Goal: Information Seeking & Learning: Stay updated

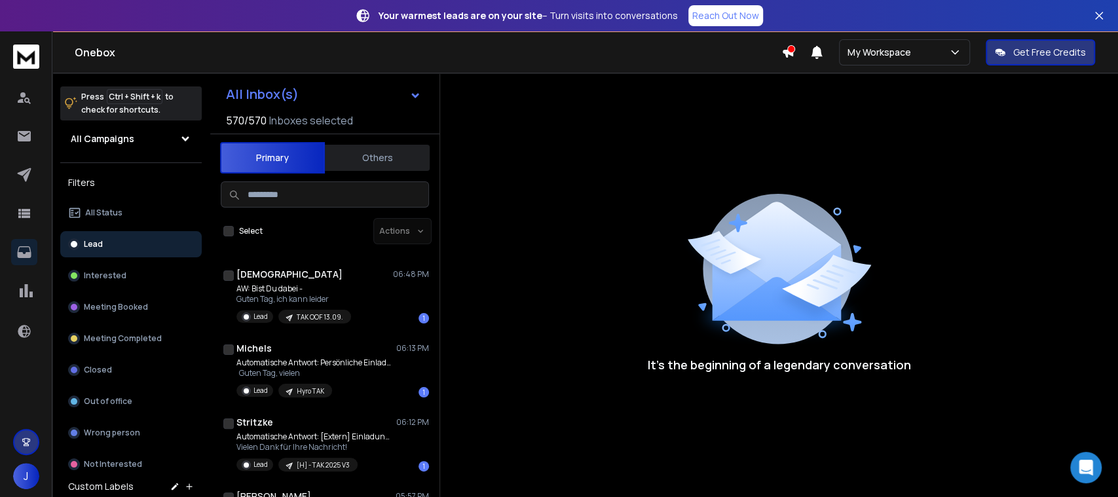
click at [152, 217] on button "All Status" at bounding box center [130, 213] width 141 height 26
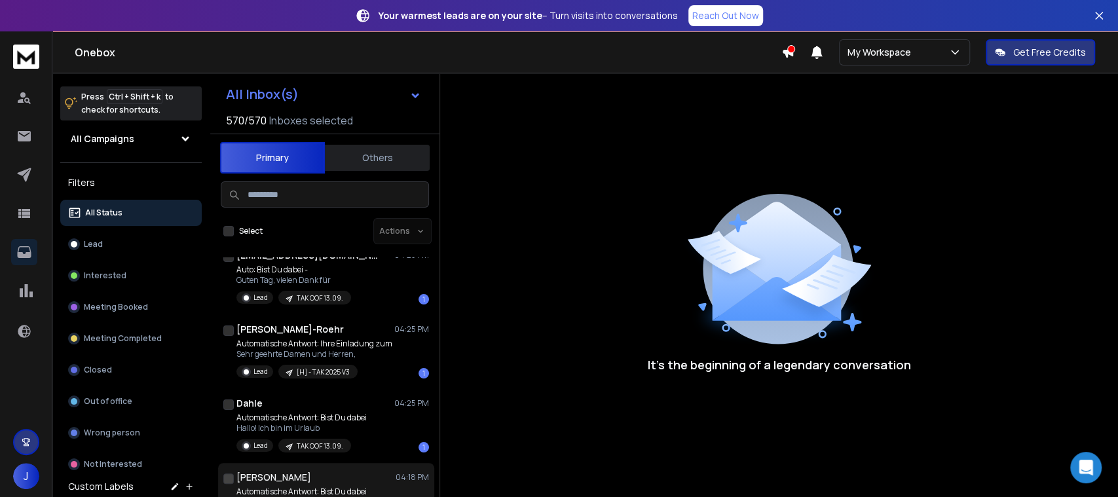
scroll to position [3657, 0]
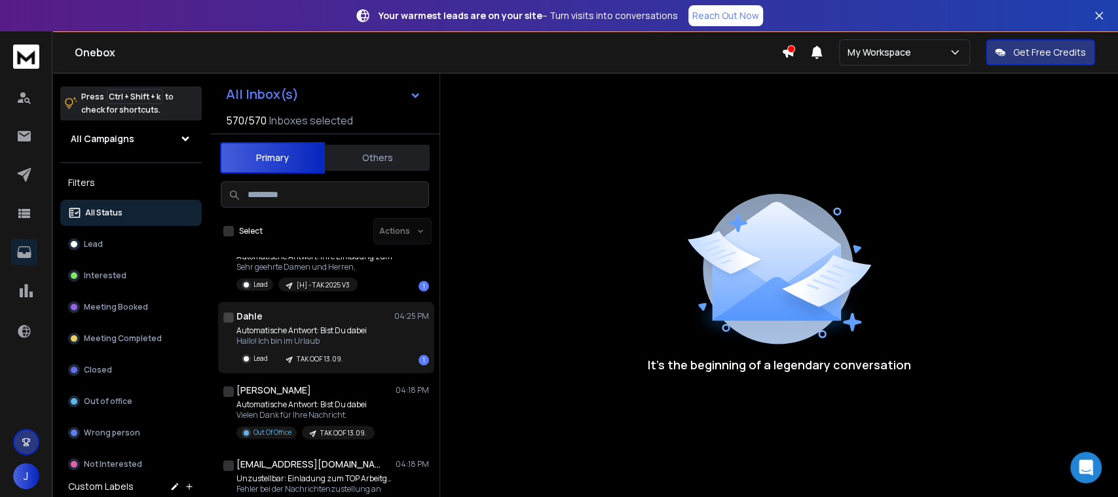
click at [401, 334] on div "Automatische Antwort: Bist Du dabei Hallo! Ich bin im Urlaub Lead TAK OOF 13.09…" at bounding box center [332, 345] width 192 height 40
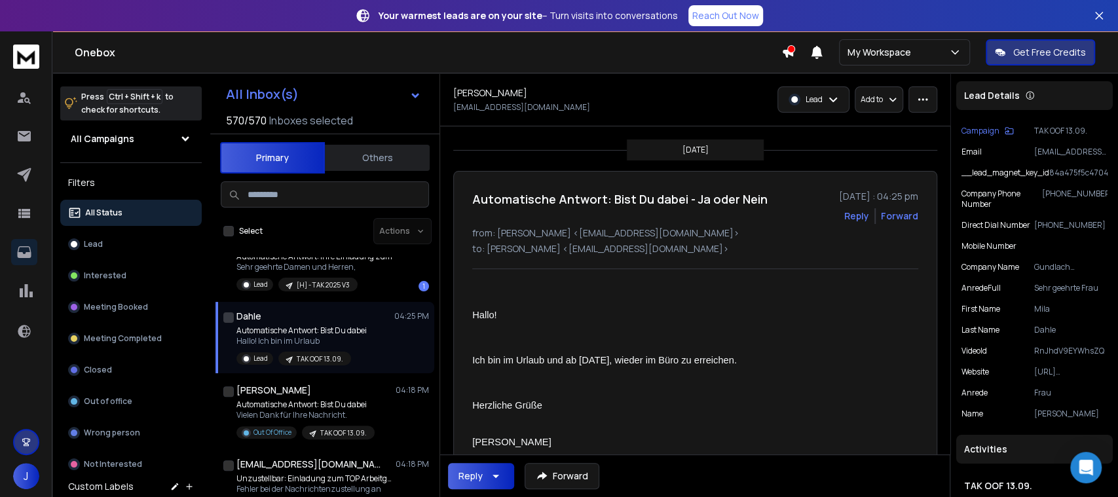
click at [539, 364] on span "Ich bin im Urlaub und ab [DATE], wieder im Büro zu erreichen." at bounding box center [604, 360] width 265 height 10
click at [508, 364] on span "Ich bin im Urlaub und ab [DATE], wieder im Büro zu erreichen." at bounding box center [604, 360] width 265 height 10
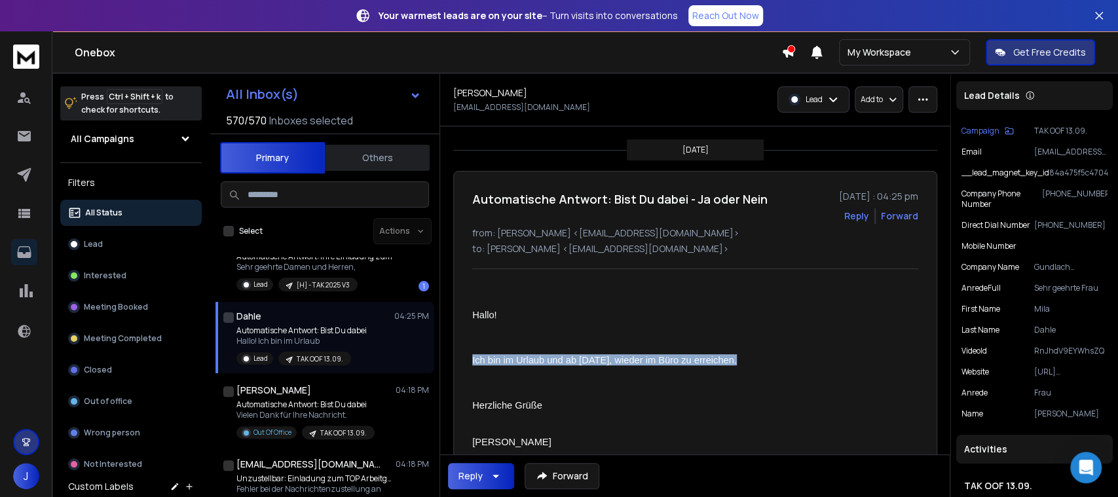
click at [508, 364] on span "Ich bin im Urlaub und ab [DATE], wieder im Büro zu erreichen." at bounding box center [604, 360] width 265 height 10
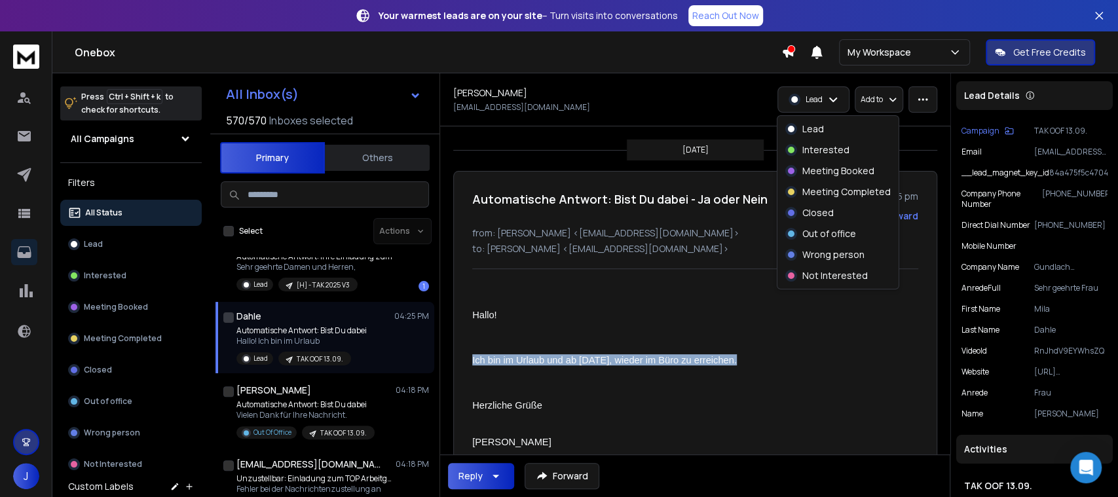
click at [810, 110] on div "Lead" at bounding box center [813, 99] width 71 height 25
click at [799, 233] on div "Out of office" at bounding box center [820, 233] width 71 height 13
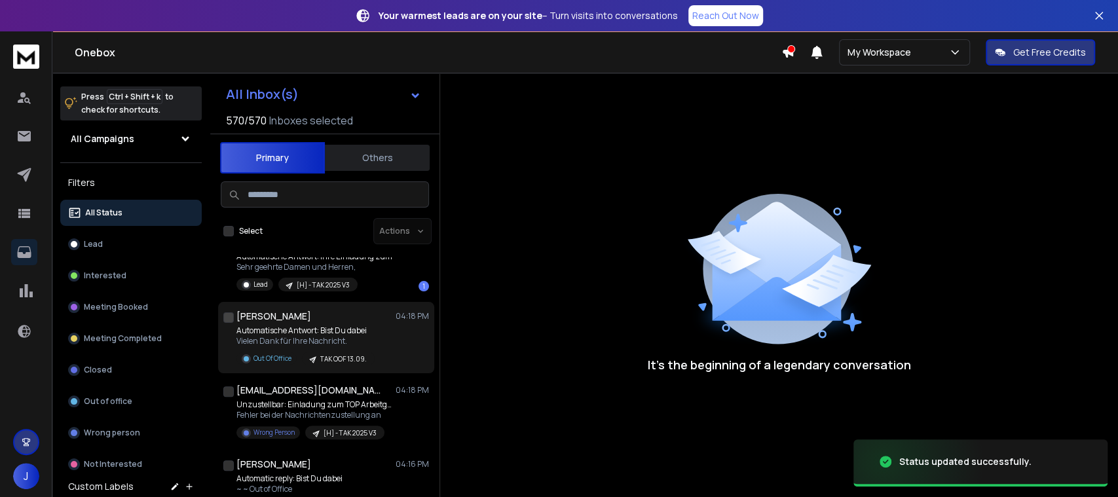
scroll to position [3570, 0]
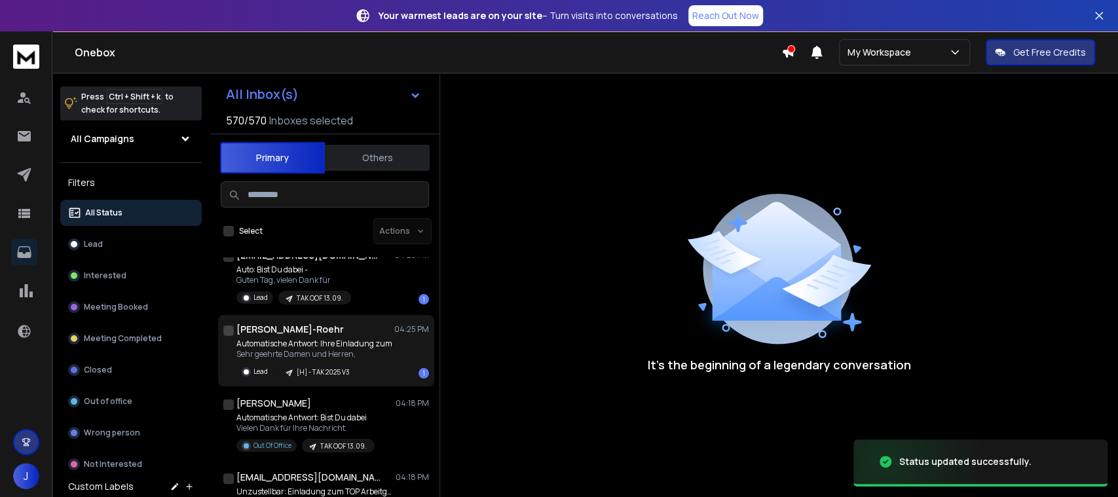
click at [395, 346] on div "Automatische Antwort: Ihre Einladung zum Sehr geehrte Damen und Herren, Lead [H…" at bounding box center [332, 359] width 192 height 40
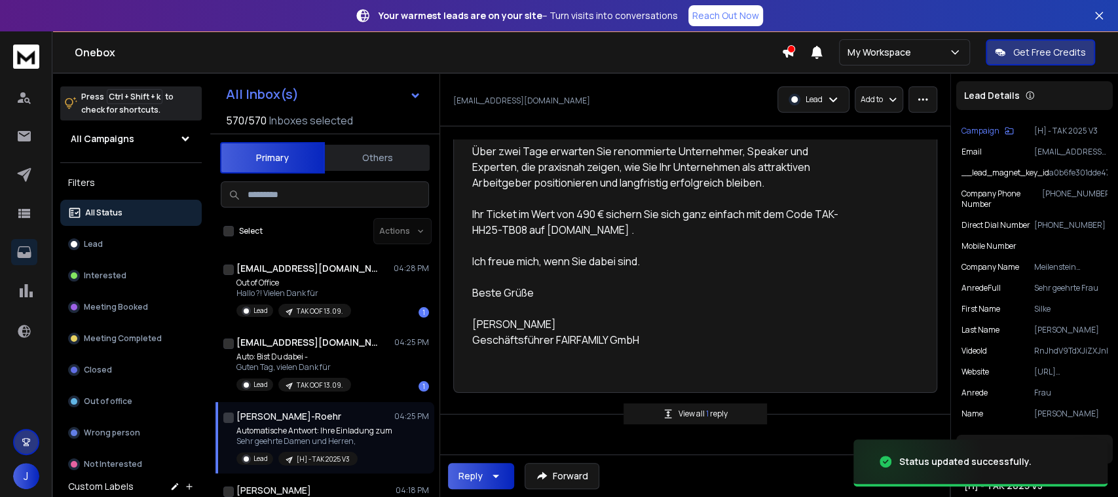
scroll to position [312, 0]
click at [675, 412] on div "View all 1 reply" at bounding box center [695, 413] width 144 height 21
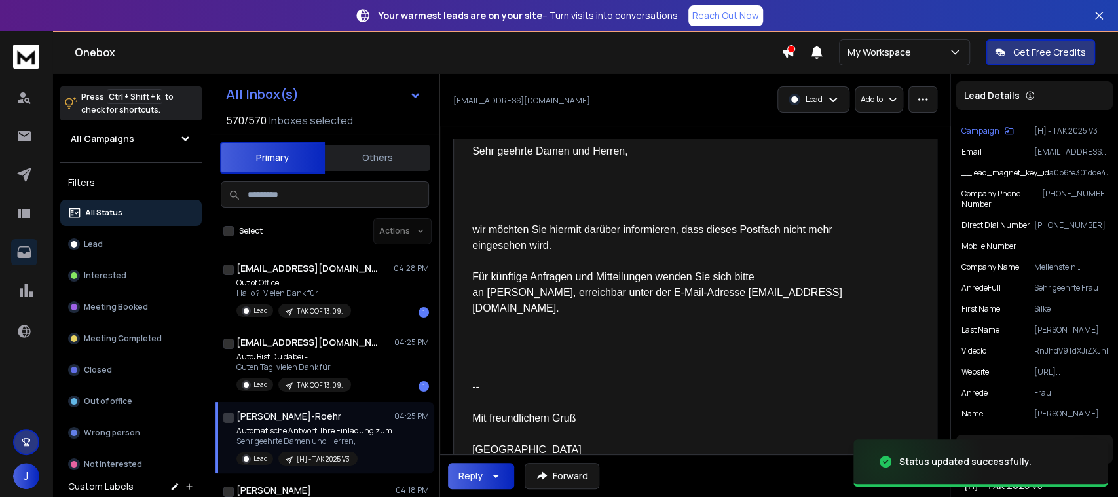
scroll to position [661, 0]
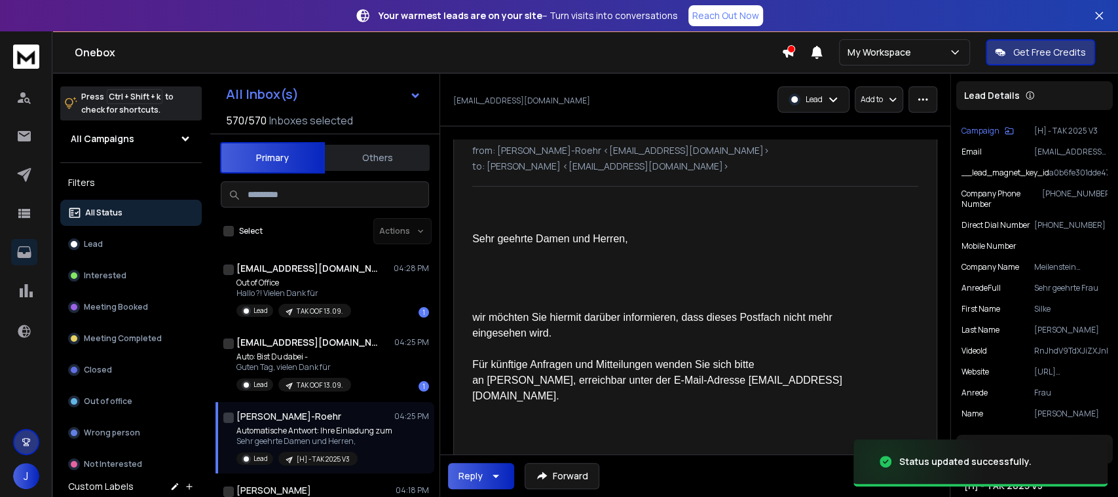
click at [586, 323] on p "wir möchten Sie hiermit darüber informieren, dass dieses Postfach nicht mehr ei…" at bounding box center [663, 325] width 382 height 31
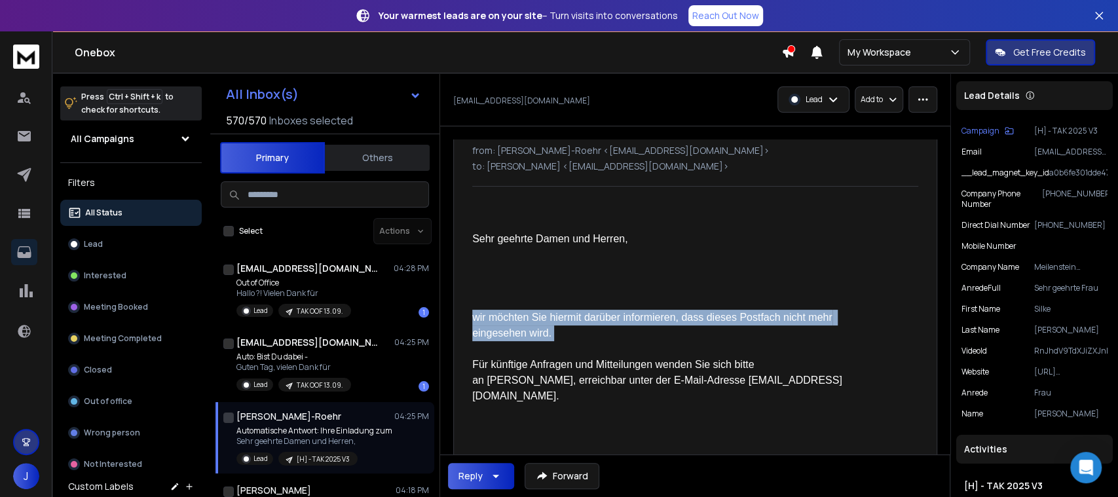
click at [586, 323] on p "wir möchten Sie hiermit darüber informieren, dass dieses Postfach nicht mehr ei…" at bounding box center [663, 325] width 382 height 31
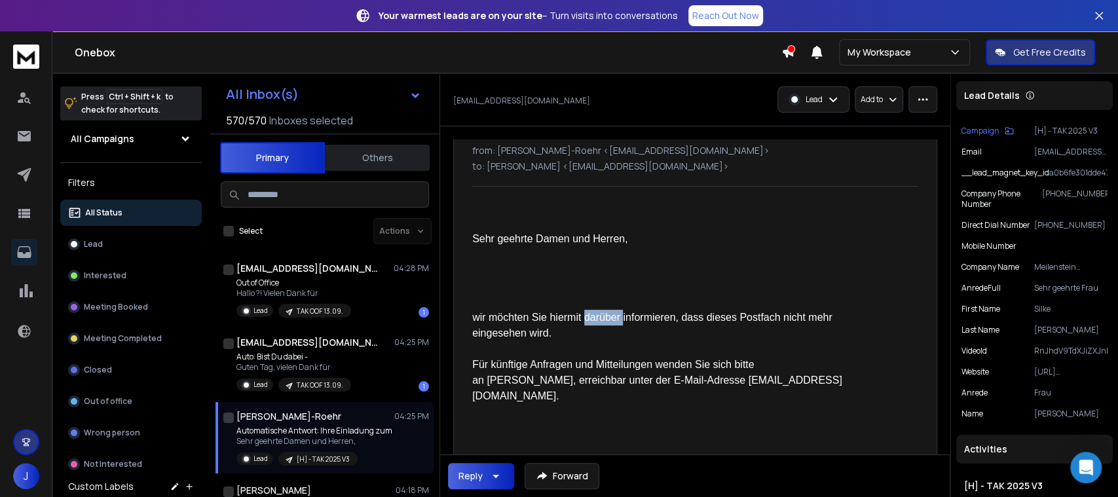
click at [586, 323] on p "wir möchten Sie hiermit darüber informieren, dass dieses Postfach nicht mehr ei…" at bounding box center [663, 325] width 382 height 31
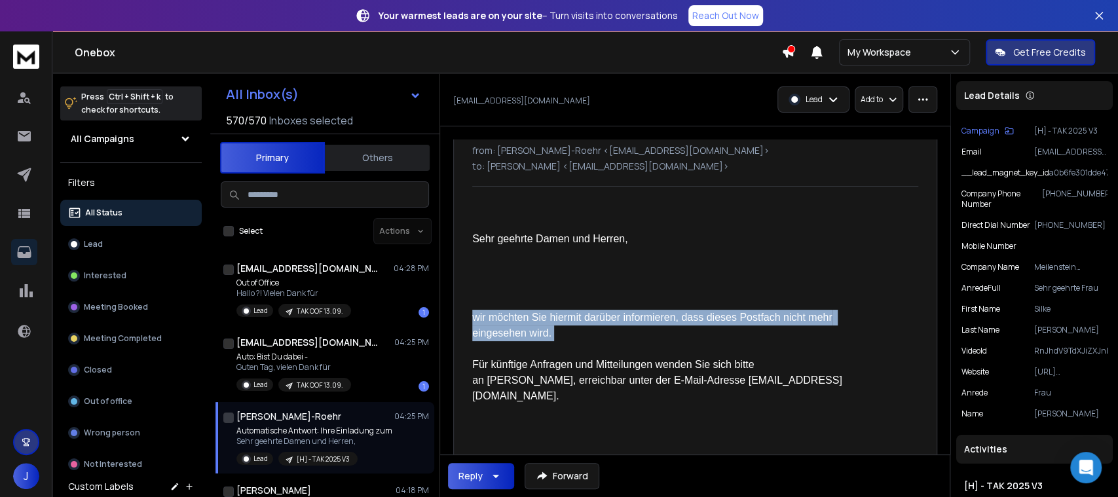
click at [586, 323] on p "wir möchten Sie hiermit darüber informieren, dass dieses Postfach nicht mehr ei…" at bounding box center [663, 325] width 382 height 31
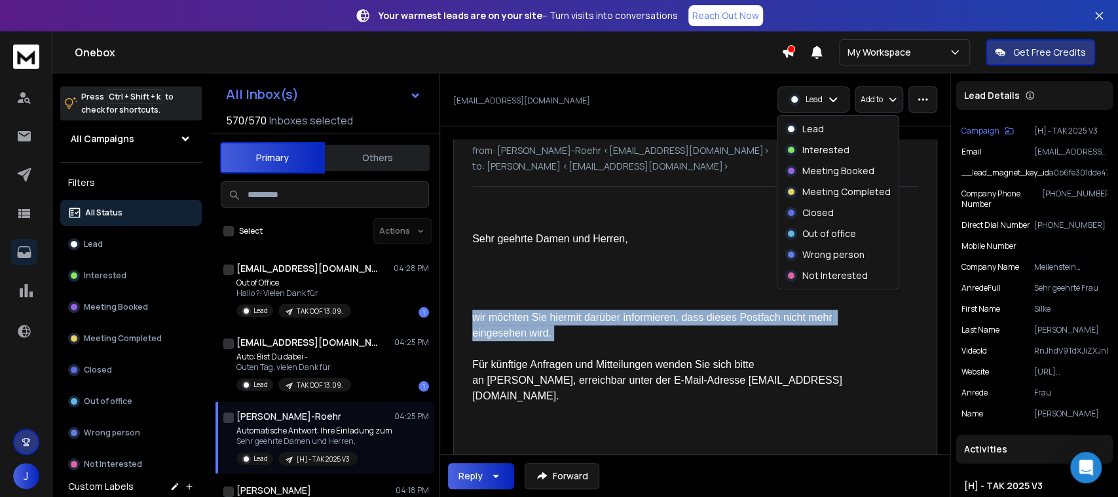
click at [823, 92] on div "Lead" at bounding box center [813, 99] width 71 height 25
click at [475, 330] on p "wir möchten Sie hiermit darüber informieren, dass dieses Postfach nicht mehr ei…" at bounding box center [663, 325] width 382 height 31
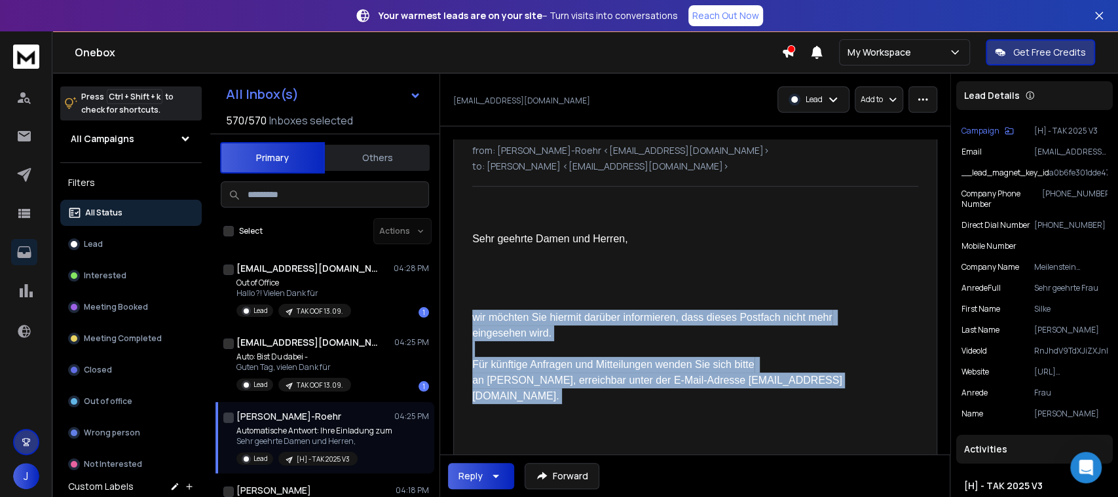
drag, startPoint x: 466, startPoint y: 321, endPoint x: 751, endPoint y: 399, distance: 295.5
click at [751, 399] on div "Automatische Antwort: Ihre Einladung zum TOP Arbeitgeber Kongress [DATE] : 04:2…" at bounding box center [695, 417] width 484 height 662
copy div "wir möchten Sie hiermit darüber informieren, dass dieses Postfach nicht mehr ei…"
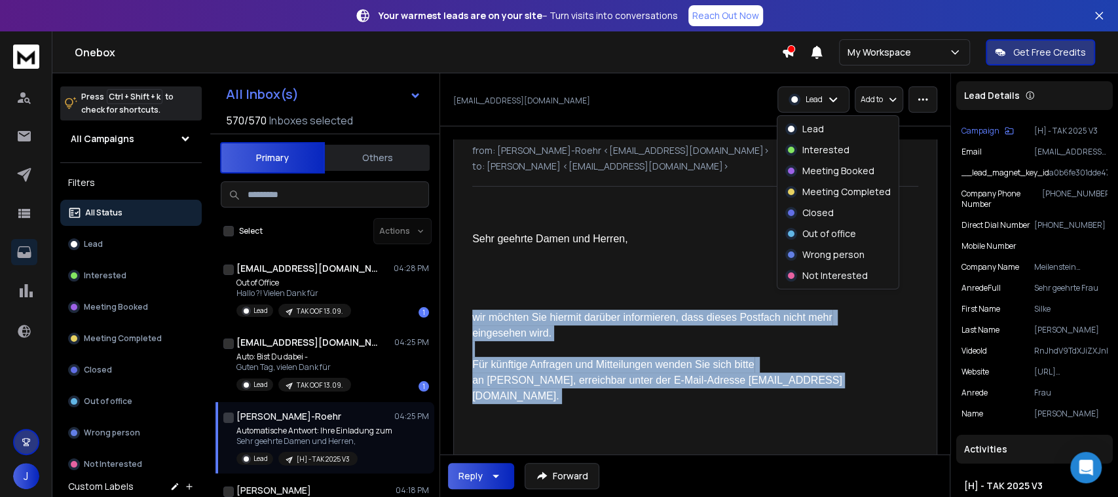
click at [799, 102] on div "Lead" at bounding box center [813, 99] width 71 height 25
click at [844, 257] on p "Wrong person" at bounding box center [833, 254] width 62 height 13
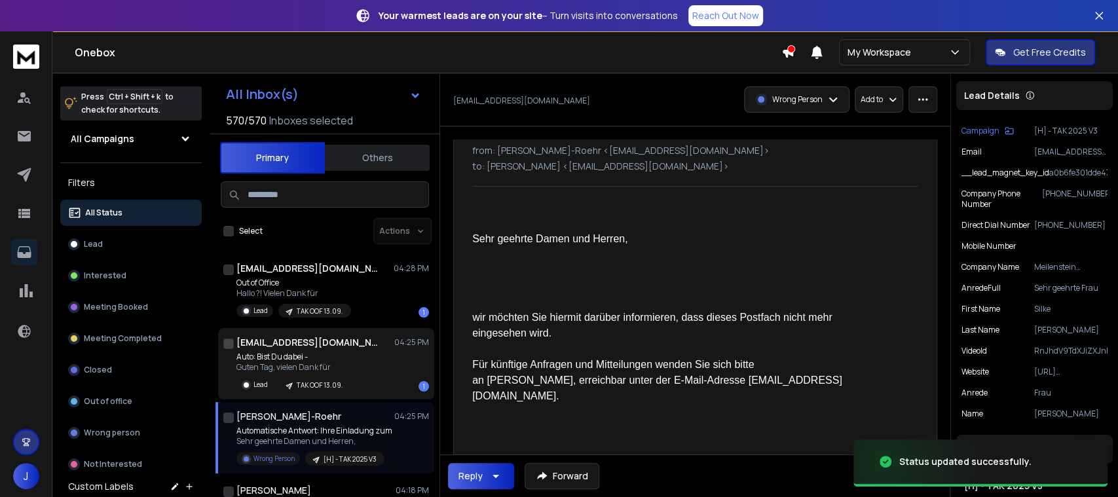
click at [403, 364] on div "Auto: Bist Du dabei - Guten Tag, vielen Dank für Lead TAK OOF 13.09. 1" at bounding box center [332, 372] width 192 height 40
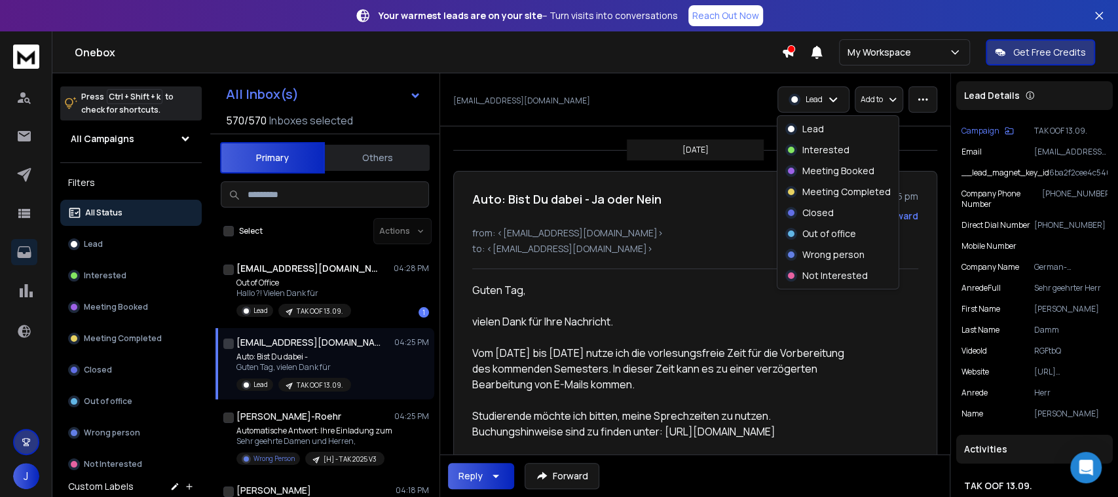
click at [805, 93] on div "Lead" at bounding box center [813, 99] width 71 height 25
click at [840, 246] on div "Wrong person" at bounding box center [838, 254] width 116 height 21
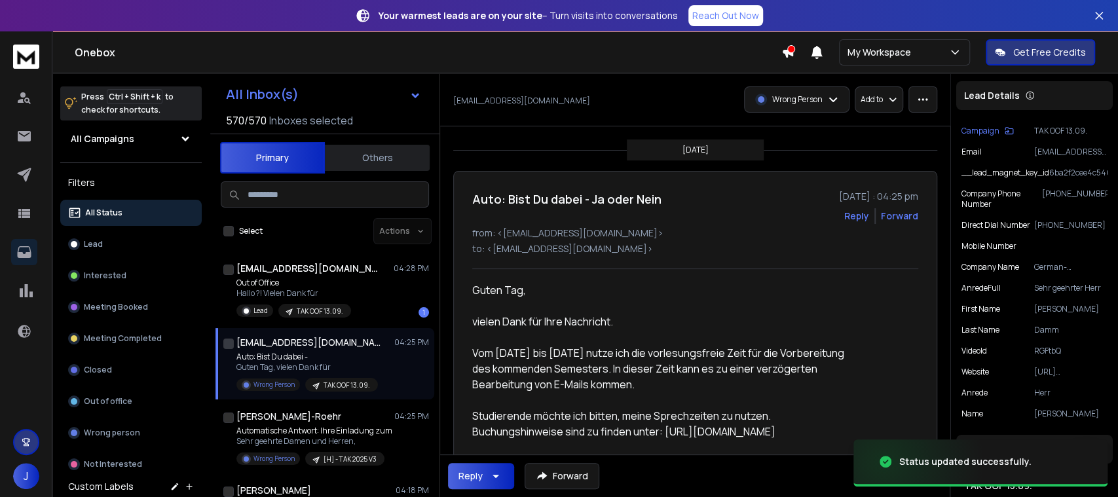
click at [813, 110] on div "Wrong Person" at bounding box center [796, 99] width 104 height 25
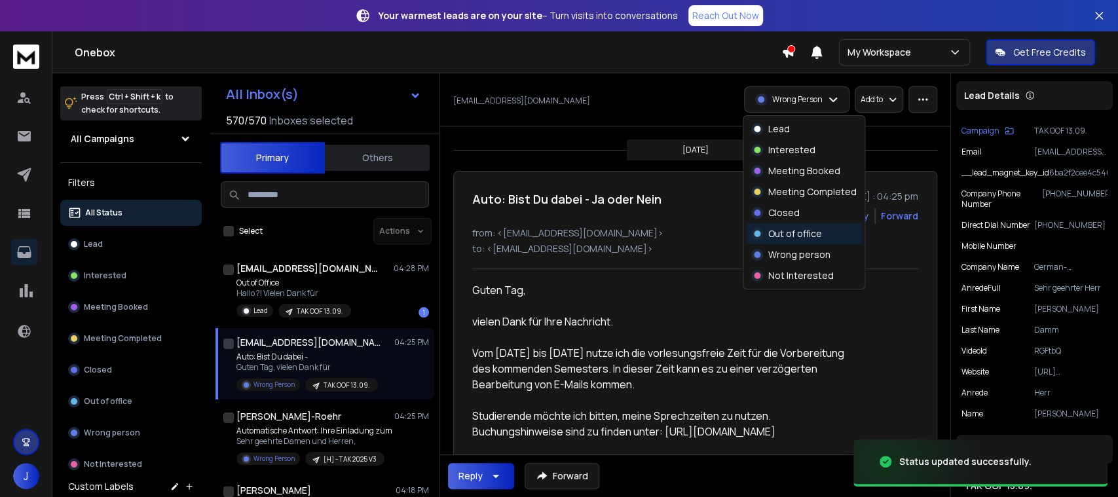
click at [809, 230] on p "Out of office" at bounding box center [795, 233] width 54 height 13
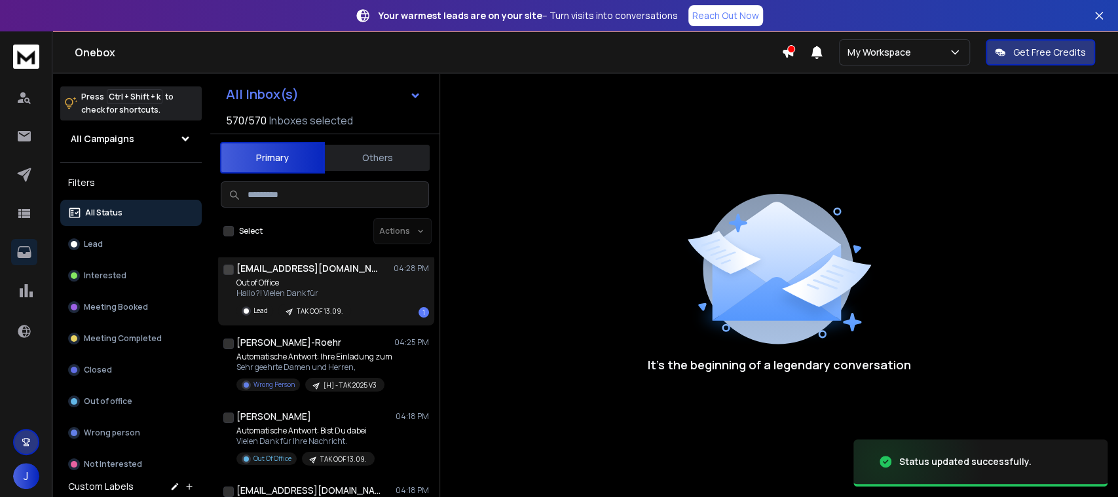
scroll to position [3396, 0]
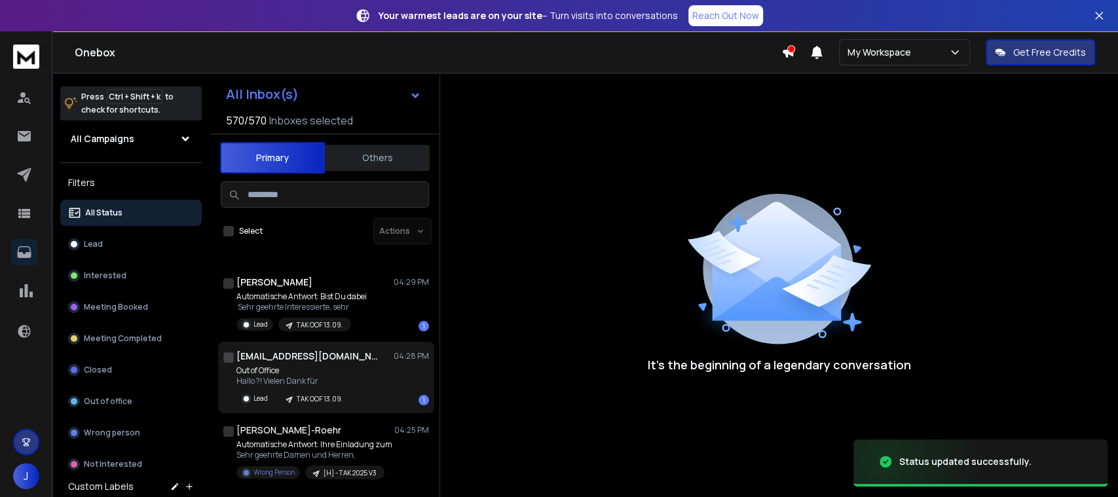
click at [375, 384] on div "Out of Office Hallo ?! Vielen Dank für Lead TAK OOF 13.09. 1" at bounding box center [332, 385] width 192 height 40
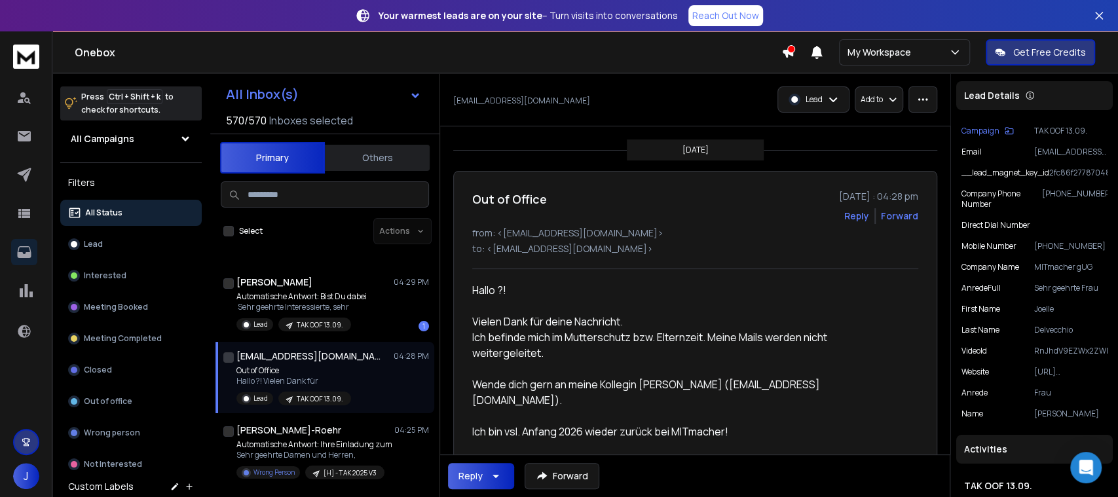
click at [840, 89] on div "Lead" at bounding box center [813, 99] width 71 height 25
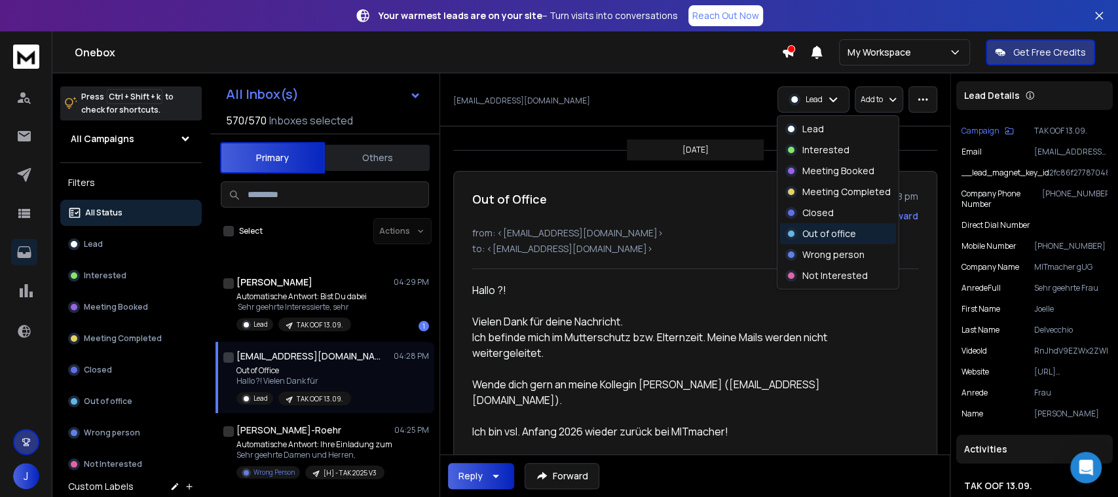
click at [822, 236] on p "Out of office" at bounding box center [829, 233] width 54 height 13
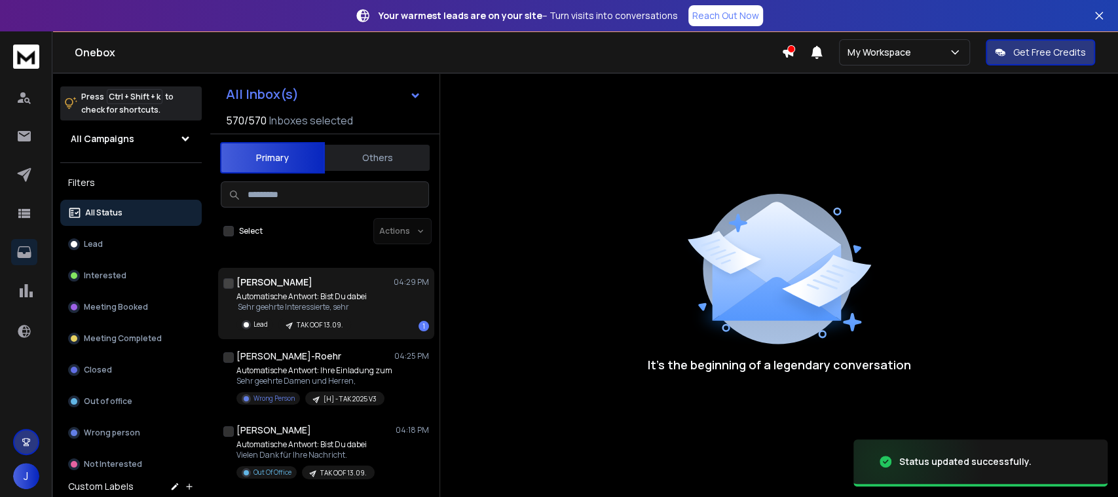
scroll to position [3309, 0]
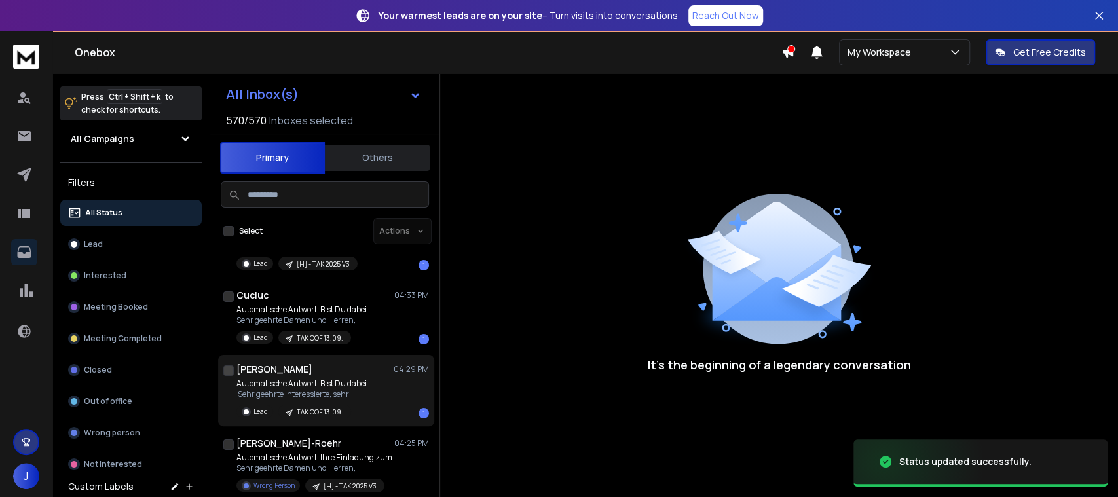
click at [367, 381] on p "Automatische Antwort: Bist Du dabei" at bounding box center [301, 383] width 130 height 10
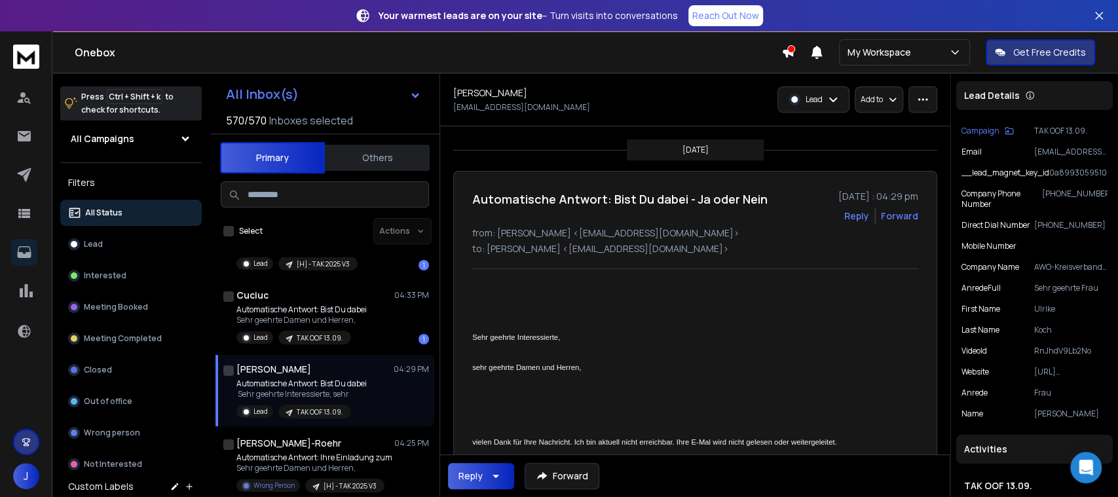
scroll to position [87, 0]
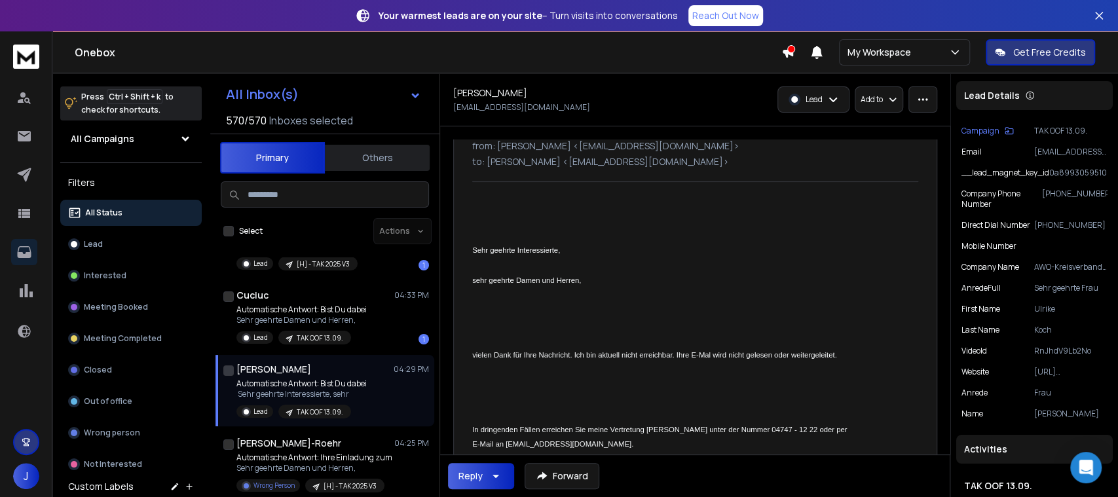
click at [829, 108] on div "Lead" at bounding box center [813, 99] width 71 height 25
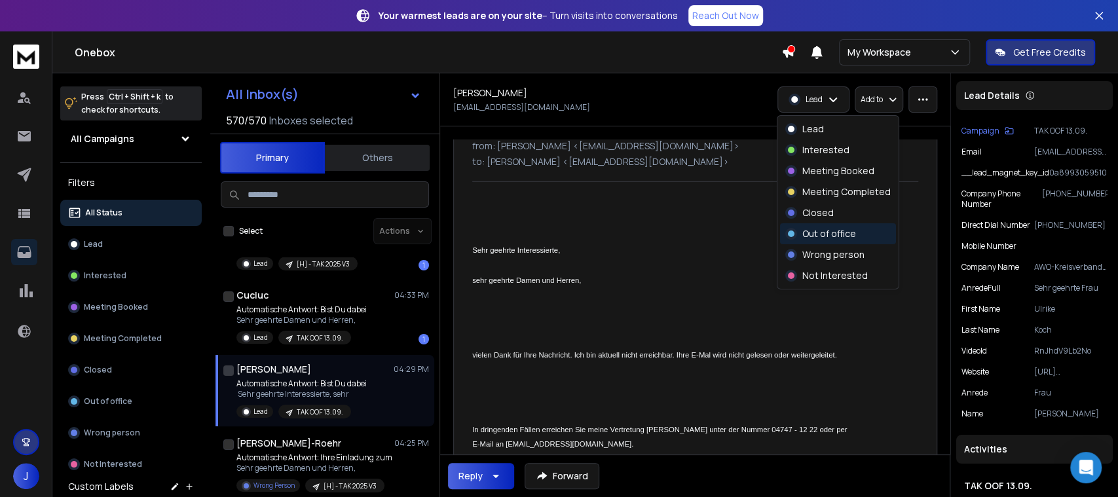
click at [820, 227] on p "Out of office" at bounding box center [829, 233] width 54 height 13
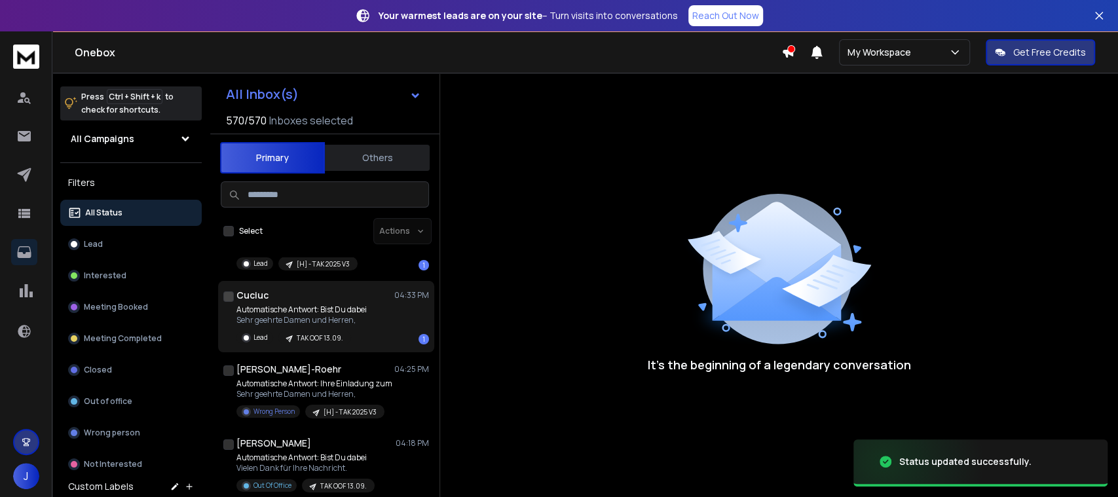
scroll to position [0, 0]
click at [392, 323] on div "Automatische Antwort: Bist Du dabei Sehr geehrte Damen und Herren, Lead TAK OOF…" at bounding box center [332, 324] width 192 height 40
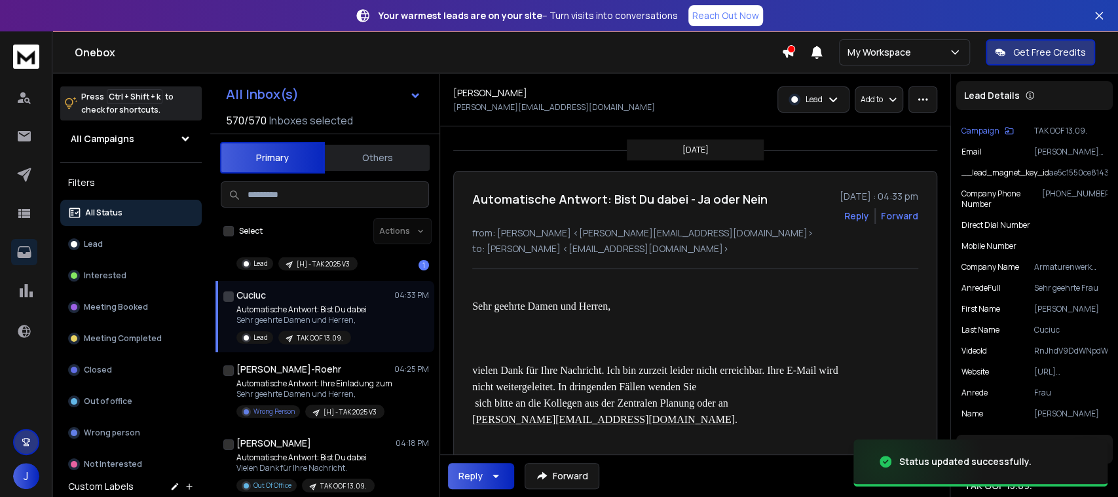
scroll to position [3221, 0]
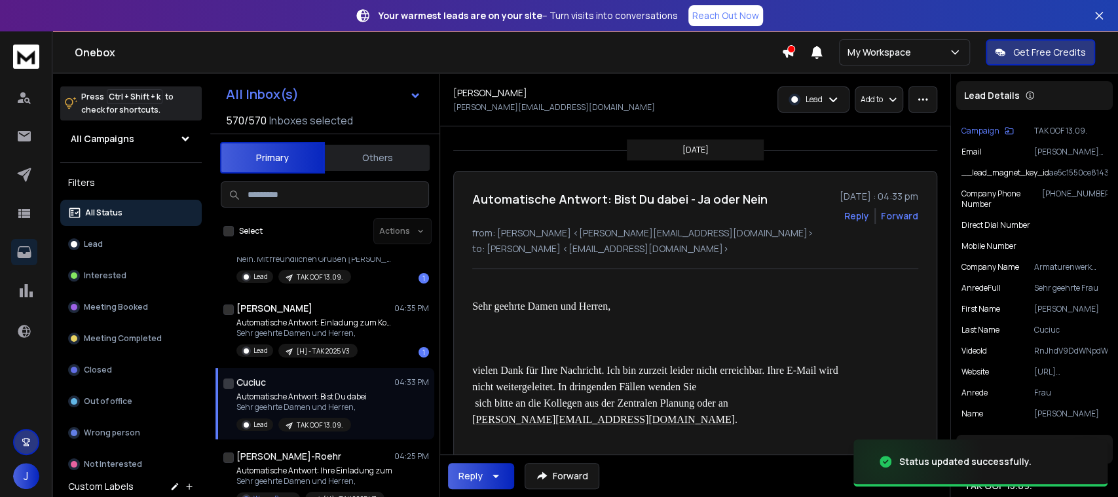
click at [474, 369] on span "vielen Dank für Ihre Nachricht. Ich bin zurzeit leider nicht erreichbar. Ihre E…" at bounding box center [656, 395] width 368 height 60
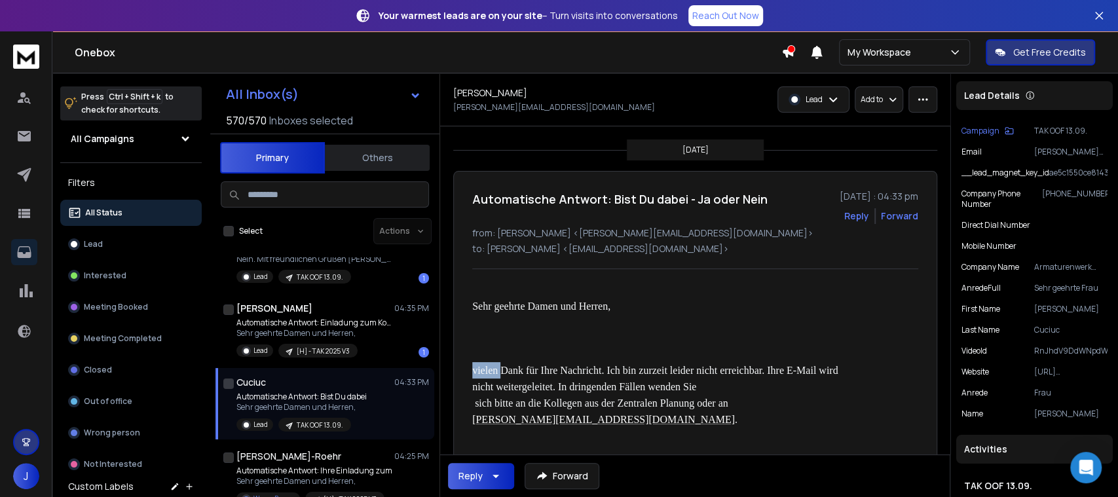
click at [812, 100] on p "Lead" at bounding box center [813, 99] width 17 height 10
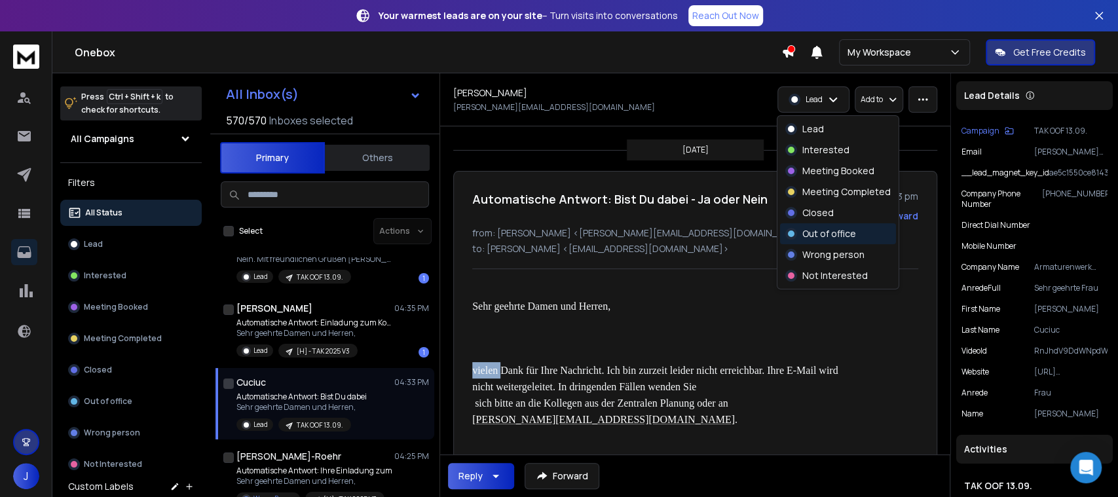
click at [820, 240] on p "Out of office" at bounding box center [829, 233] width 54 height 13
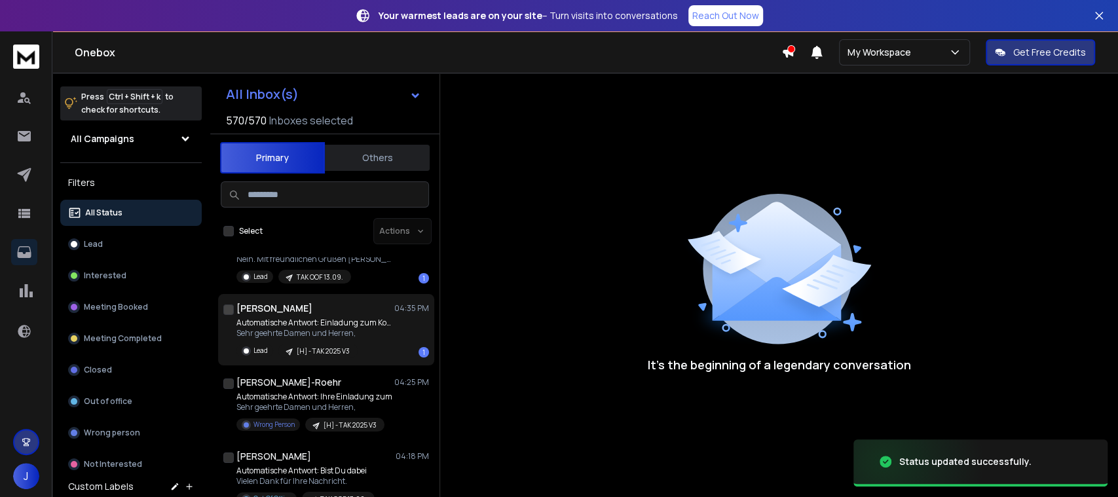
click at [386, 339] on div "Automatische Antwort: Einladung zum Kongress Sehr geehrte Damen und Herren, Lea…" at bounding box center [314, 338] width 157 height 40
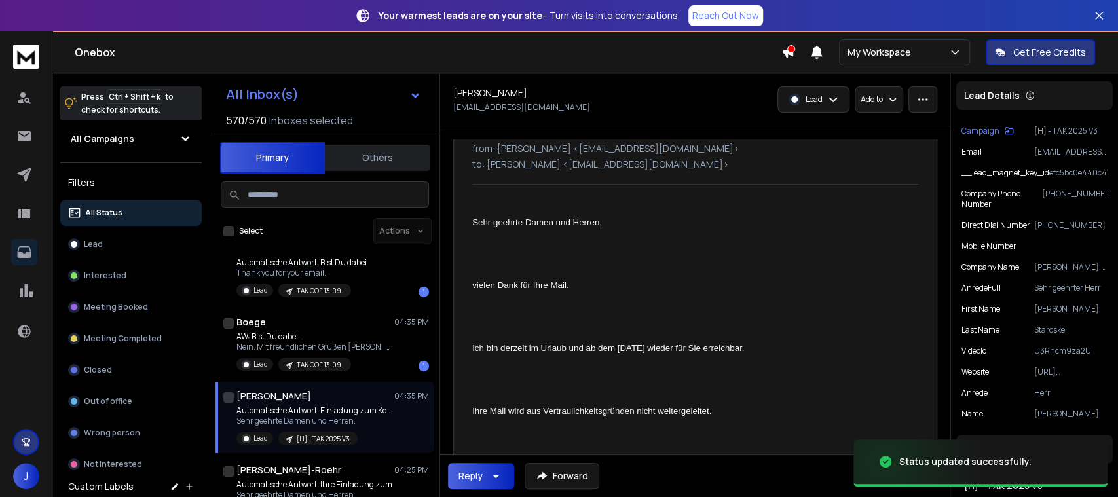
scroll to position [174, 0]
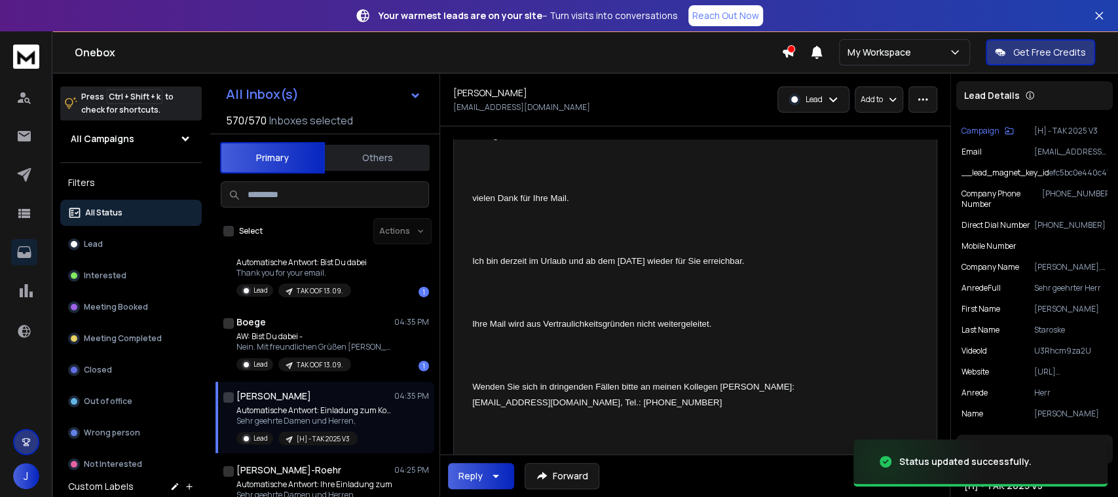
click at [576, 269] on div "Sehr geehrte Damen und Herren, vielen Dank für Ihre Mail. Ich bin derzeit im Ur…" at bounding box center [663, 299] width 382 height 377
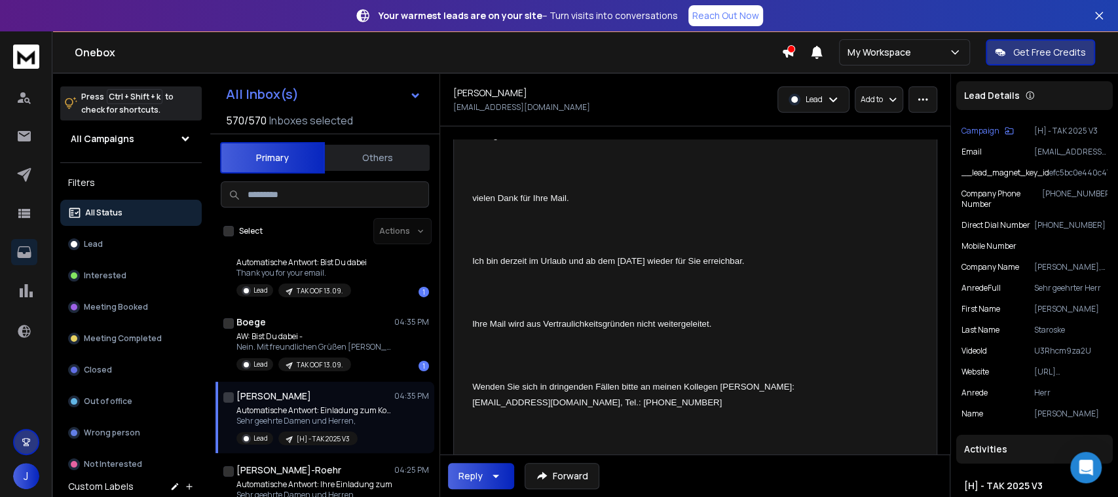
click at [592, 253] on p "Ich bin derzeit im Urlaub und ab dem [DATE] wieder für Sie erreichbar." at bounding box center [663, 260] width 382 height 16
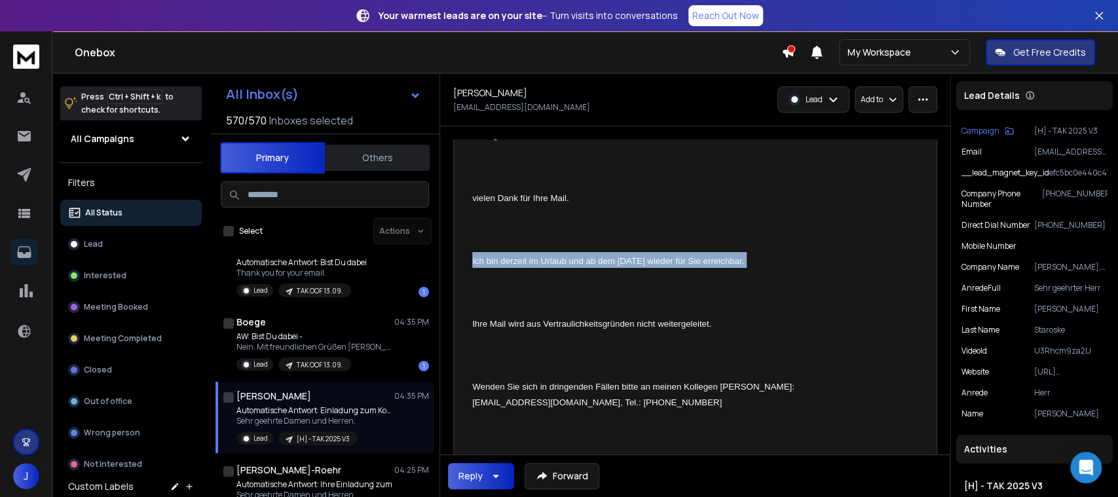
click at [592, 253] on p "Ich bin derzeit im Urlaub und ab dem [DATE] wieder für Sie erreichbar." at bounding box center [663, 260] width 382 height 16
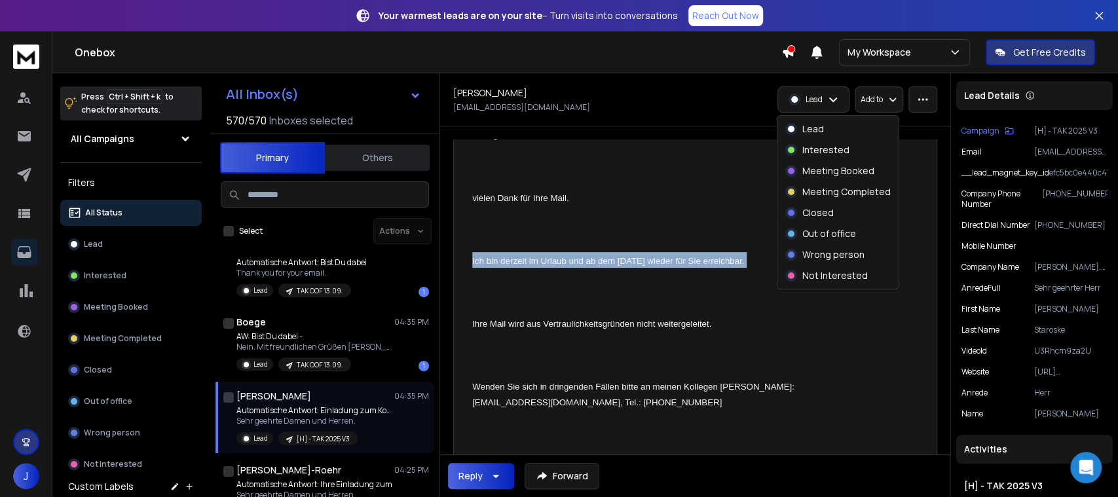
click at [800, 93] on div "Lead" at bounding box center [813, 99] width 71 height 25
click at [812, 243] on div "Out of office" at bounding box center [838, 233] width 116 height 21
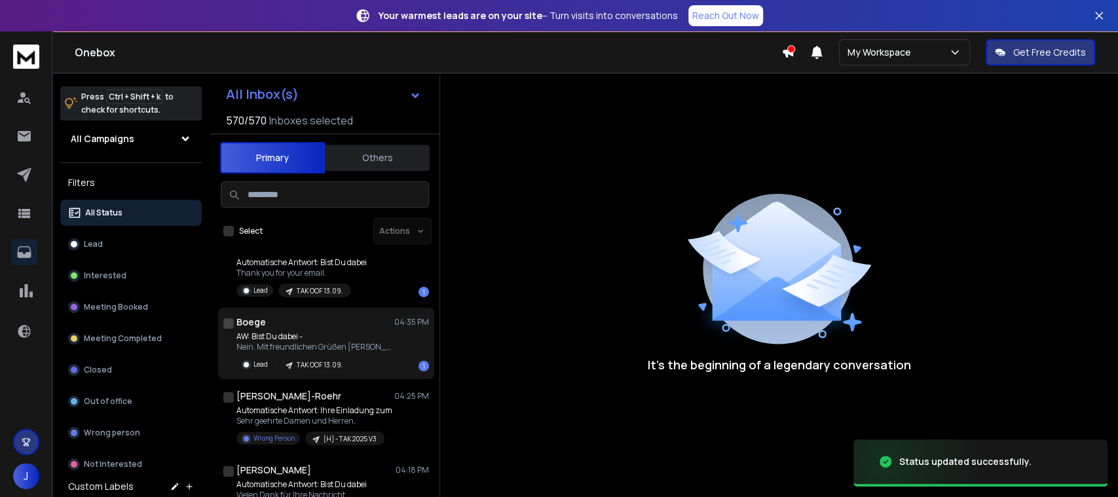
scroll to position [0, 0]
click at [306, 356] on div "AW: Bist Du dabei - Nein. Mit freundlichen Grüßen [PERSON_NAME] Lead TAK OOF 13…" at bounding box center [314, 351] width 157 height 40
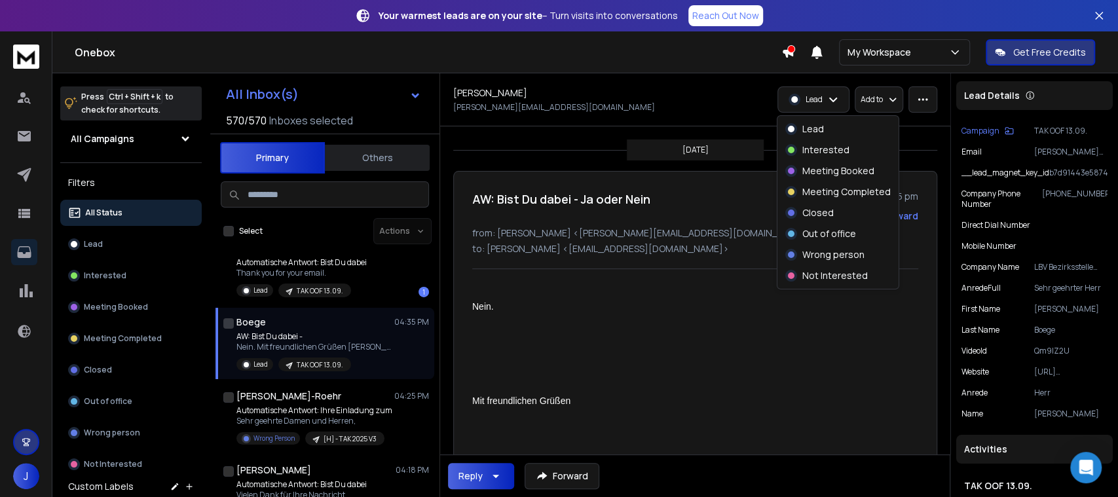
click at [792, 89] on div "Lead" at bounding box center [813, 99] width 71 height 25
click at [825, 272] on p "Not Interested" at bounding box center [834, 275] width 65 height 13
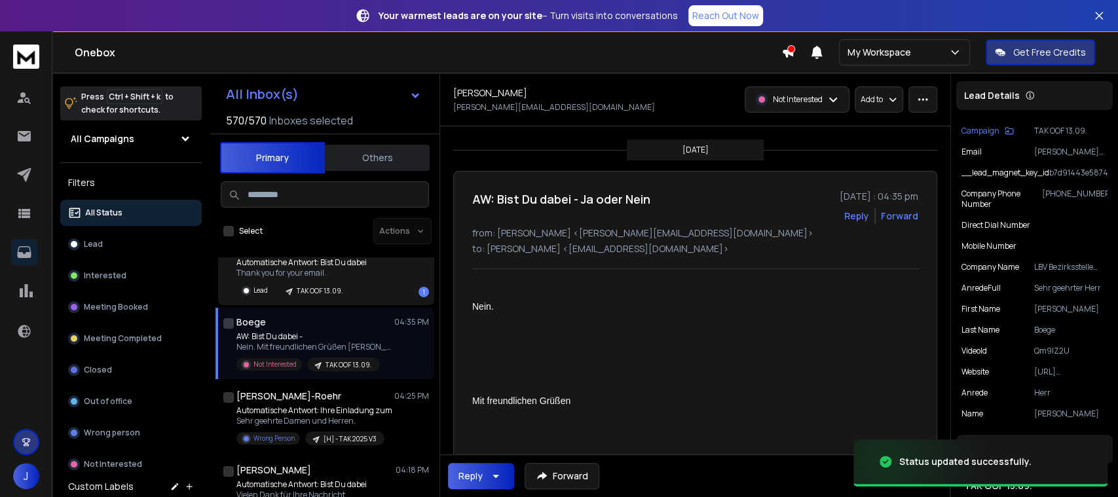
scroll to position [3047, 0]
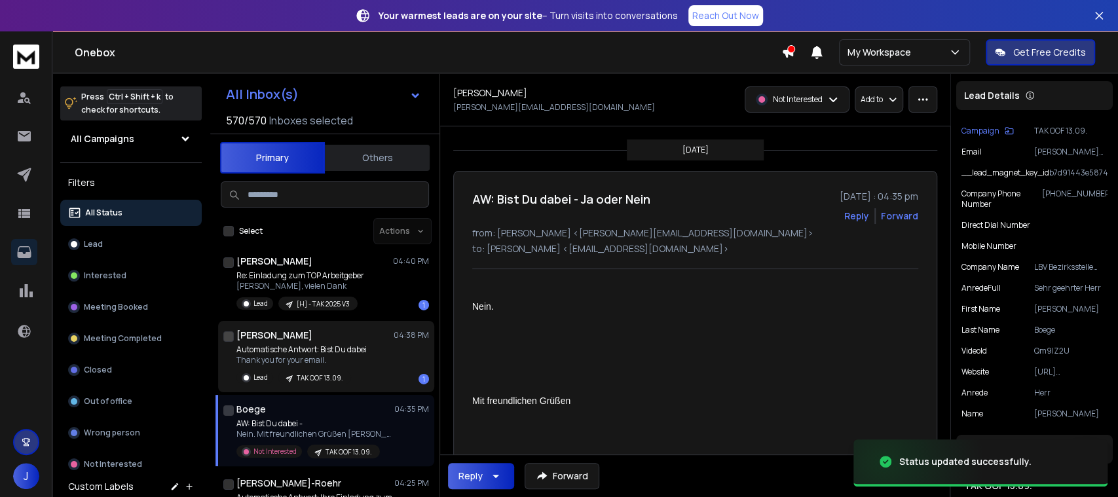
click at [397, 377] on div "Automatische Antwort: Bist Du dabei Thank you for your email. Lead TAK OOF 13.0…" at bounding box center [332, 364] width 192 height 40
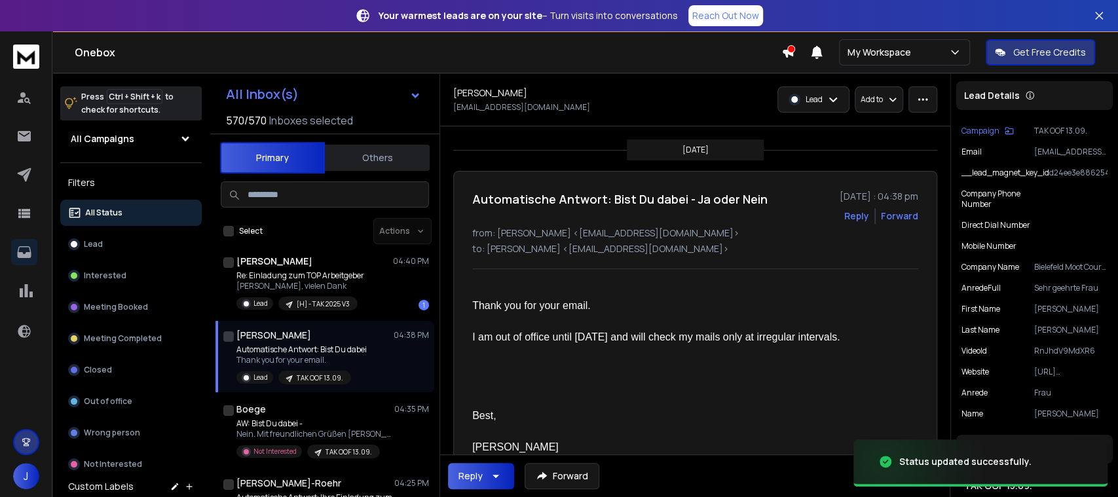
scroll to position [2960, 0]
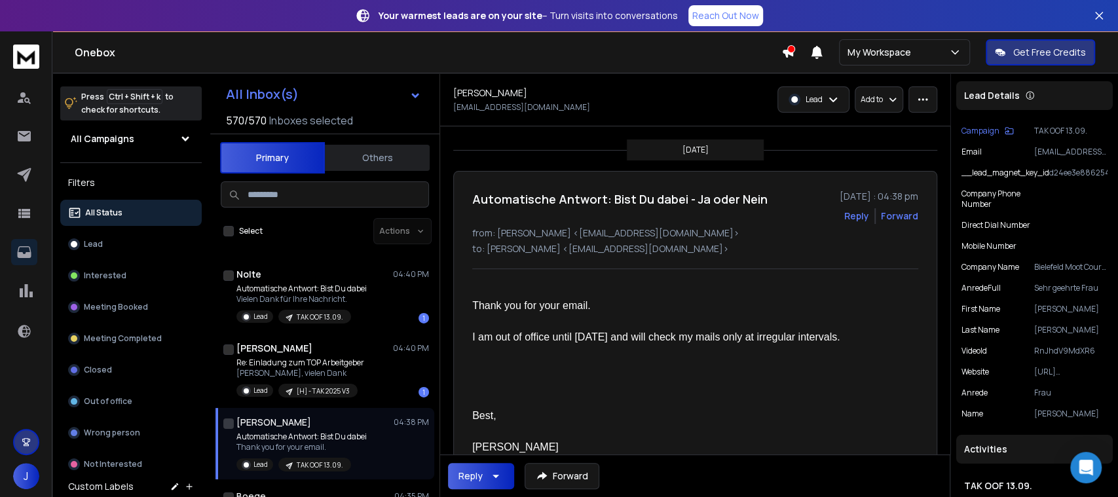
click at [800, 101] on div "Lead" at bounding box center [813, 99] width 71 height 25
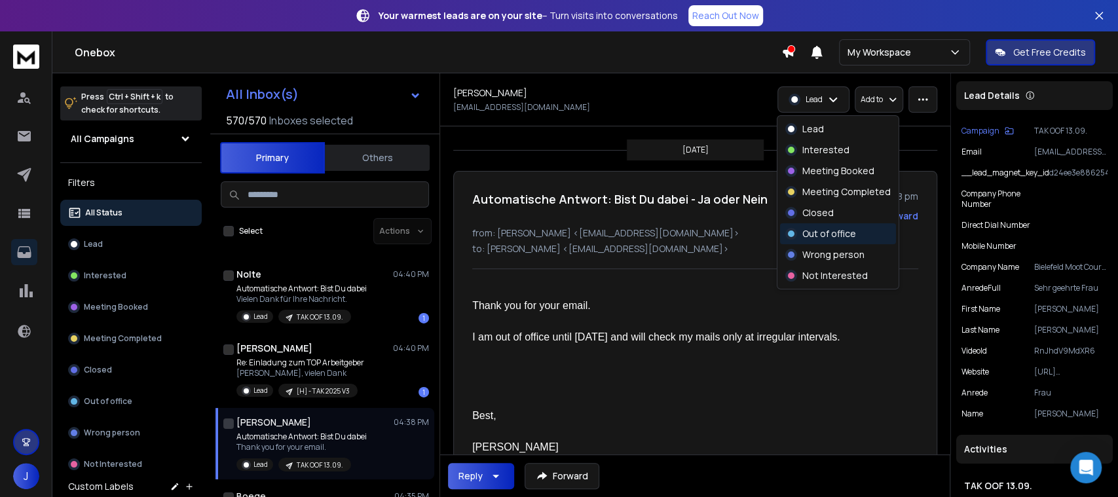
click at [816, 235] on p "Out of office" at bounding box center [829, 233] width 54 height 13
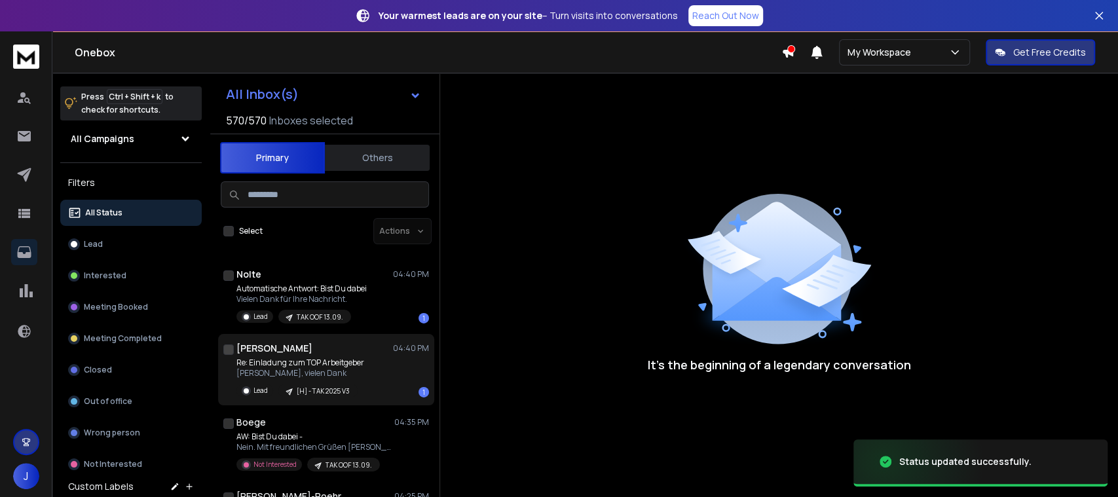
click at [384, 356] on div "[PERSON_NAME] 04:40 PM Re: Einladung zum TOP Arbeitgeber [PERSON_NAME], vielen …" at bounding box center [332, 370] width 192 height 56
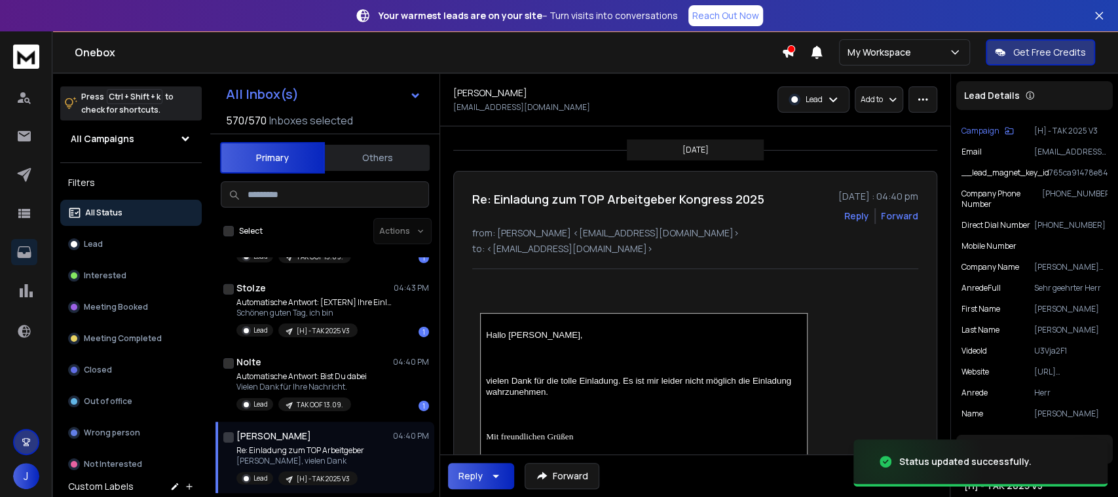
scroll to position [87, 0]
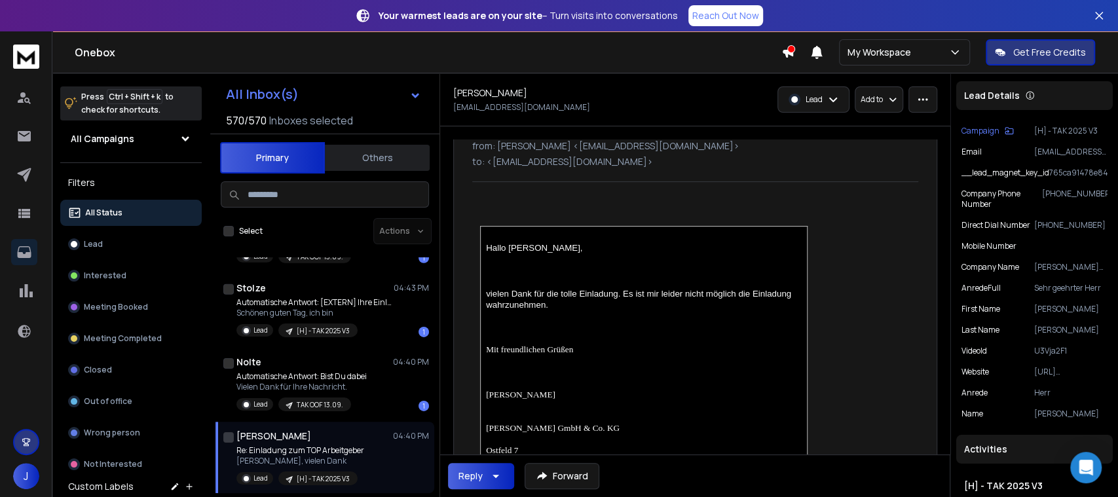
click at [811, 107] on div "Lead" at bounding box center [813, 99] width 71 height 25
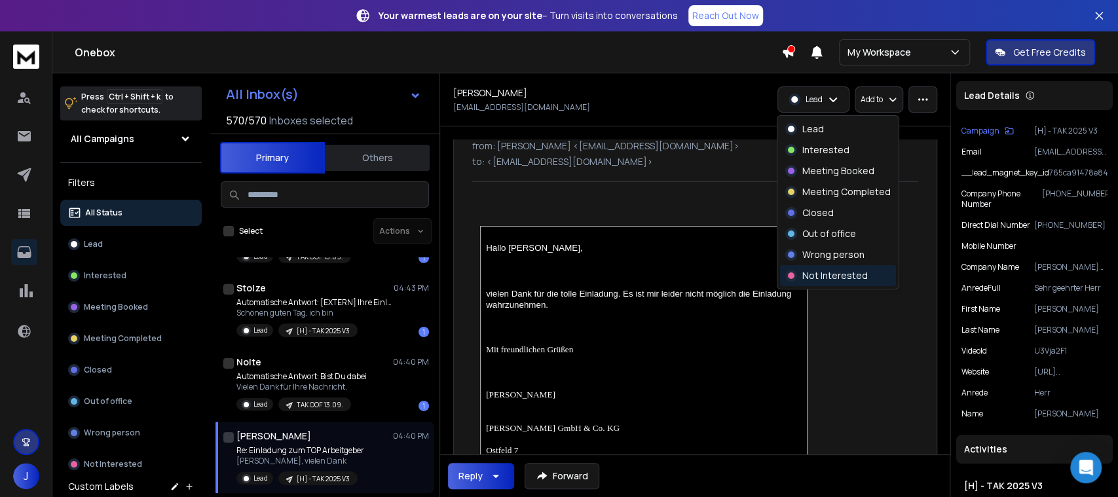
click at [828, 272] on p "Not Interested" at bounding box center [834, 275] width 65 height 13
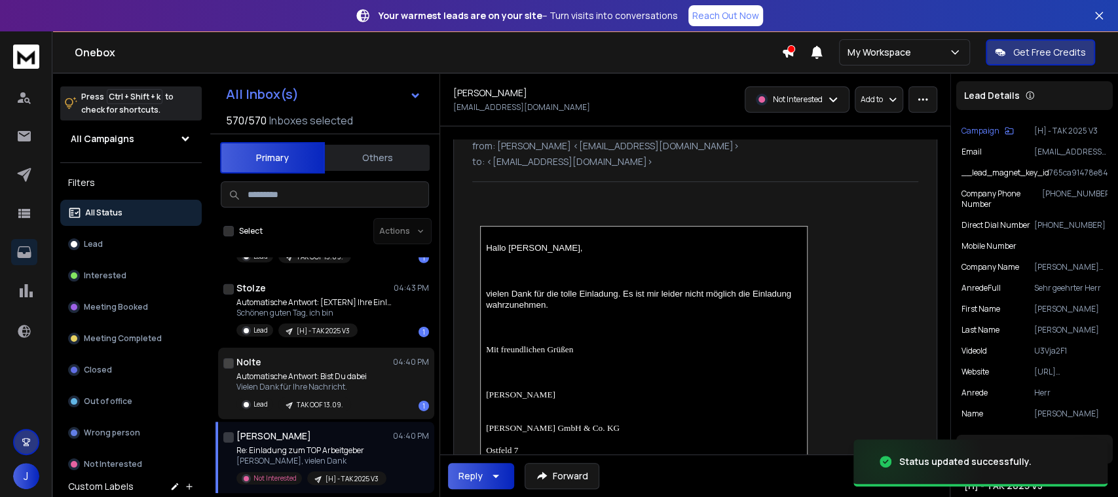
click at [353, 377] on p "Automatische Antwort: Bist Du dabei" at bounding box center [301, 376] width 130 height 10
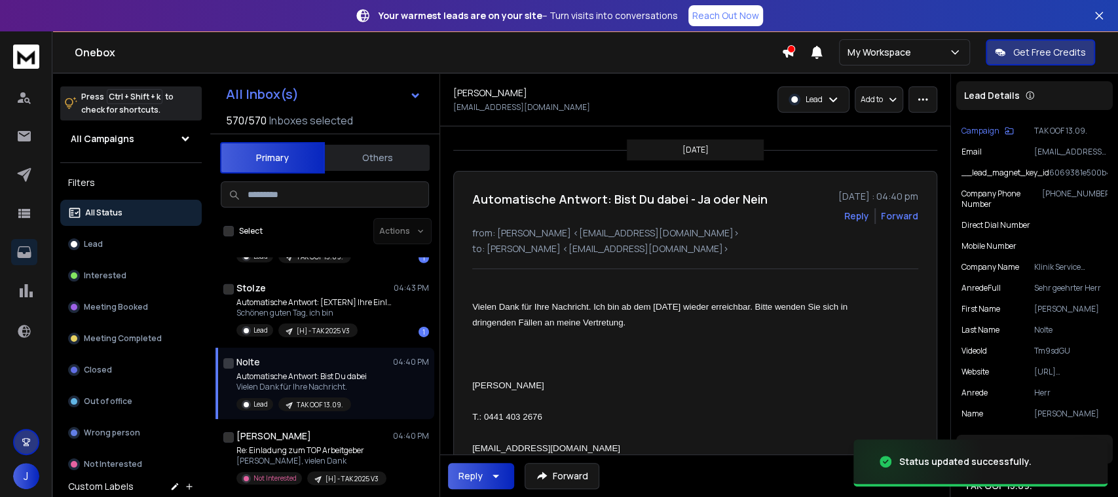
click at [572, 309] on span "Vielen Dank für Ihre Nachricht. Ich bin ab dem [DATE] wieder erreichbar. Bitte …" at bounding box center [661, 315] width 378 height 26
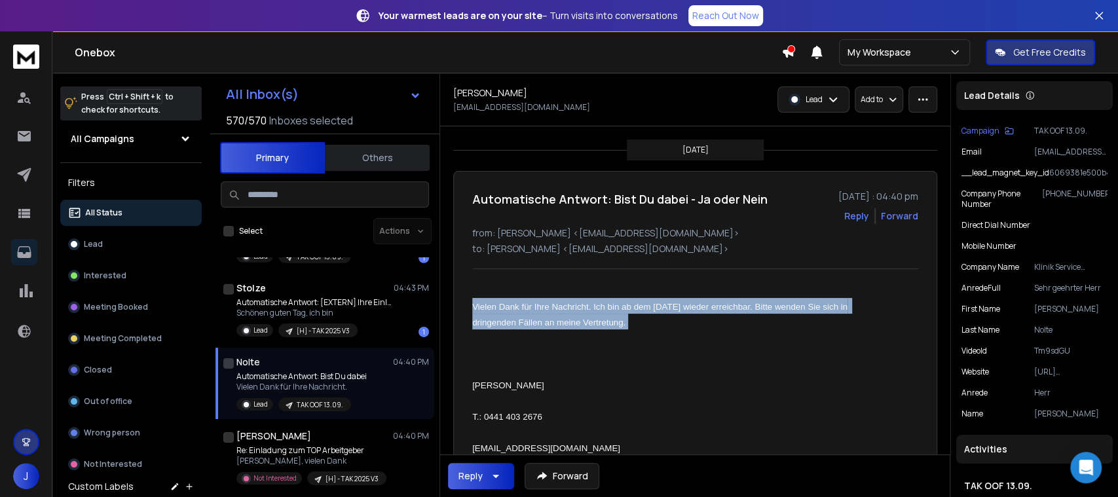
click at [814, 105] on div "Lead" at bounding box center [813, 99] width 71 height 25
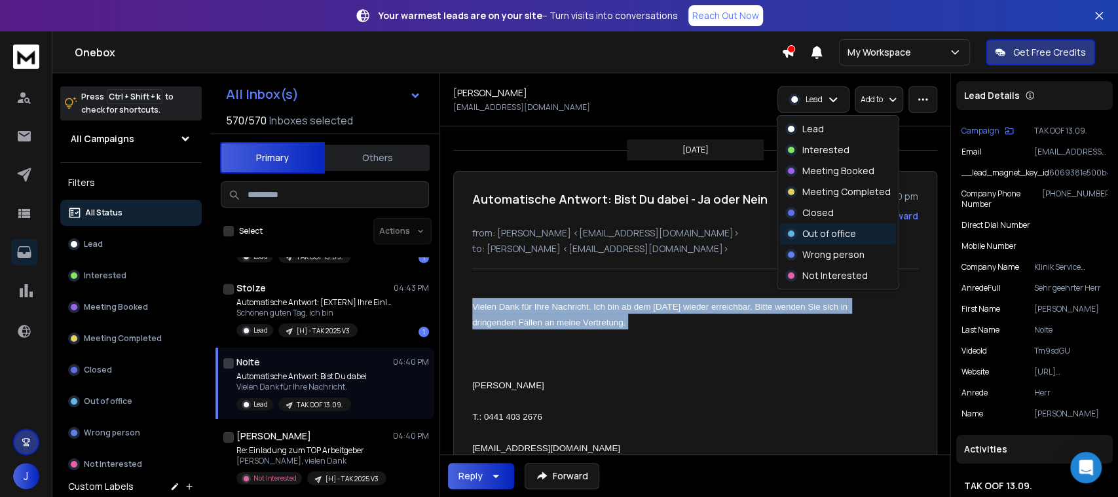
click at [817, 234] on p "Out of office" at bounding box center [829, 233] width 54 height 13
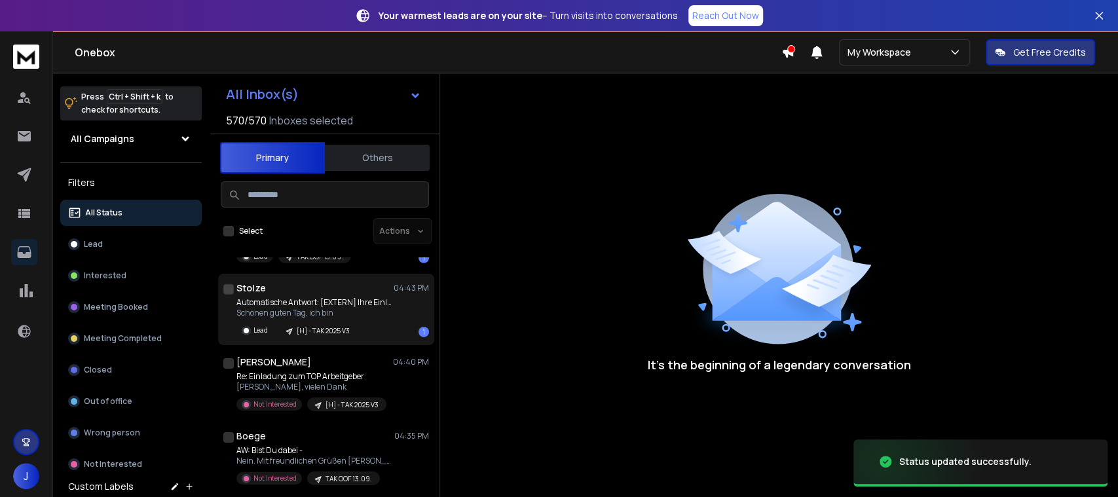
click at [364, 314] on p "Schönen guten Tag, ich bin" at bounding box center [314, 313] width 157 height 10
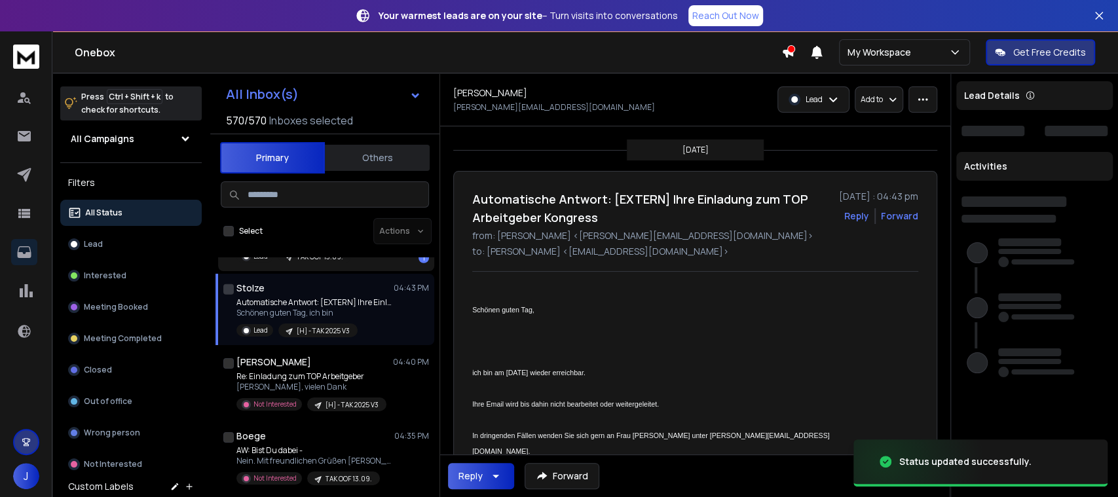
scroll to position [2785, 0]
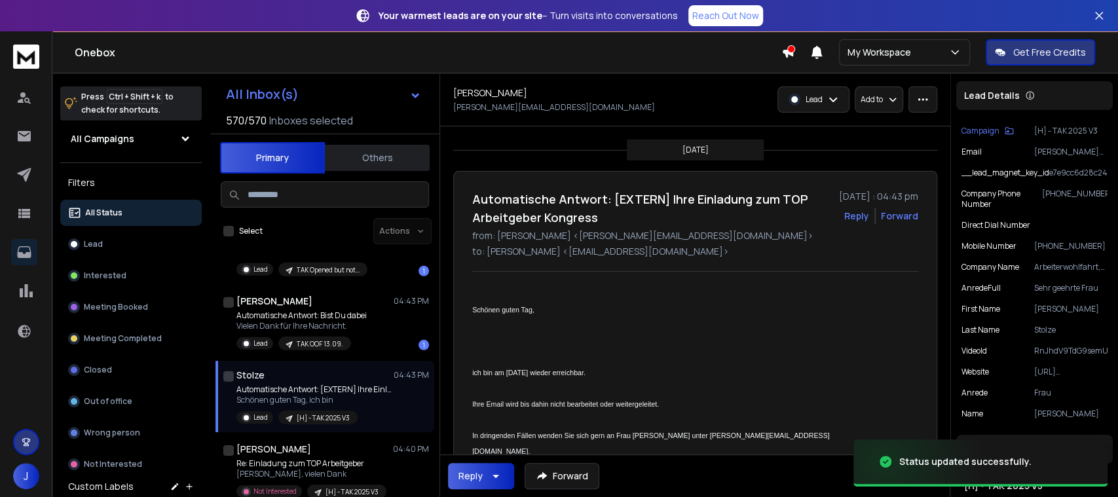
click at [796, 106] on div "Lead" at bounding box center [813, 99] width 71 height 25
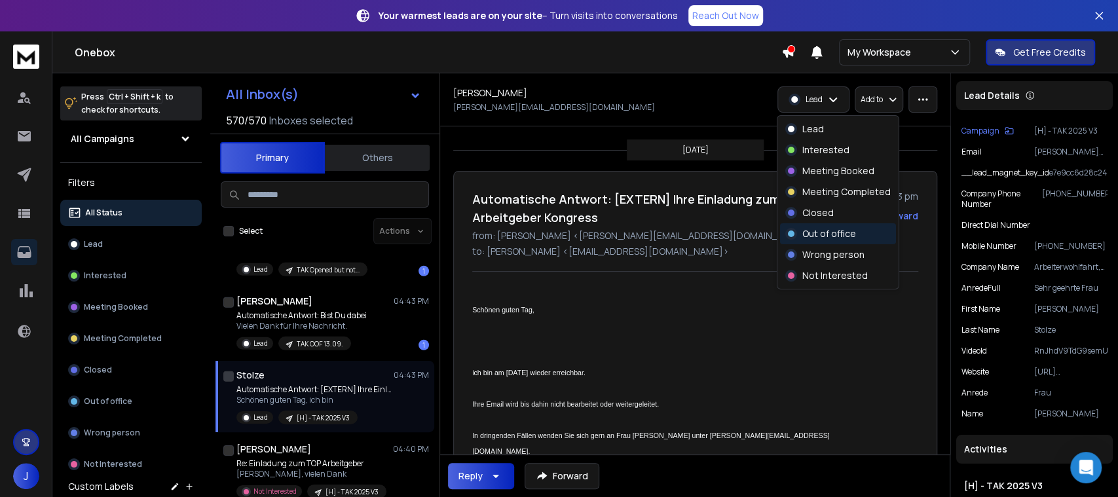
click at [809, 236] on p "Out of office" at bounding box center [829, 233] width 54 height 13
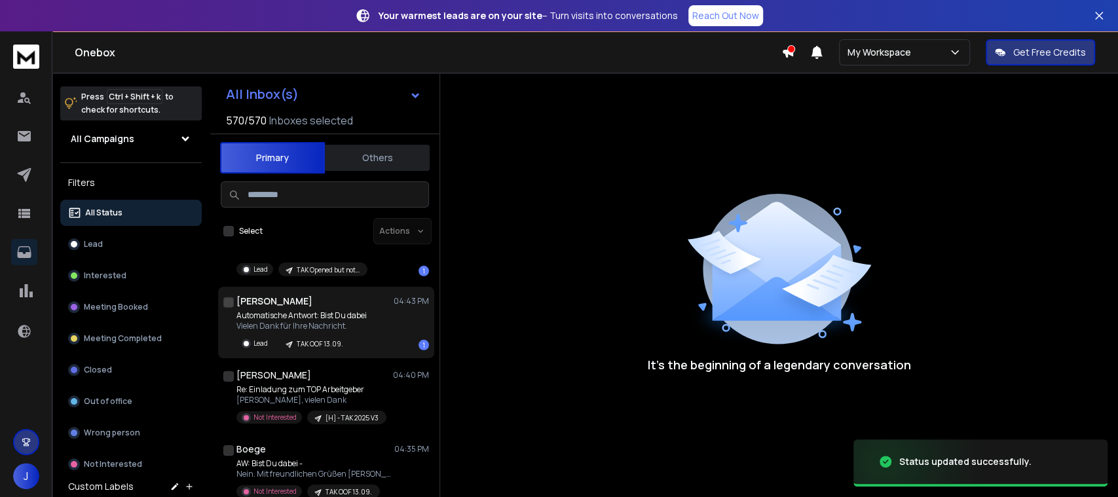
click at [375, 337] on div "Automatische Antwort: Bist Du dabei ﻿Vielen Dank für Ihre Nachricht. Lead TAK O…" at bounding box center [332, 330] width 192 height 40
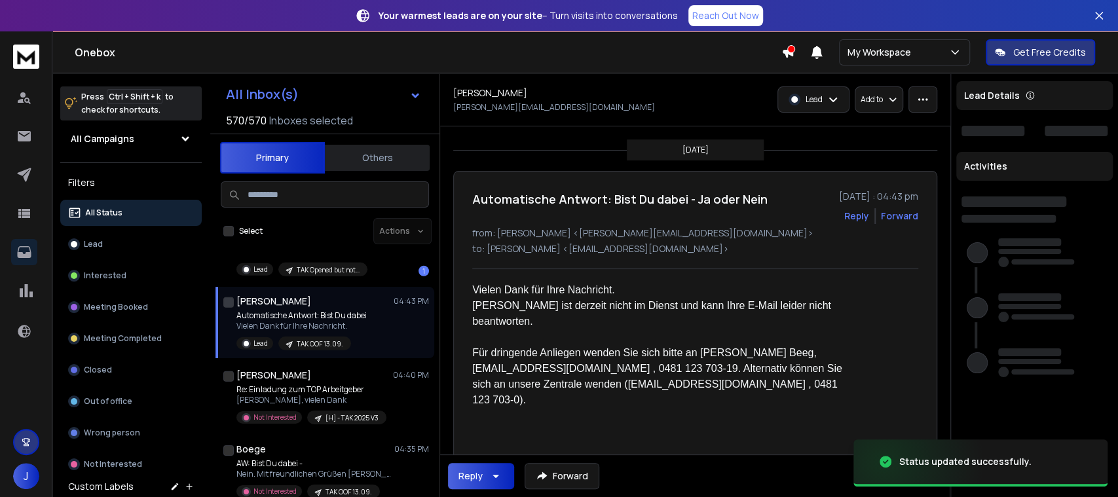
scroll to position [2698, 0]
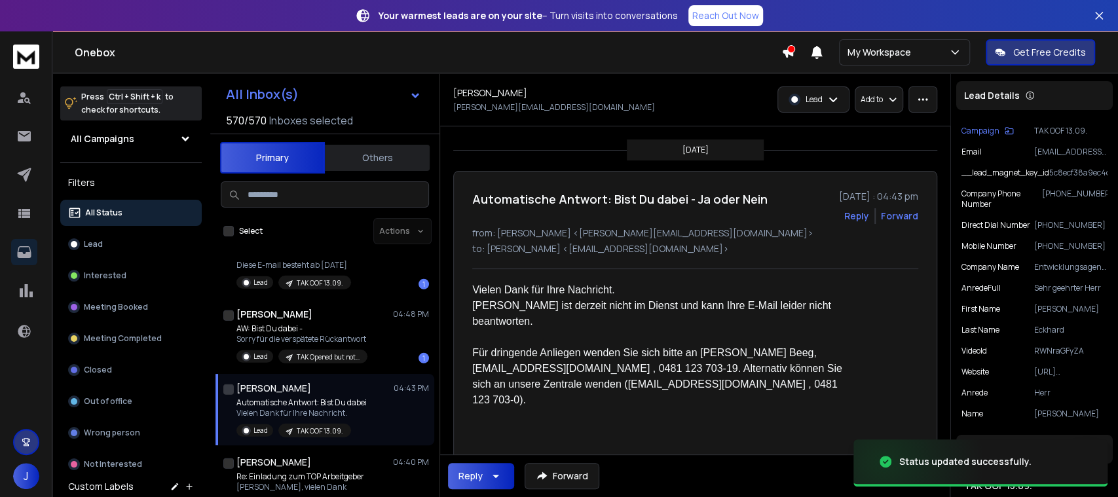
click at [527, 322] on div "[PERSON_NAME] ist derzeit nicht im Dienst und kann Ihre E-Mail leider nicht bea…" at bounding box center [663, 313] width 382 height 31
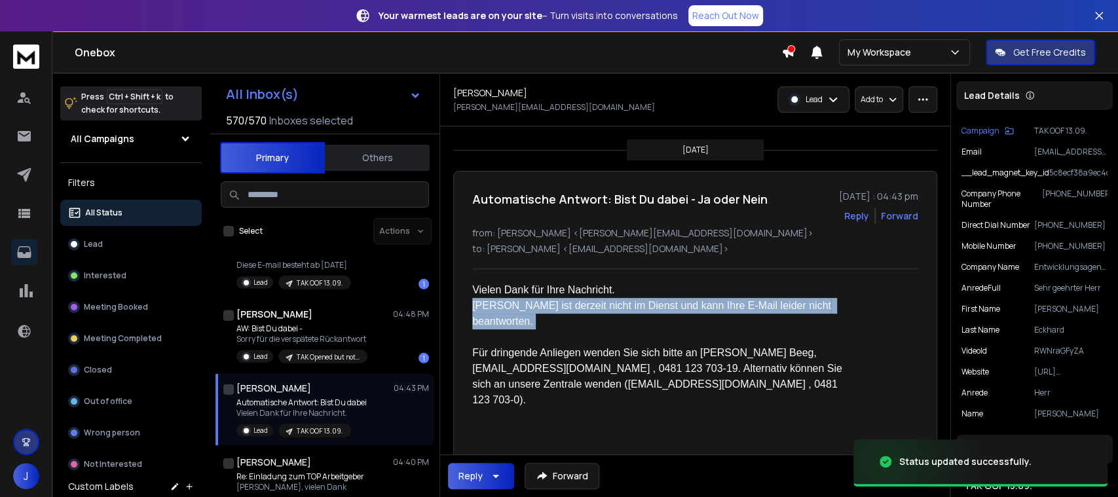
click at [527, 322] on div "[PERSON_NAME] ist derzeit nicht im Dienst und kann Ihre E-Mail leider nicht bea…" at bounding box center [663, 313] width 382 height 31
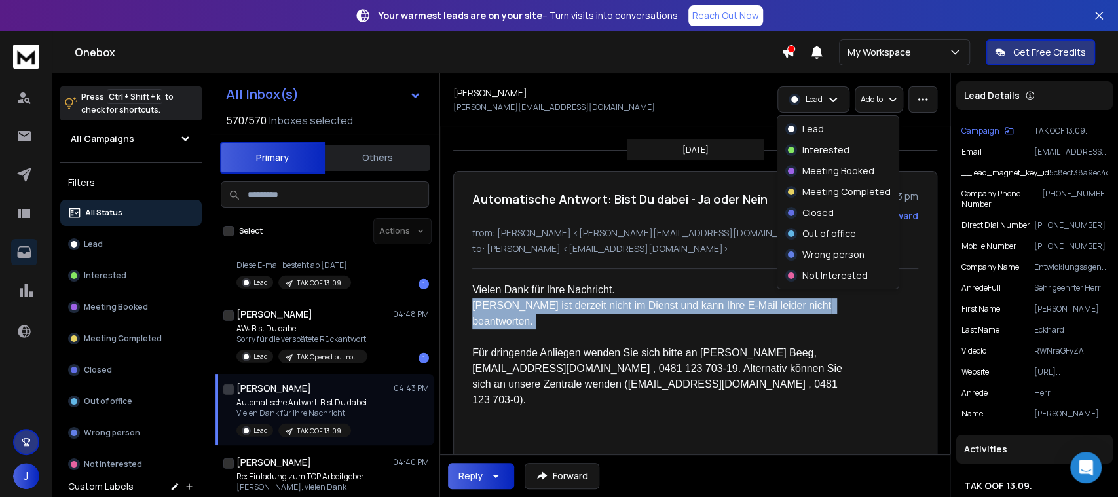
click at [796, 98] on div at bounding box center [794, 100] width 12 height 12
click at [820, 234] on p "Out of office" at bounding box center [829, 233] width 54 height 13
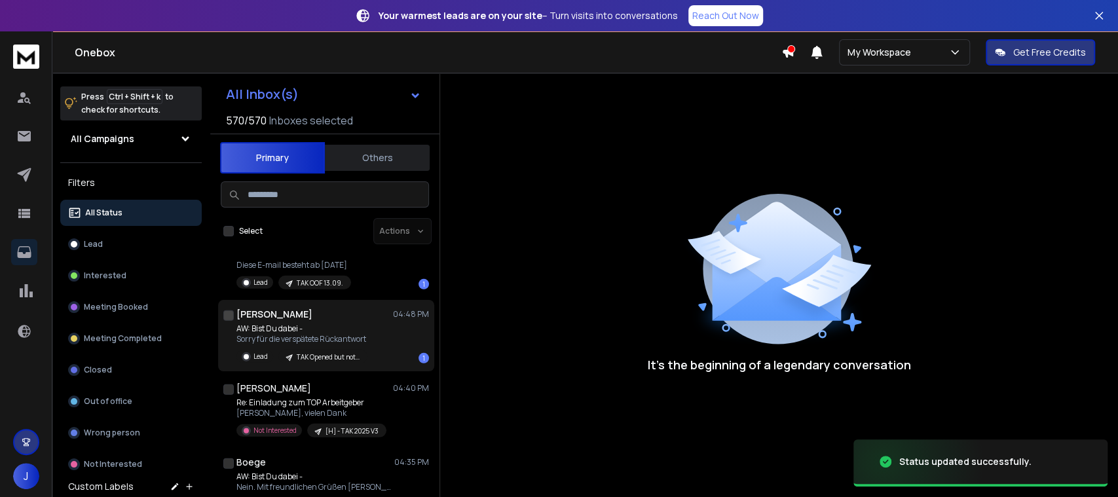
click at [365, 332] on p "AW: Bist Du dabei -" at bounding box center [301, 328] width 131 height 10
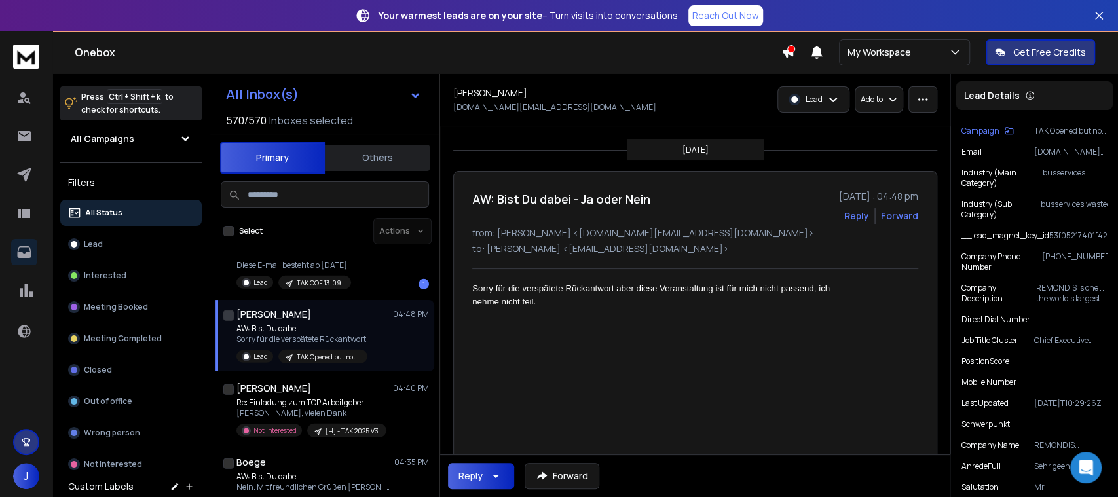
click at [522, 308] on div "Sorry für die verspätete Rückantwort aber diese Veranstaltung ist für mich nich…" at bounding box center [663, 295] width 382 height 26
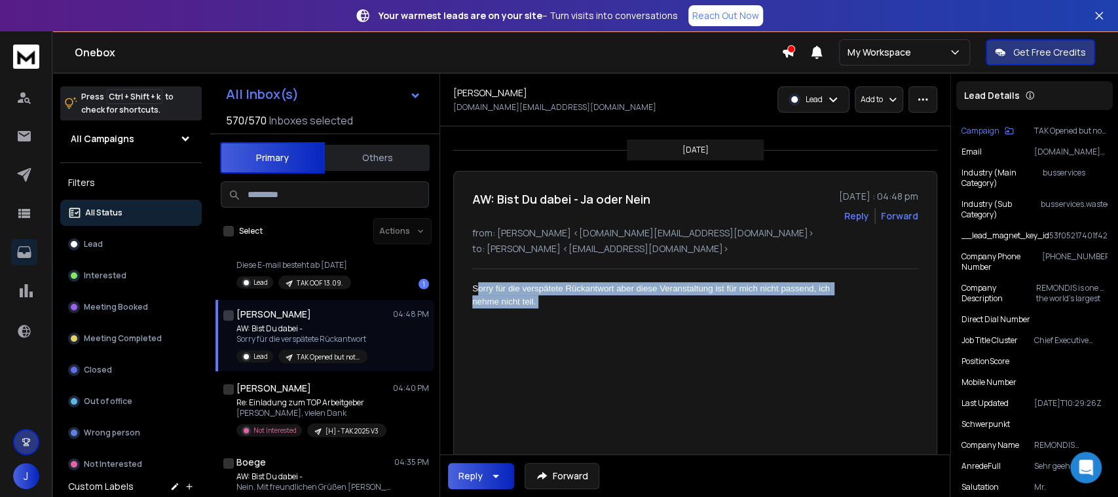
click at [522, 308] on div "Sorry für die verspätete Rückantwort aber diese Veranstaltung ist für mich nich…" at bounding box center [663, 295] width 382 height 26
copy div "Sorry für die verspätete Rückantwort aber diese Veranstaltung ist für mich nich…"
click at [824, 109] on div "Lead" at bounding box center [813, 99] width 71 height 25
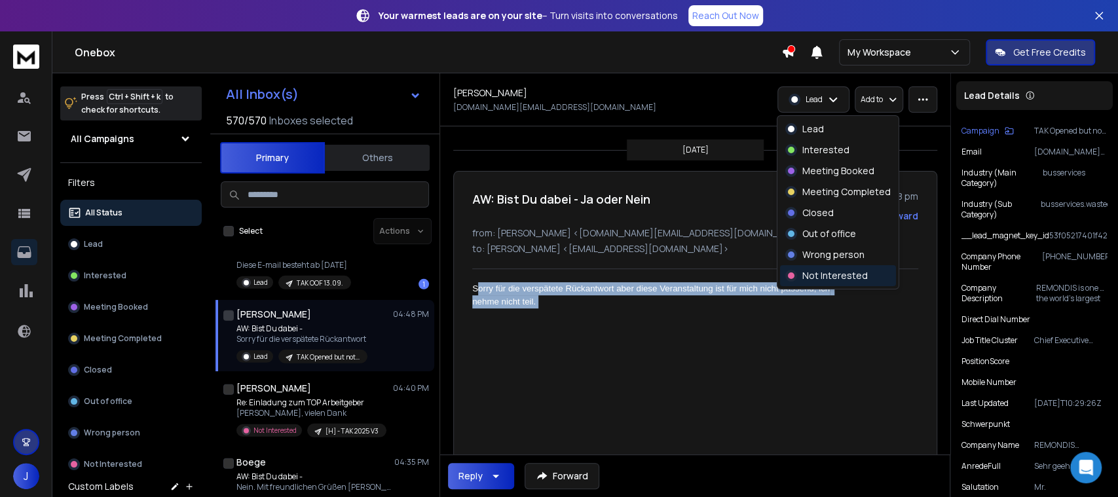
click at [808, 275] on p "Not Interested" at bounding box center [834, 275] width 65 height 13
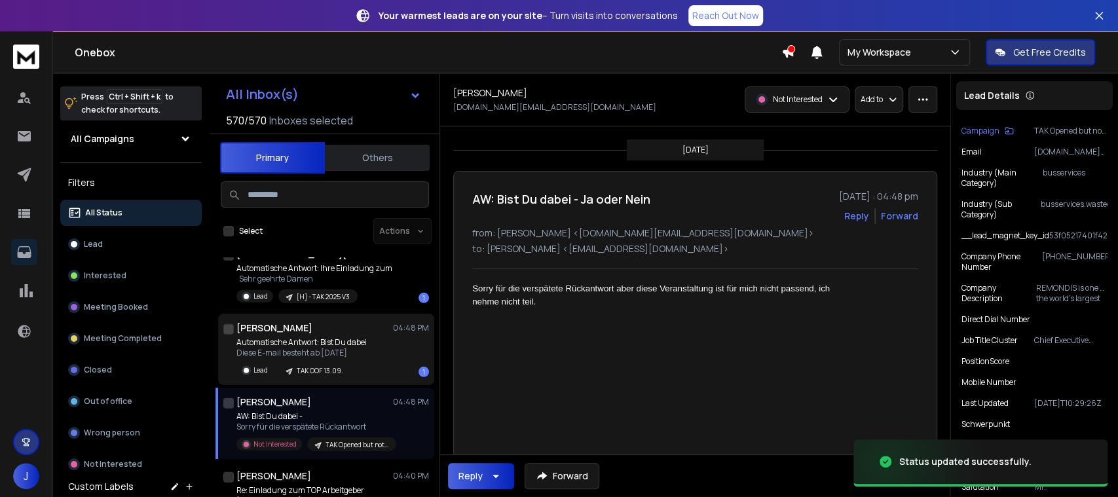
click at [394, 356] on div "Automatische Antwort: Bist Du dabei Diese E-mail besteht ab [DATE] Lead TAK OOF…" at bounding box center [332, 357] width 192 height 40
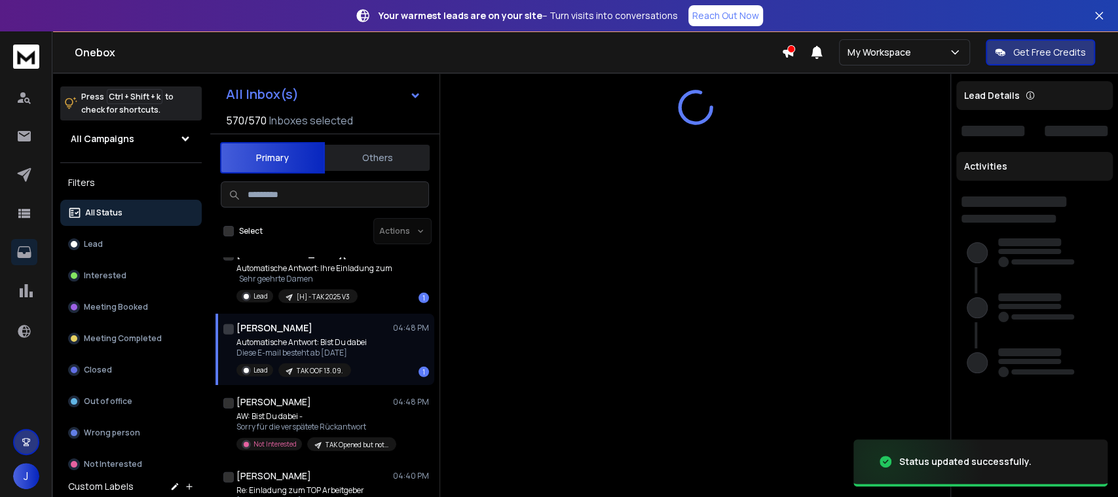
scroll to position [2523, 0]
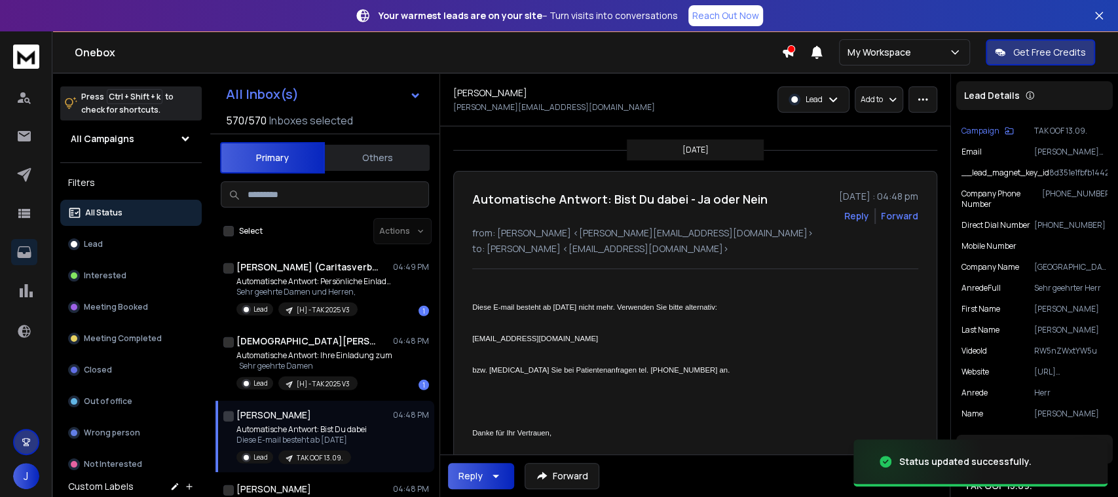
click at [552, 316] on div "Diese E-mail besteht ab [DATE] nicht mehr. Verwenden Sie bitte alternativ: [EMA…" at bounding box center [663, 415] width 382 height 267
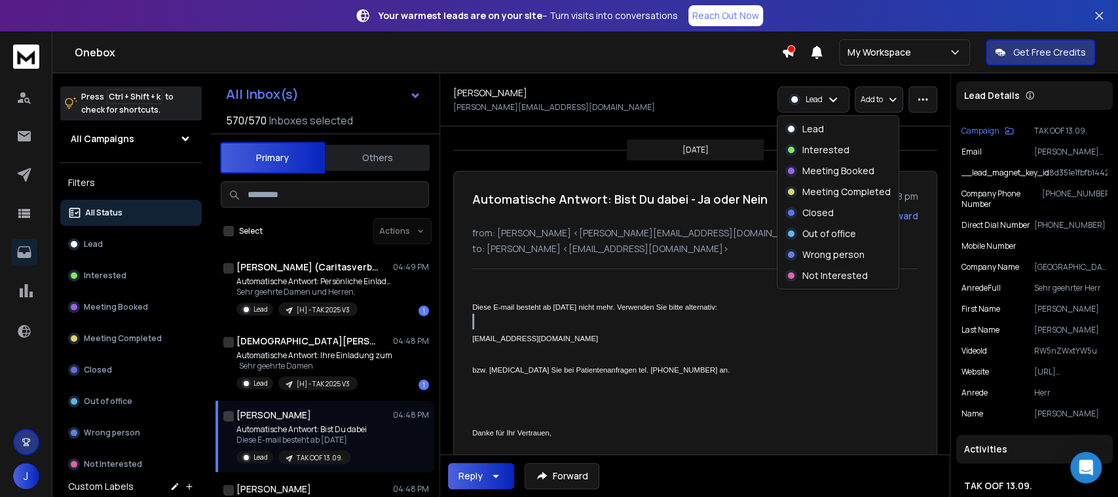
click at [796, 97] on div at bounding box center [794, 100] width 12 height 12
click at [820, 255] on p "Wrong person" at bounding box center [833, 254] width 62 height 13
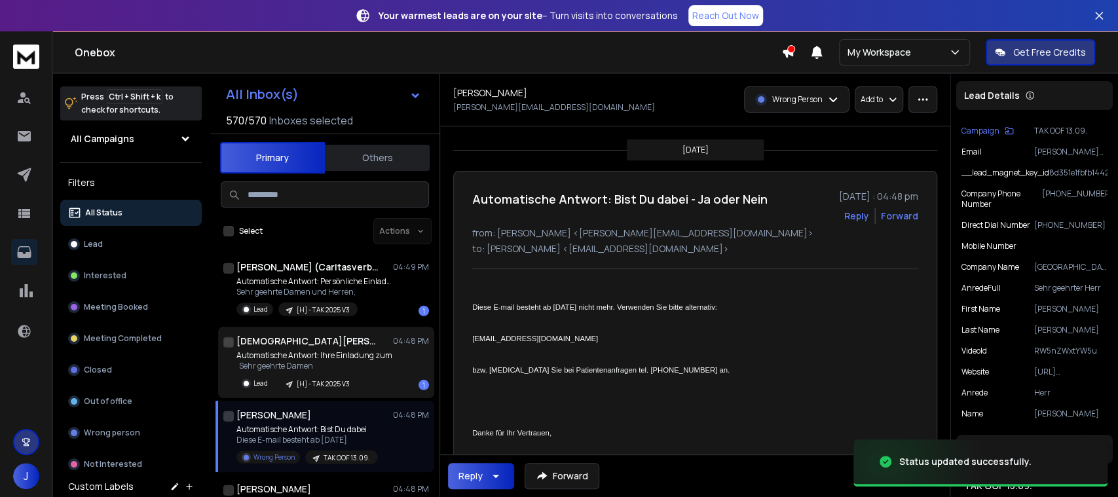
click at [397, 360] on div "Automatische Antwort: Ihre Einladung zum ﻿ ﻿ Sehr geehrte Damen Lead [H] - TAK …" at bounding box center [332, 370] width 192 height 40
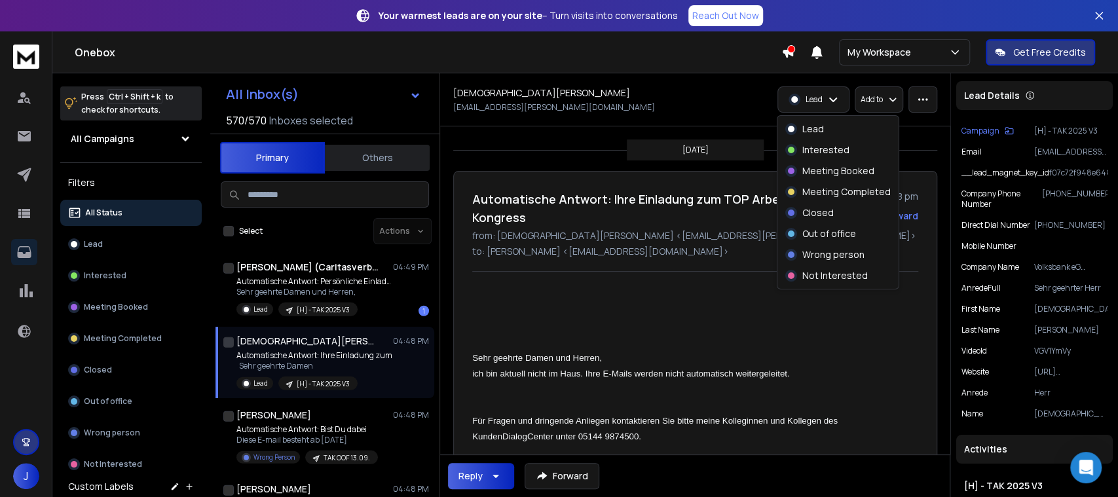
click at [788, 101] on div at bounding box center [794, 100] width 12 height 12
click at [830, 236] on p "Out of office" at bounding box center [829, 233] width 54 height 13
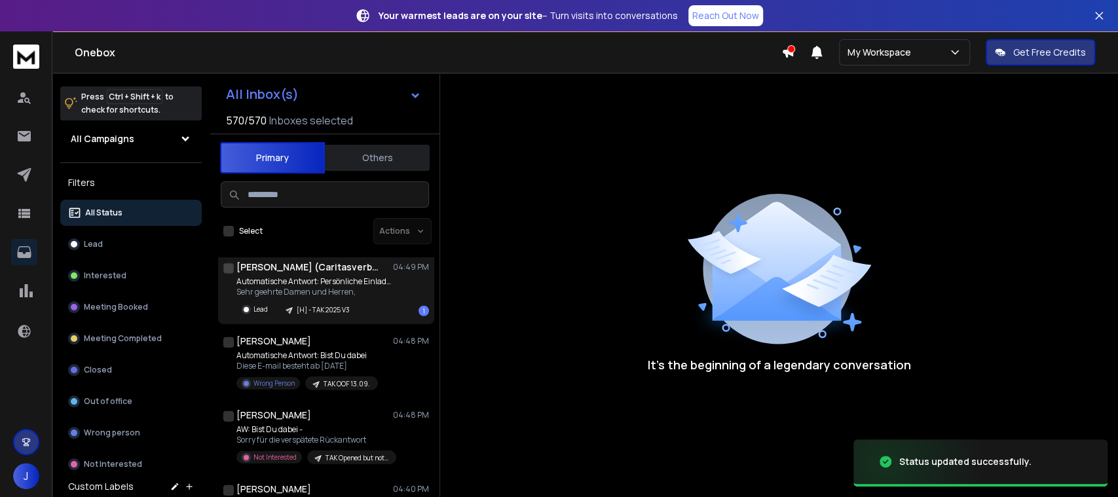
click at [390, 299] on div "Automatische Antwort: Persönliche Einladung zum Sehr geehrte Damen und Herren, …" at bounding box center [314, 296] width 157 height 40
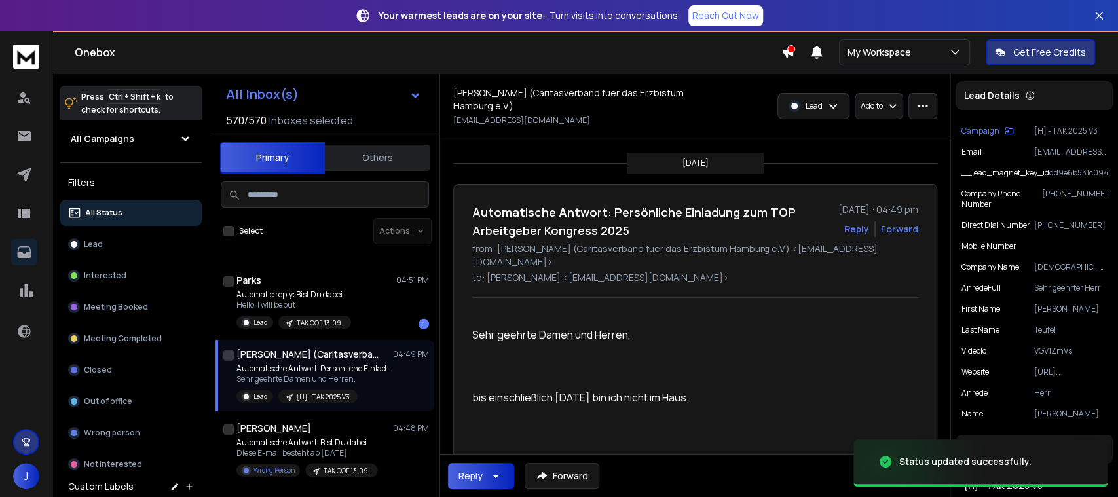
scroll to position [87, 0]
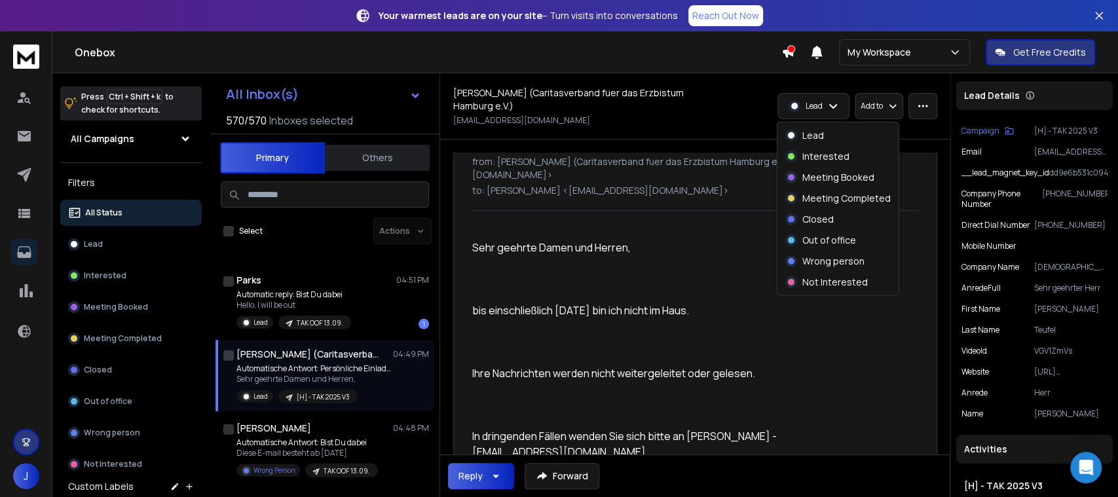
click at [813, 103] on p "Lead" at bounding box center [813, 106] width 17 height 10
click at [826, 239] on p "Out of office" at bounding box center [829, 240] width 54 height 13
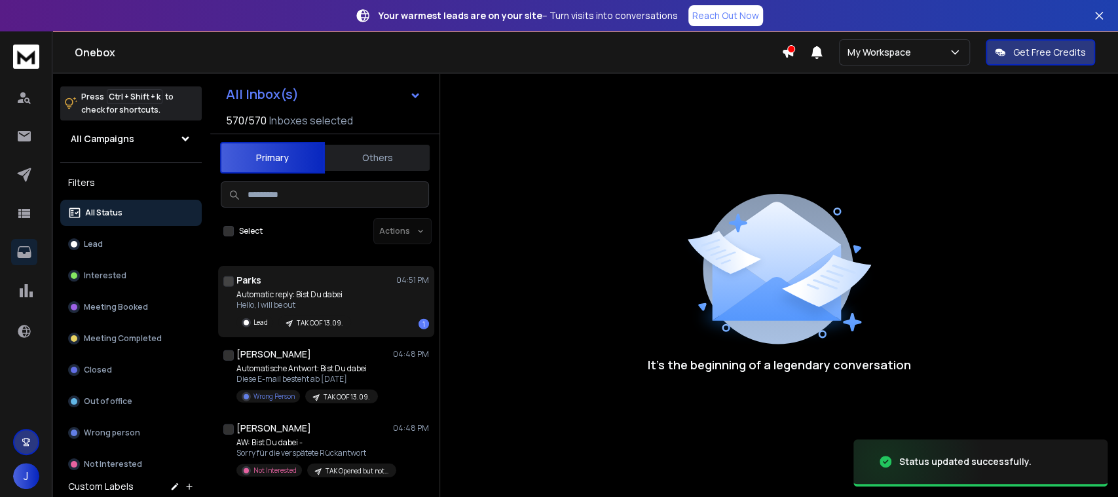
scroll to position [0, 0]
click at [405, 320] on div "Automatic reply: Bist Du dabei Hello, I will be out Lead TAK OOF 13.09. 1" at bounding box center [332, 309] width 192 height 40
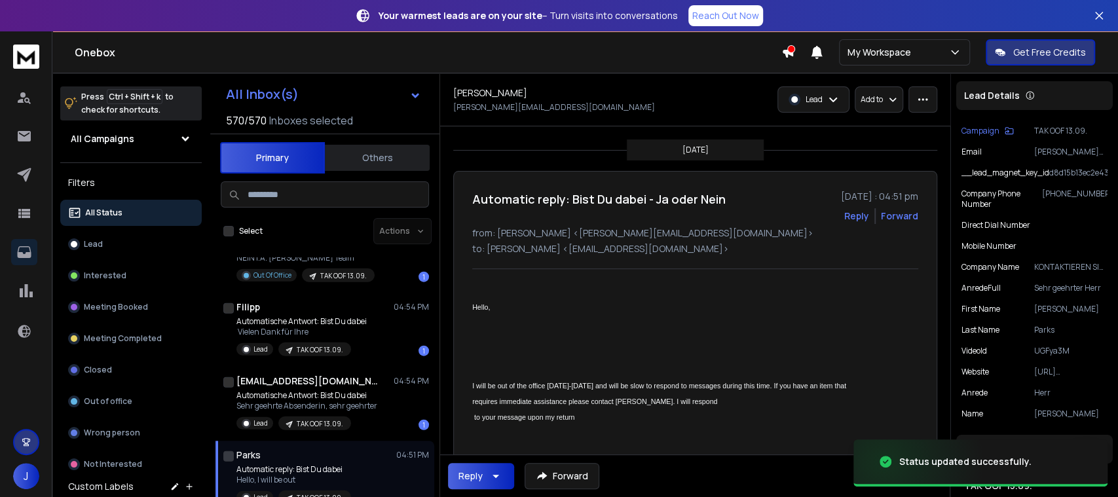
scroll to position [87, 0]
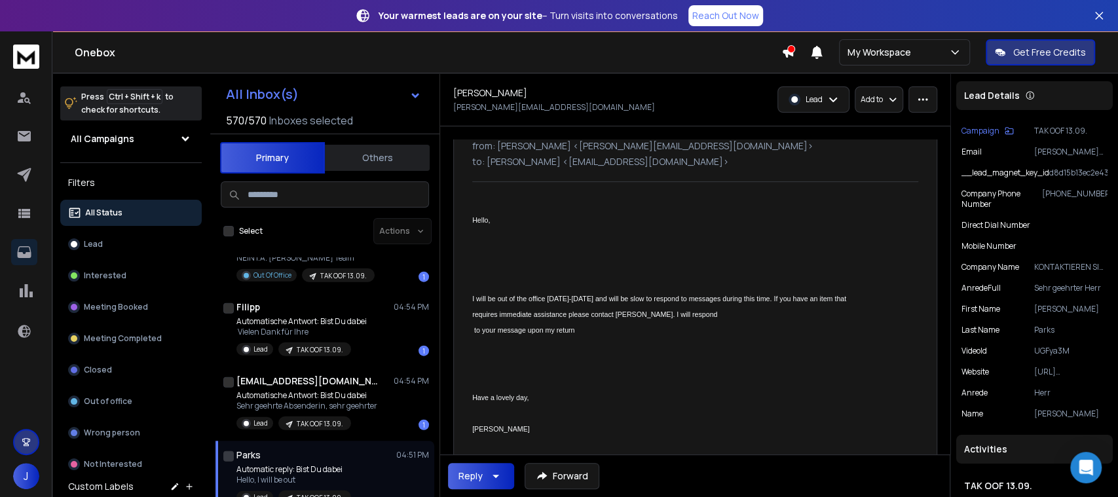
click at [786, 101] on div "Lead" at bounding box center [813, 99] width 71 height 25
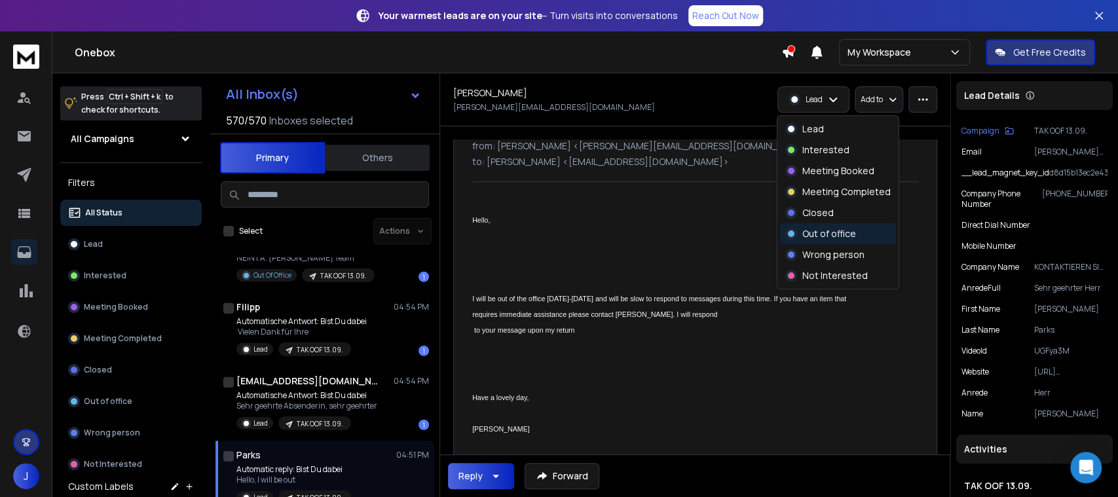
click at [822, 240] on p "Out of office" at bounding box center [829, 233] width 54 height 13
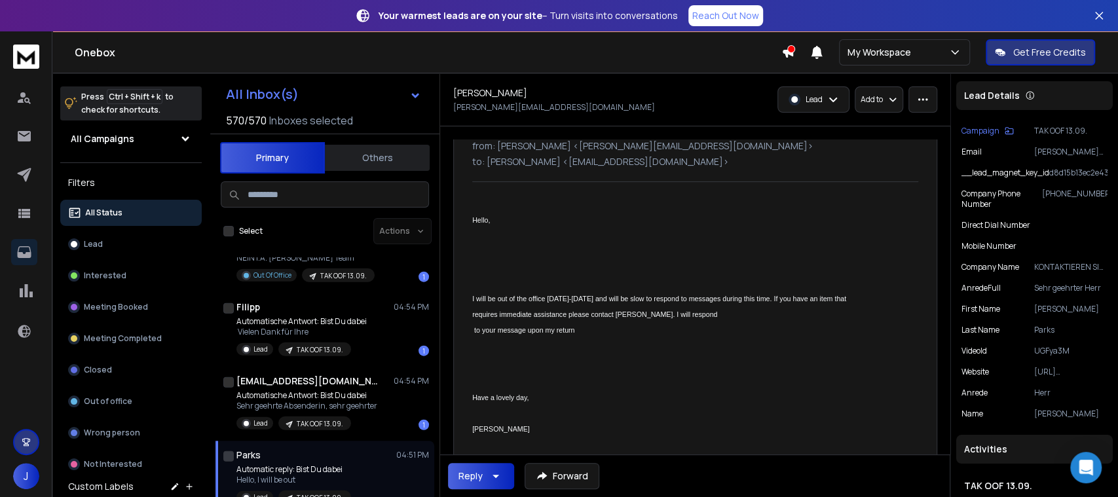
scroll to position [0, 0]
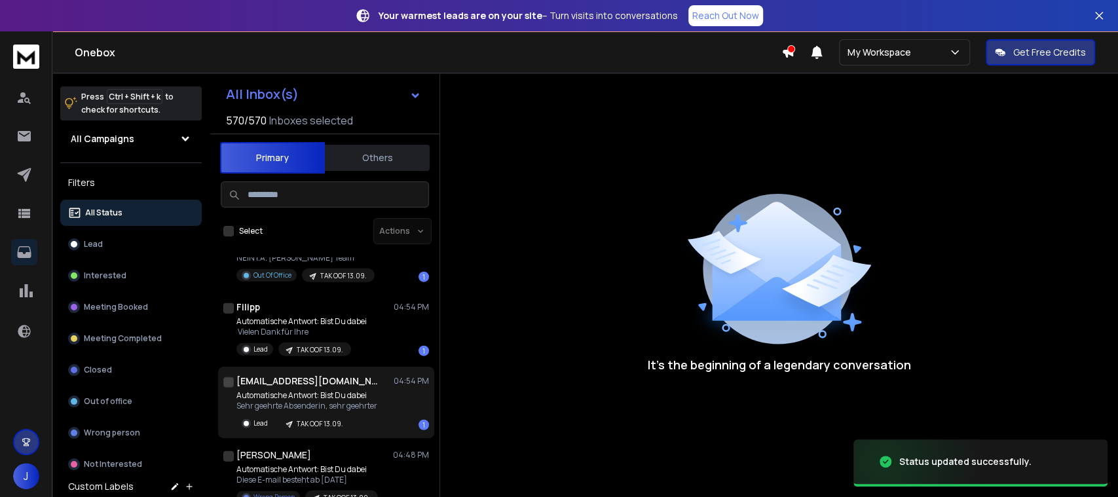
click at [401, 396] on div "Automatische Antwort: Bist Du dabei Sehr geehrte Absenderin, sehr geehrter Lead…" at bounding box center [332, 410] width 192 height 40
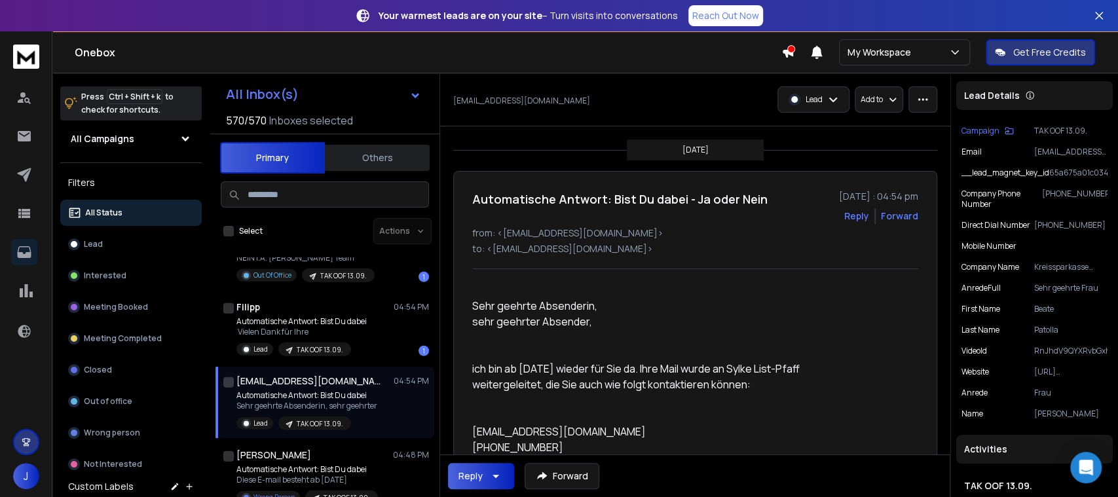
click at [799, 107] on div "Lead" at bounding box center [813, 99] width 71 height 25
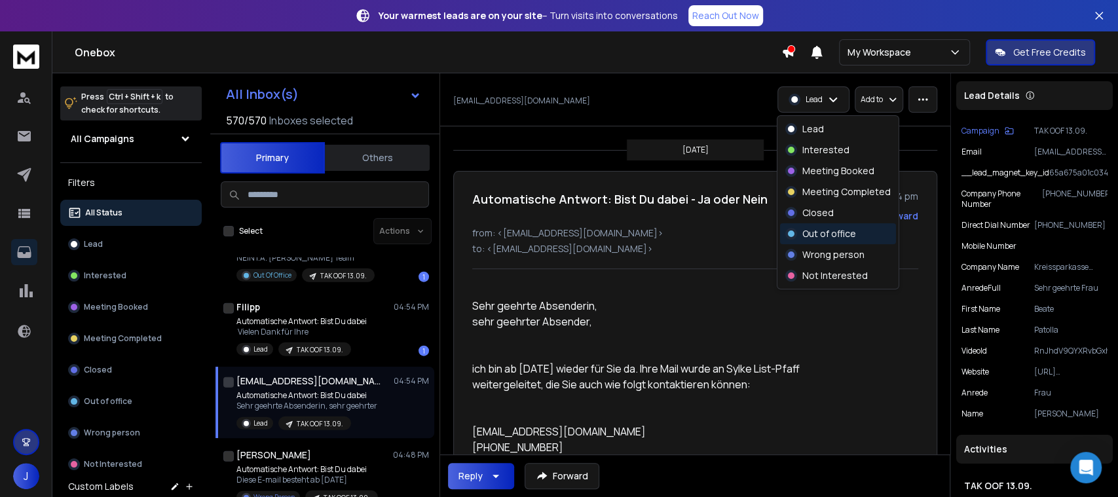
click at [811, 233] on p "Out of office" at bounding box center [829, 233] width 54 height 13
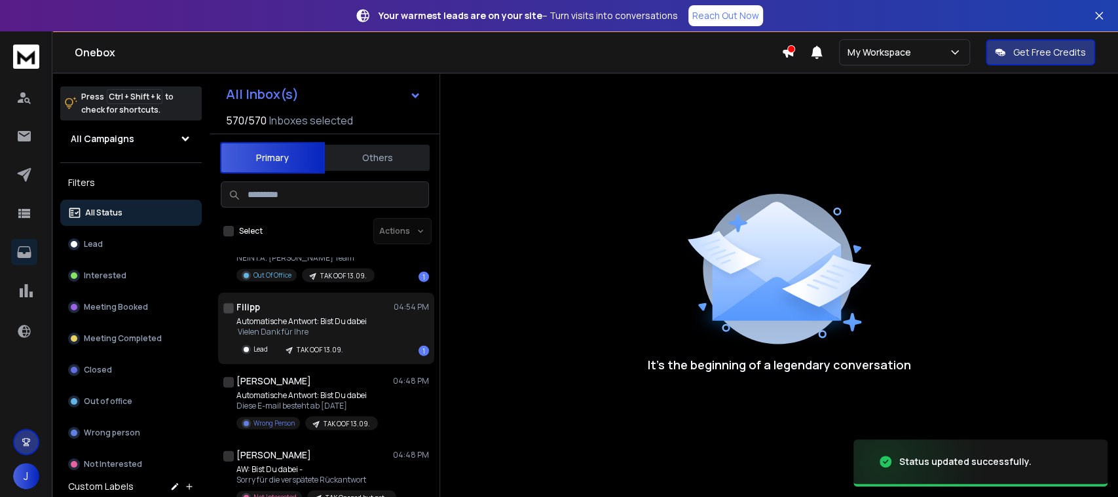
click at [390, 336] on div "Automatische Antwort: Bist Du dabei ﻿ Vielen Dank für Ihre Lead TAK OOF 13.09. 1" at bounding box center [332, 336] width 192 height 40
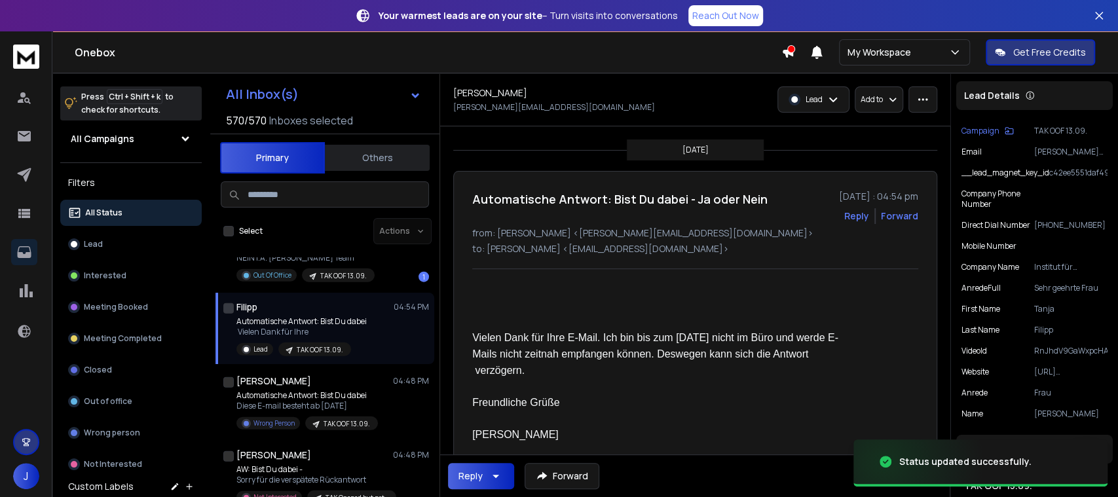
scroll to position [2174, 0]
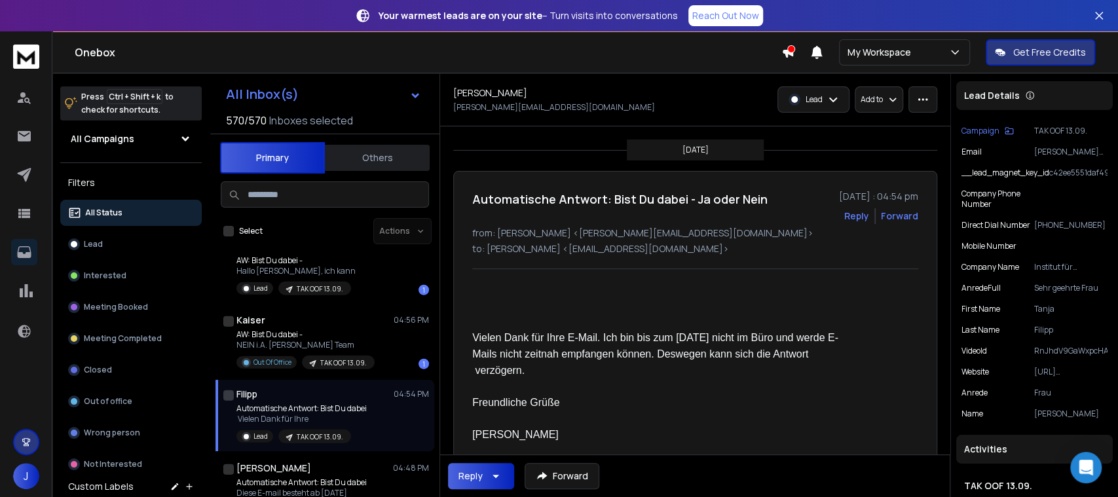
click at [807, 102] on p "Lead" at bounding box center [813, 99] width 17 height 10
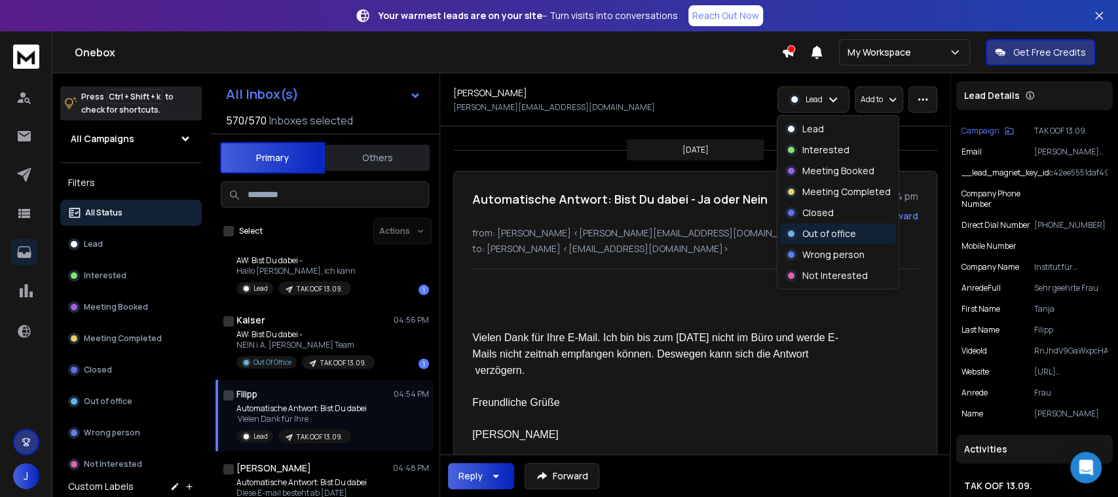
click at [803, 238] on p "Out of office" at bounding box center [829, 233] width 54 height 13
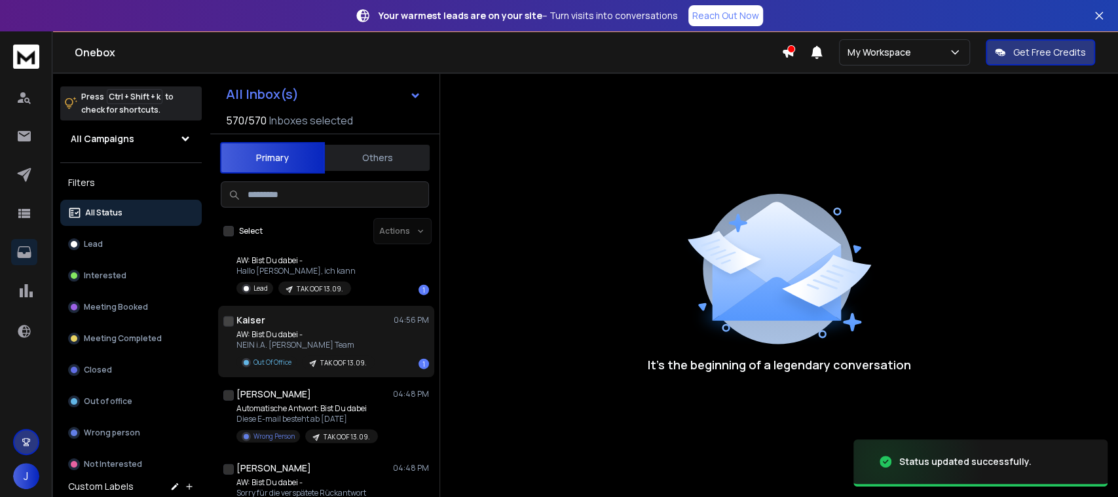
click at [388, 354] on div "AW: Bist Du dabei - NEIN i.A. [PERSON_NAME] Team Out Of Office TAK OOF 13.09. 1" at bounding box center [332, 349] width 192 height 40
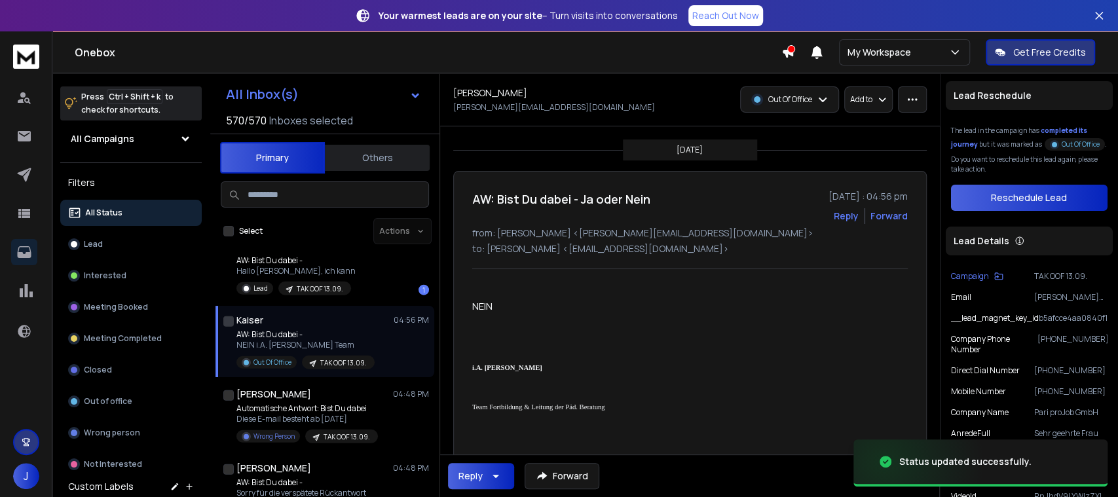
scroll to position [2086, 0]
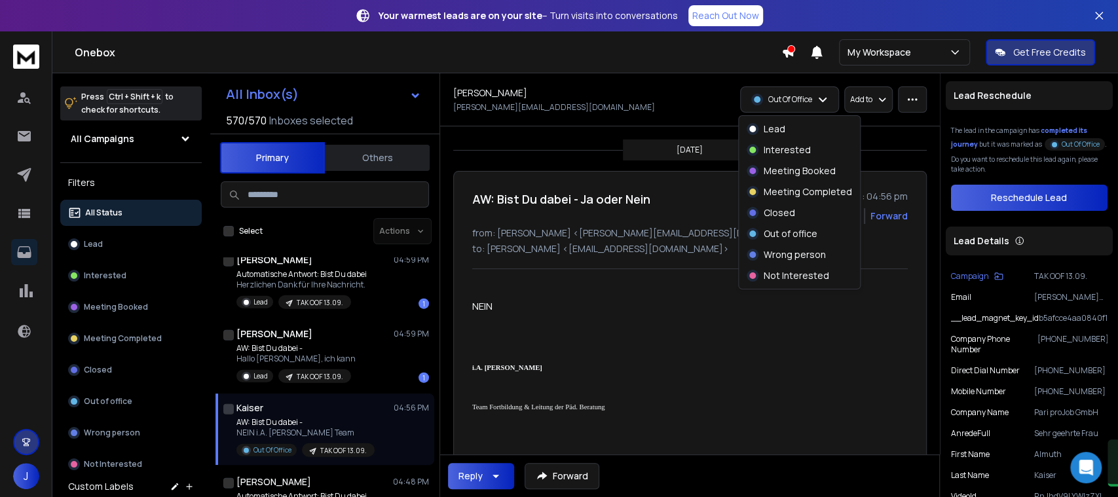
click at [751, 98] on div at bounding box center [757, 100] width 12 height 12
click at [756, 277] on span at bounding box center [752, 276] width 12 height 12
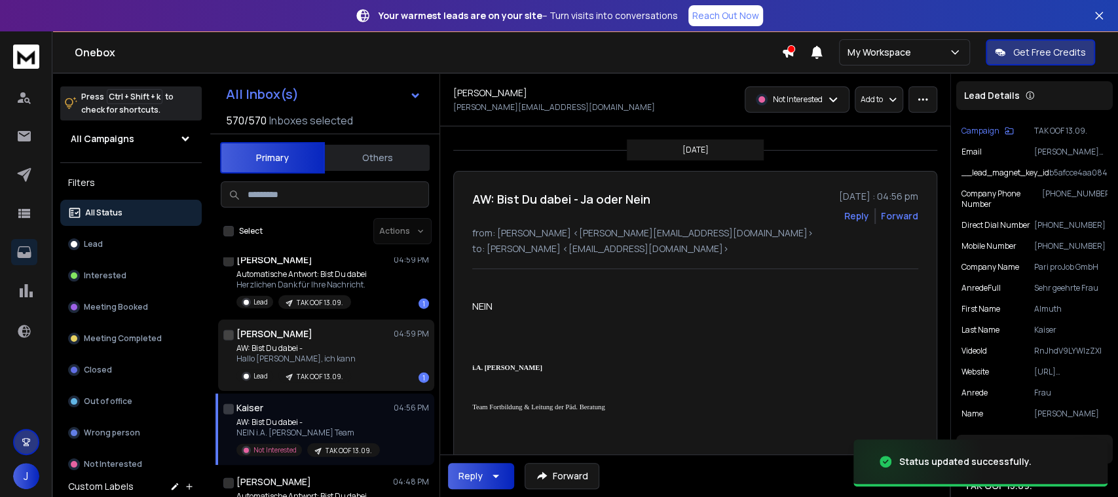
click at [402, 367] on div "AW: Bist Du dabei - Hallo [PERSON_NAME], ich kann Lead TAK OOF 13.09. 1" at bounding box center [332, 363] width 192 height 40
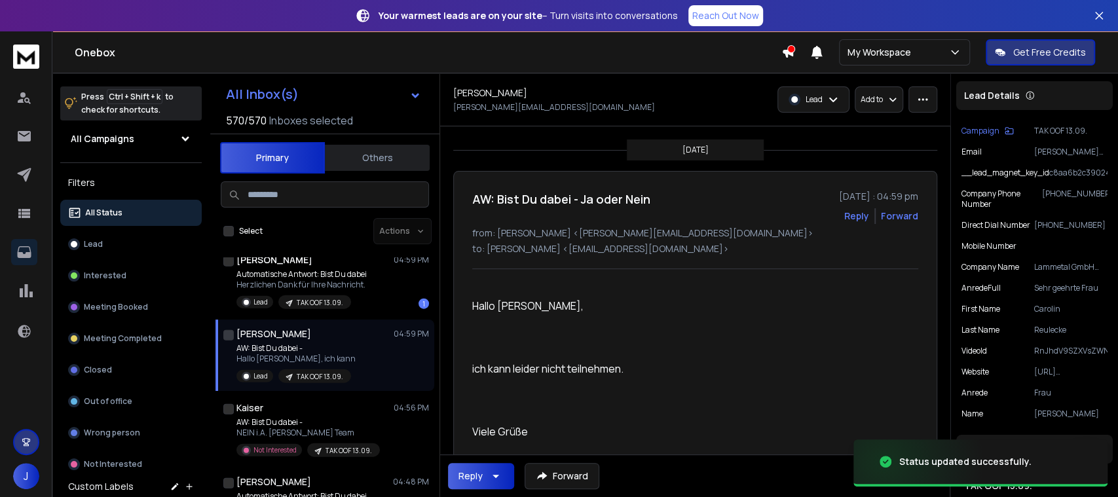
scroll to position [1999, 0]
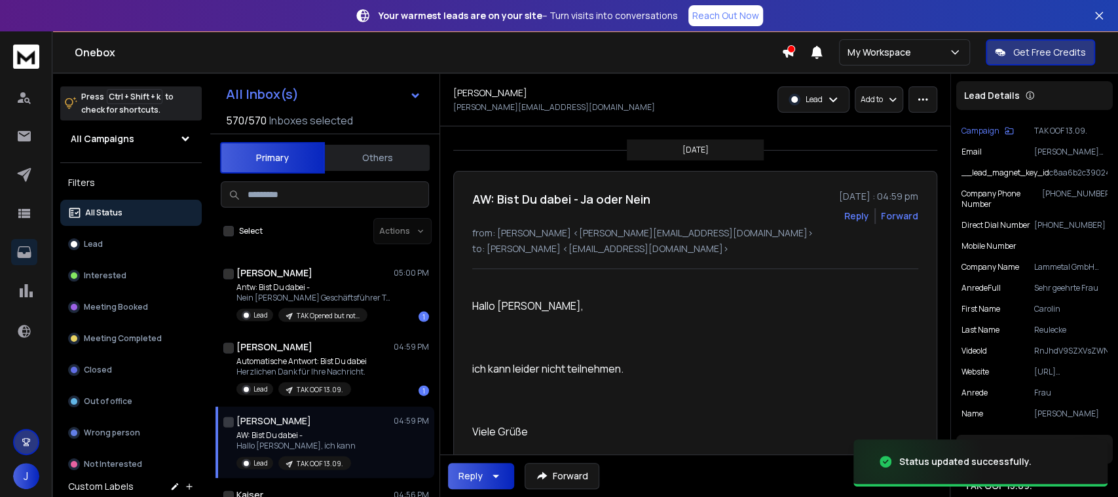
click at [807, 103] on p "Lead" at bounding box center [813, 99] width 17 height 10
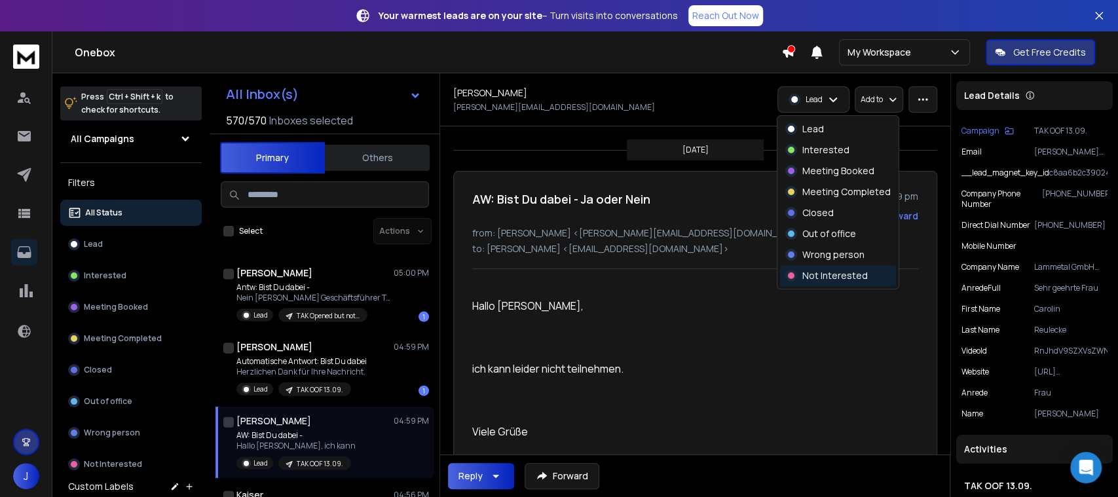
click at [798, 266] on div "Not Interested" at bounding box center [838, 275] width 116 height 21
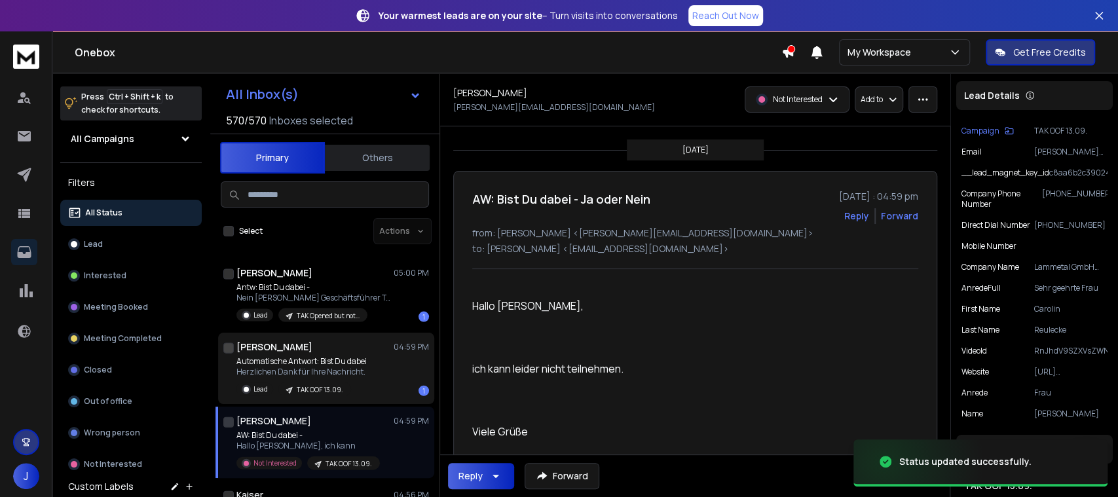
click at [405, 373] on div "Automatische Antwort: Bist Du dabei Herzlichen Dank für Ihre Nachricht. Lead TA…" at bounding box center [332, 376] width 192 height 40
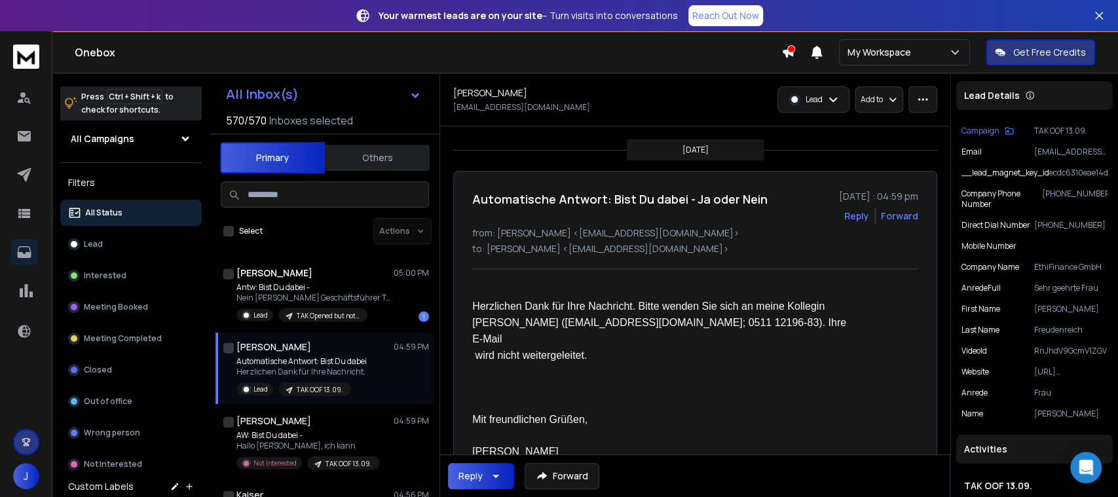
click at [805, 86] on div "[PERSON_NAME] [PERSON_NAME] [EMAIL_ADDRESS][DOMAIN_NAME] Lead Add to Lead Add to" at bounding box center [695, 99] width 510 height 53
click at [814, 94] on p "Lead" at bounding box center [813, 99] width 17 height 10
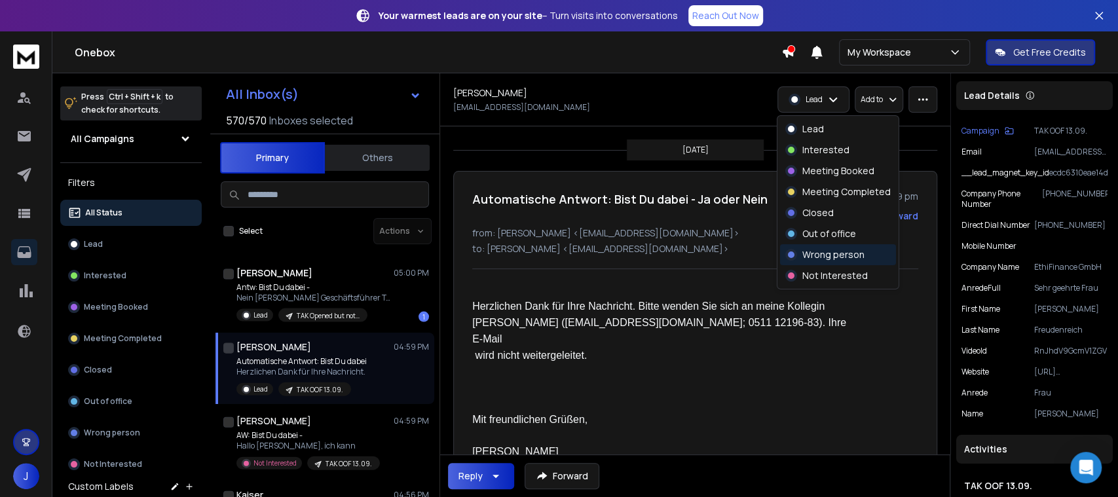
click at [813, 260] on p "Wrong person" at bounding box center [833, 254] width 62 height 13
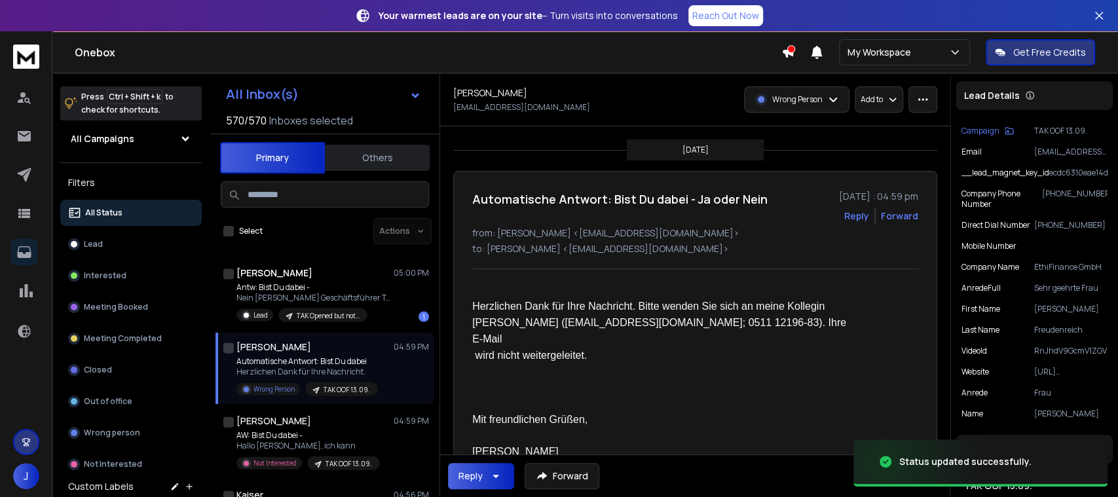
scroll to position [1912, 0]
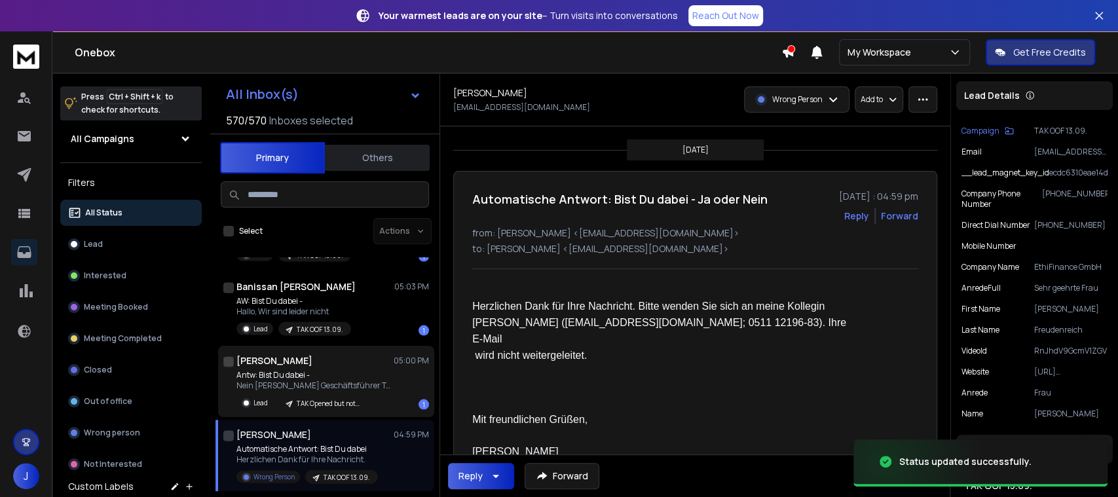
click at [357, 384] on p "Nein [PERSON_NAME] Geschäftsführer Telefon:+49" at bounding box center [314, 385] width 157 height 10
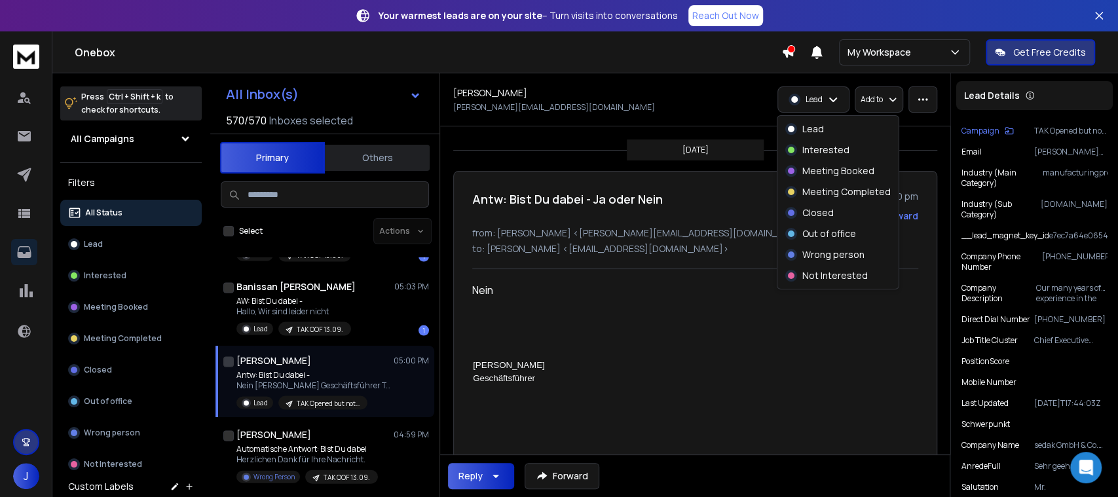
click at [817, 108] on div "Lead" at bounding box center [813, 99] width 71 height 25
click at [822, 278] on p "Not Interested" at bounding box center [834, 275] width 65 height 13
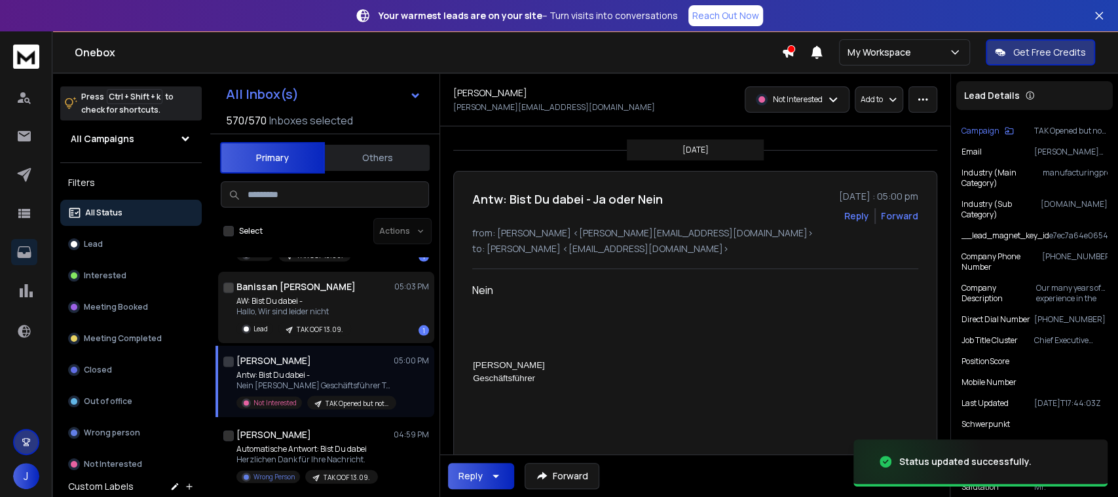
click at [413, 322] on div "AW: Bist Du dabei - Hallo, Wir sind leider nicht Lead TAK OOF 13.09. 1" at bounding box center [332, 315] width 192 height 40
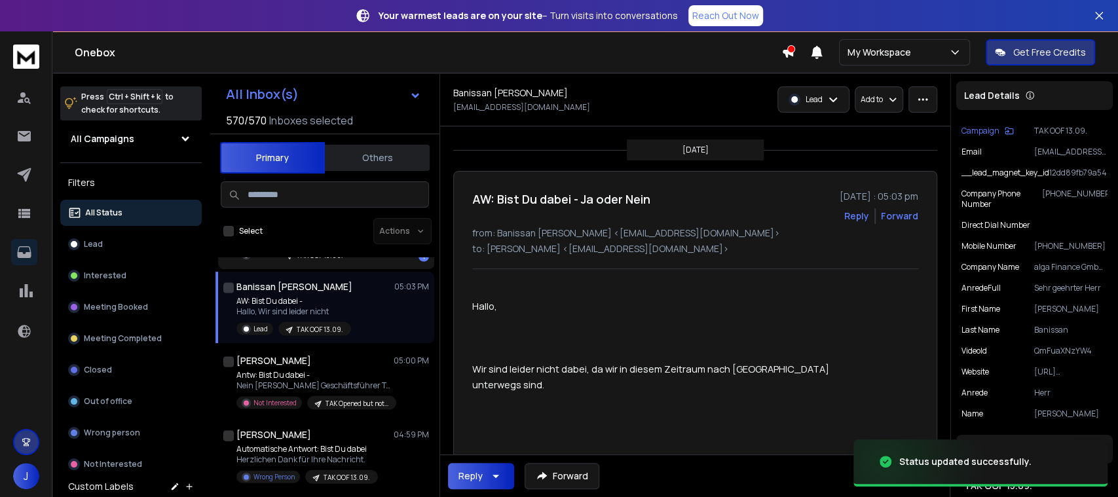
scroll to position [1824, 0]
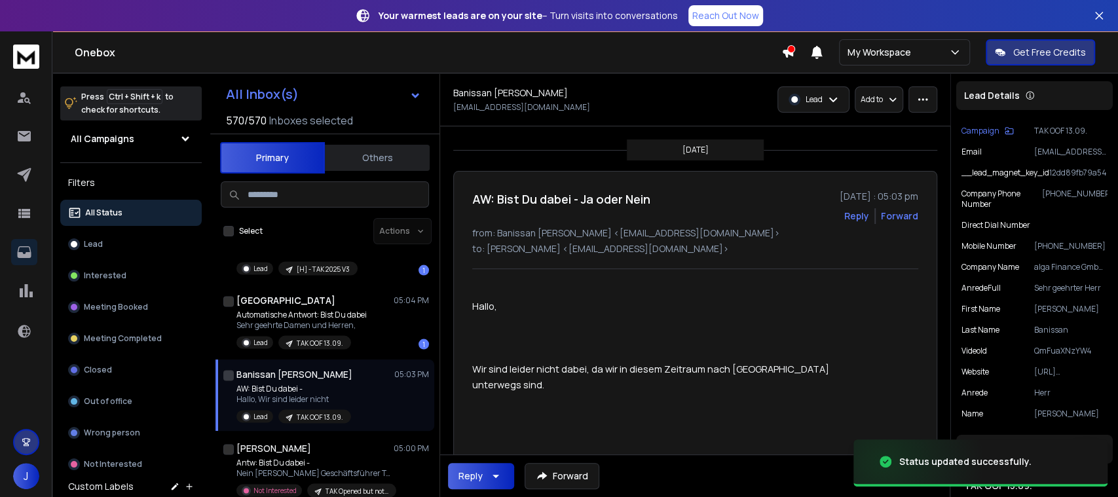
click at [633, 367] on span "Wir sind leider nicht dabei, da wir in diesem Zeitraum nach [GEOGRAPHIC_DATA] u…" at bounding box center [651, 376] width 359 height 29
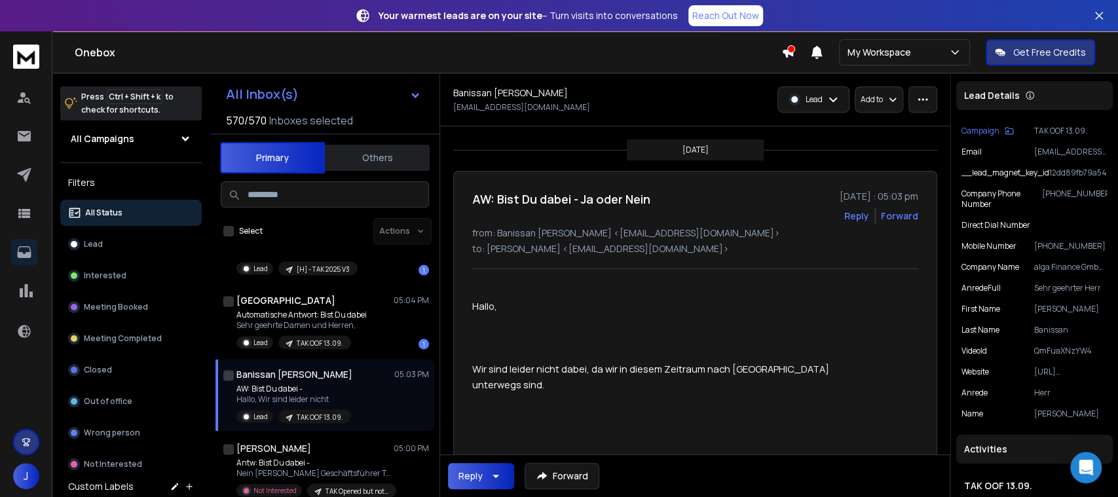
click at [528, 375] on span "Wir sind leider nicht dabei, da wir in diesem Zeitraum nach [GEOGRAPHIC_DATA] u…" at bounding box center [651, 376] width 359 height 29
click at [801, 115] on div "Banissan [PERSON_NAME][GEOGRAPHIC_DATA] [PERSON_NAME] [EMAIL_ADDRESS][DOMAIN_NA…" at bounding box center [695, 99] width 510 height 53
click at [809, 88] on div "Lead" at bounding box center [813, 99] width 71 height 25
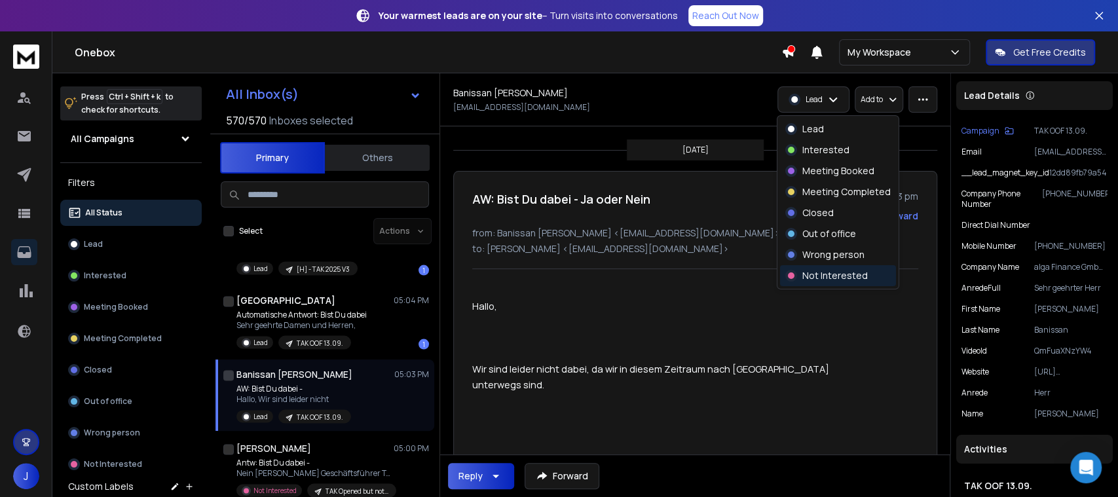
click at [816, 273] on p "Not Interested" at bounding box center [834, 275] width 65 height 13
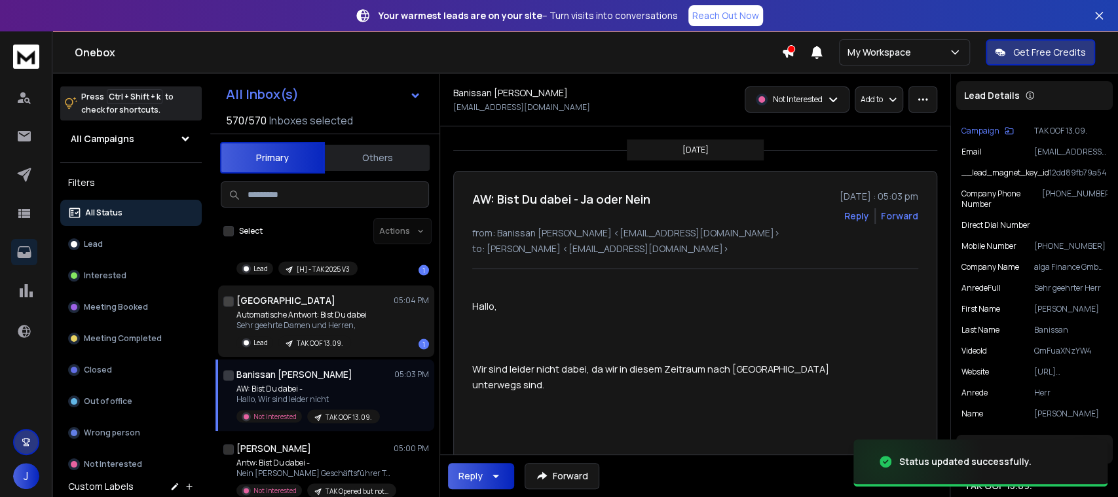
click at [392, 337] on div "Automatische Antwort: Bist Du dabei Sehr geehrte Damen und Herren, Lead TAK OOF…" at bounding box center [332, 329] width 192 height 40
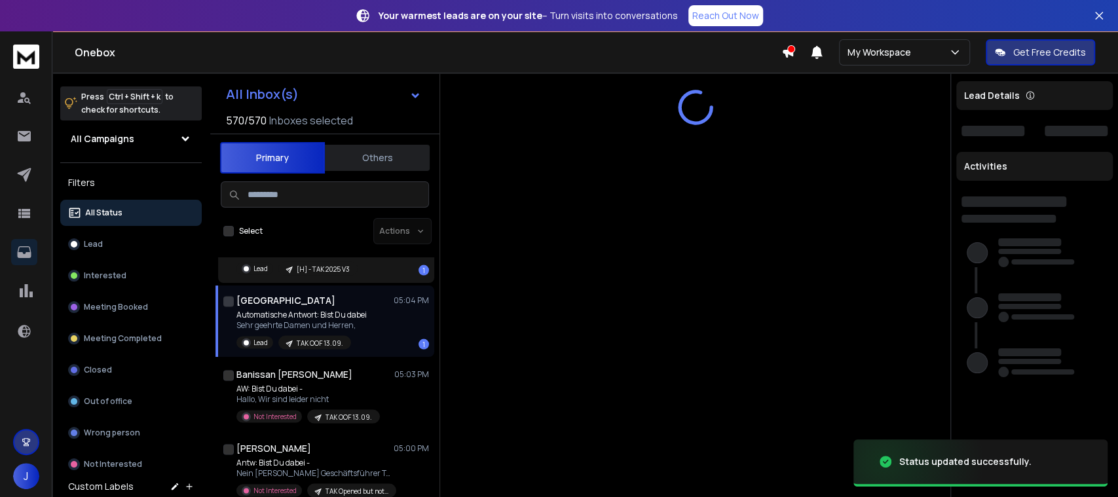
scroll to position [1737, 0]
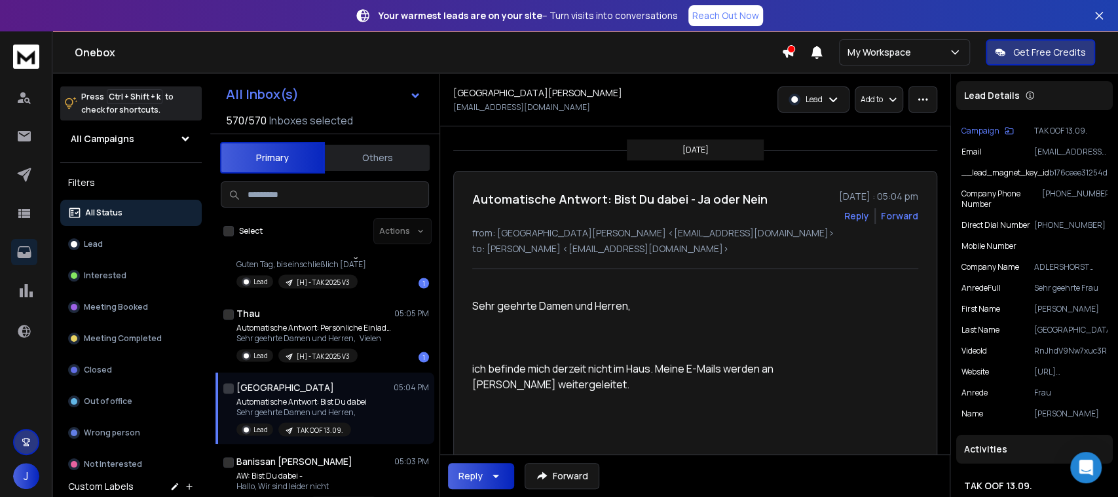
click at [796, 104] on div "Lead" at bounding box center [813, 99] width 71 height 25
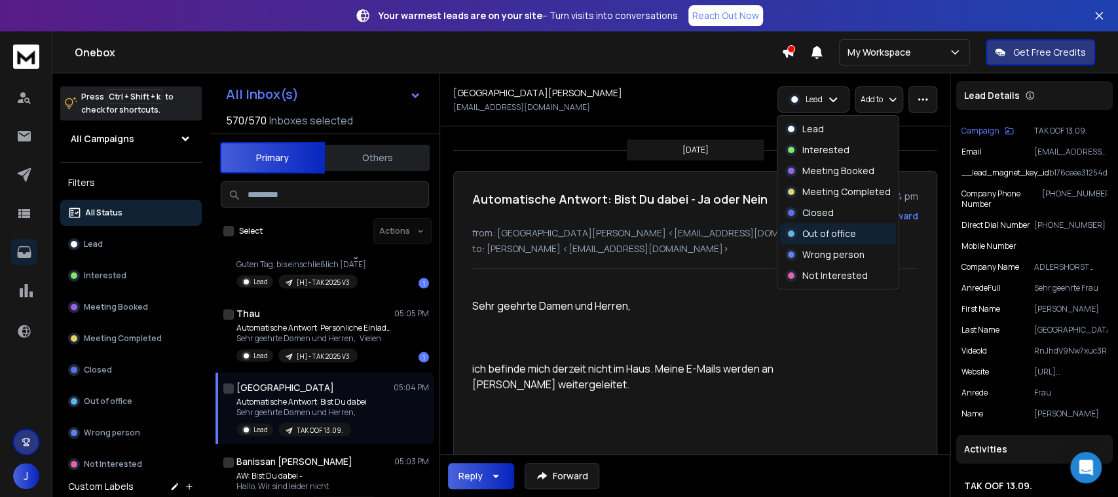
click at [806, 242] on div "Out of office" at bounding box center [838, 233] width 116 height 21
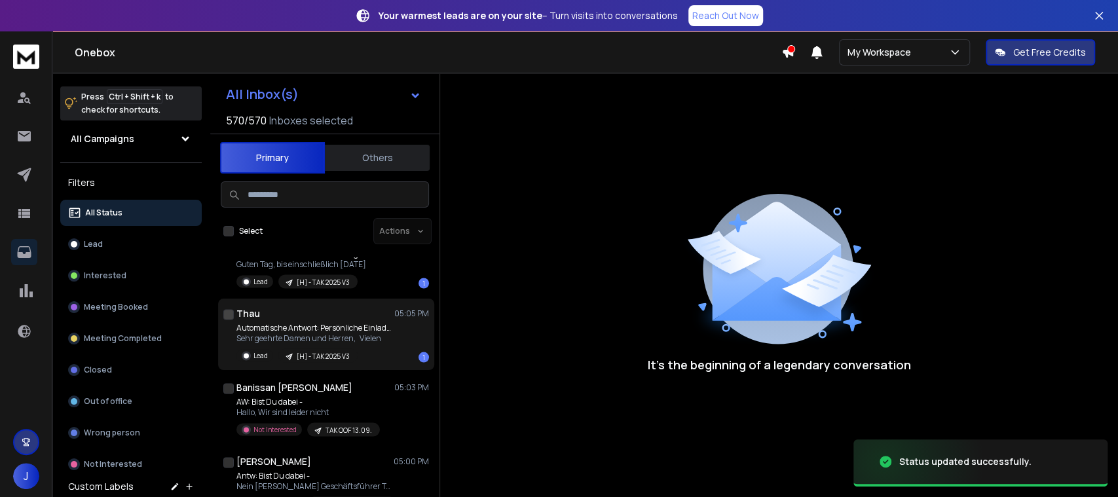
click at [385, 340] on p "Sehr geehrte Damen und Herren, Vielen" at bounding box center [314, 338] width 157 height 10
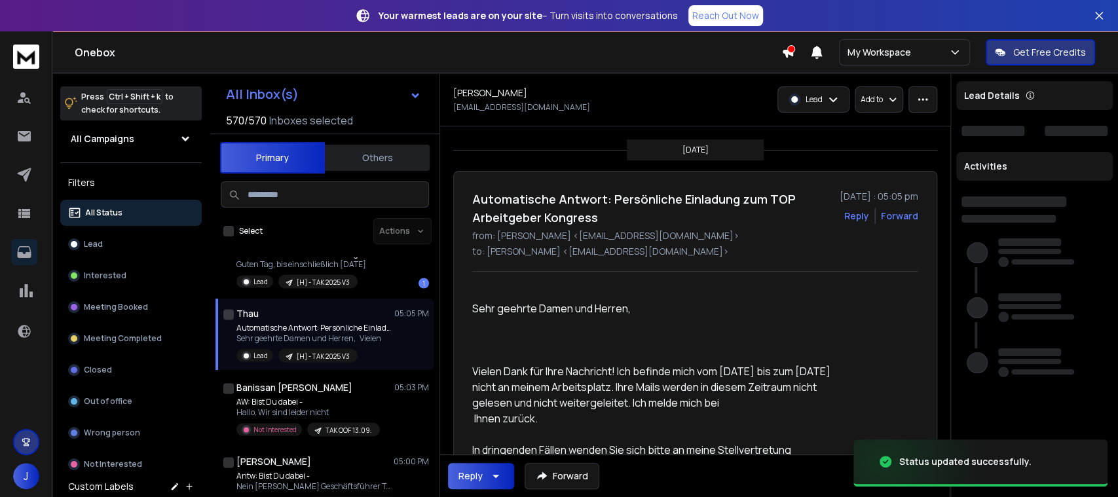
scroll to position [1650, 0]
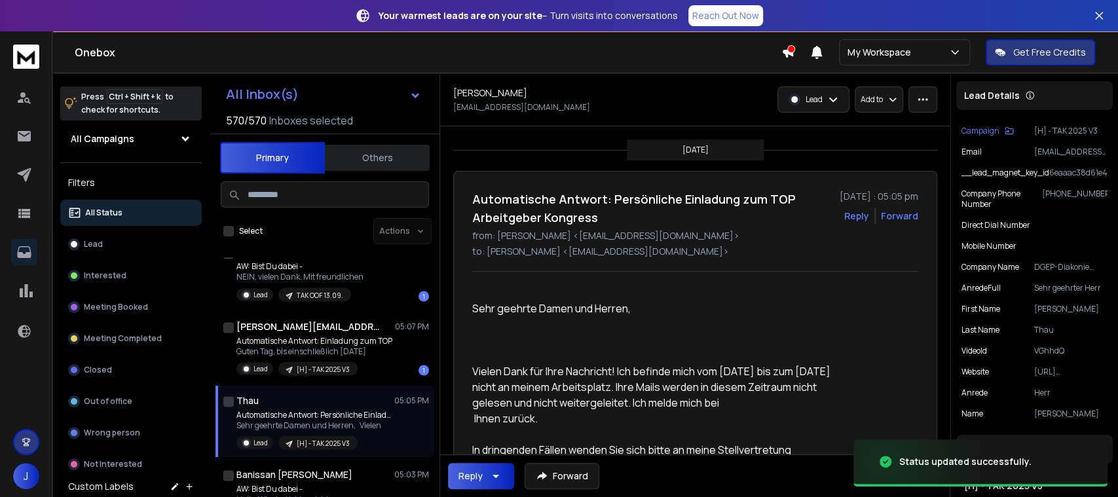
click at [572, 395] on p "Vielen Dank für Ihre Nachricht! Ich befinde mich vom [DATE] bis zum [DATE] nich…" at bounding box center [663, 394] width 382 height 63
click at [574, 398] on p "Vielen Dank für Ihre Nachricht! Ich befinde mich vom [DATE] bis zum [DATE] nich…" at bounding box center [663, 394] width 382 height 63
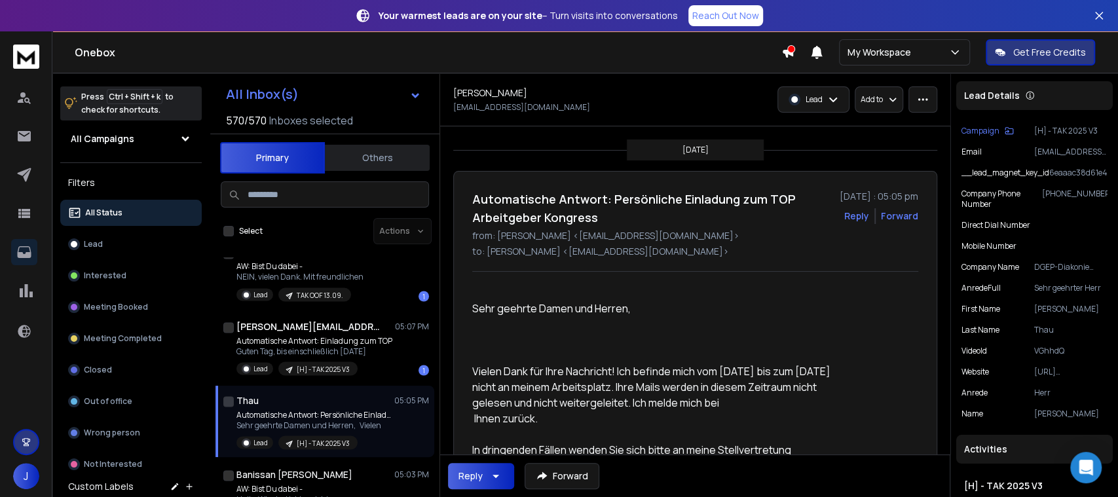
click at [807, 107] on div "Lead" at bounding box center [813, 99] width 71 height 25
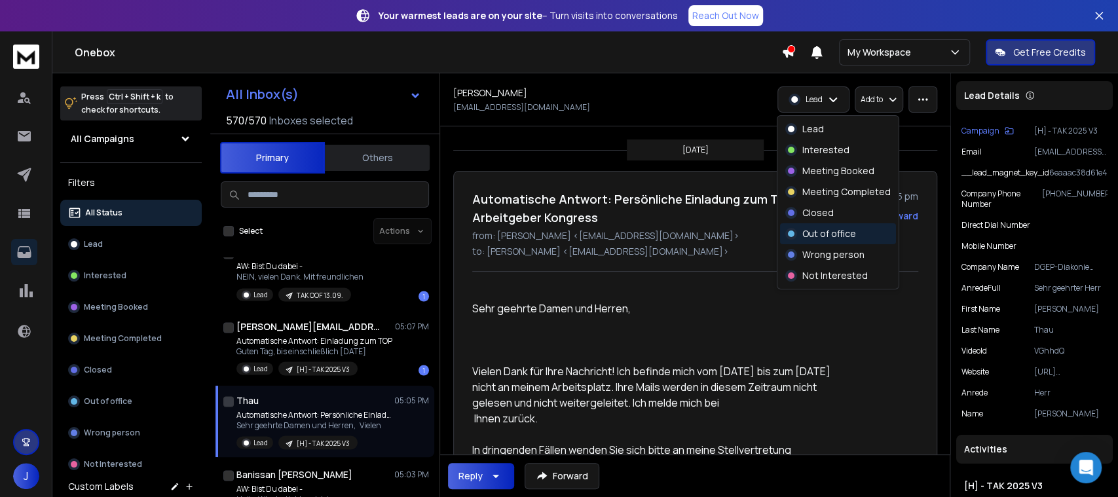
click at [789, 234] on span at bounding box center [791, 234] width 12 height 12
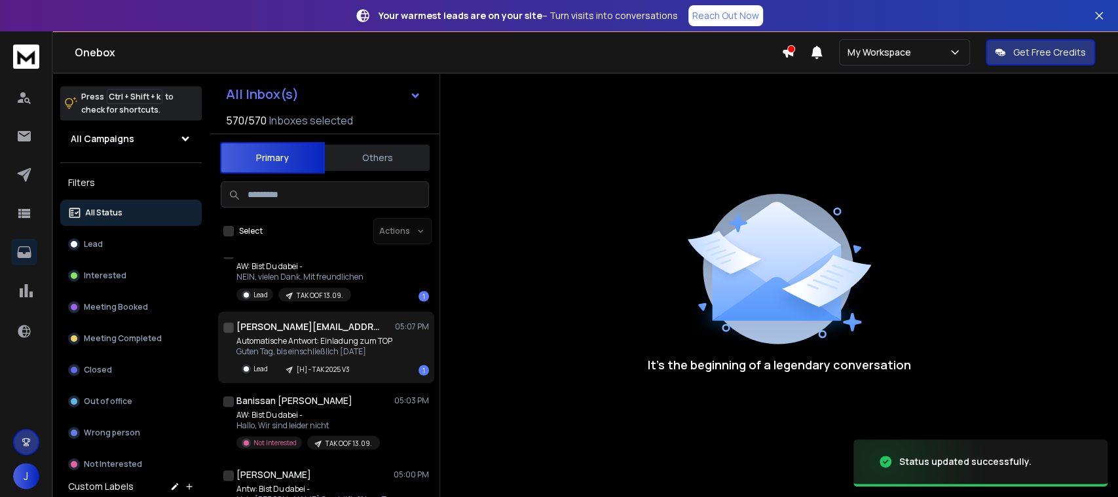
click at [372, 339] on p "Automatische Antwort: Einladung zum TOP" at bounding box center [314, 340] width 156 height 10
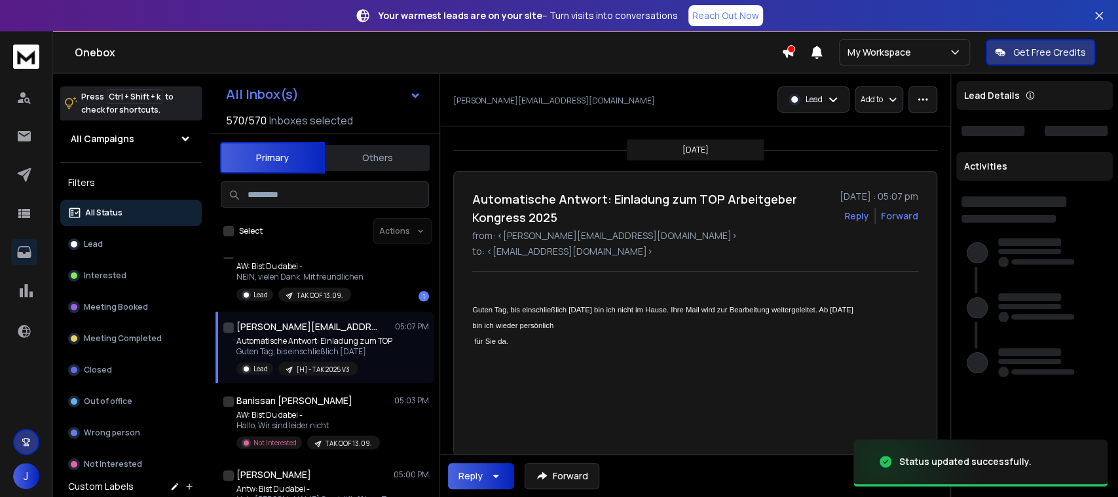
scroll to position [1562, 0]
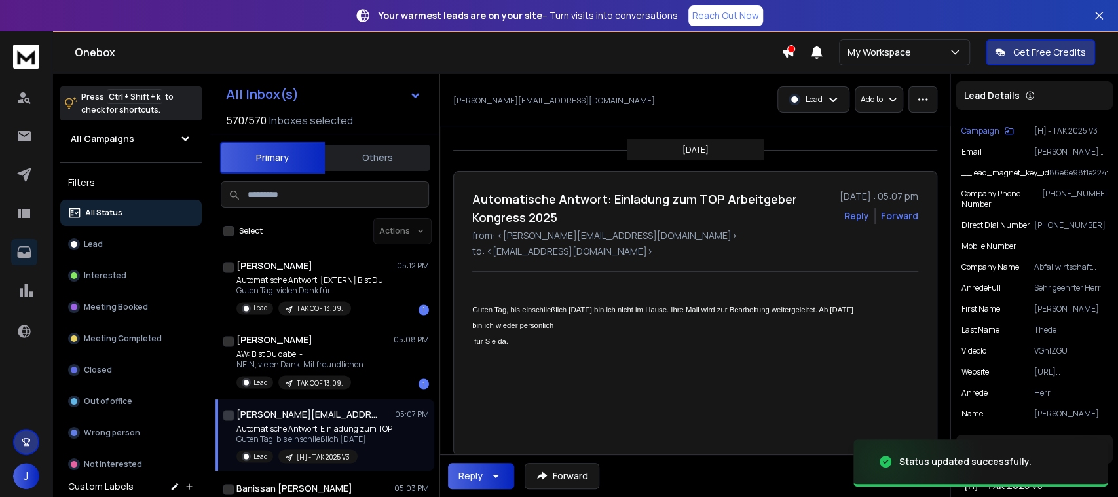
click at [524, 310] on span "Guten Tag, bis einschließlich [DATE] bin ich nicht im Hause. Ihre Mail wird zur…" at bounding box center [663, 325] width 383 height 39
click at [560, 311] on span "Guten Tag, bis einschließlich [DATE] bin ich nicht im Hause. Ihre Mail wird zur…" at bounding box center [663, 325] width 383 height 39
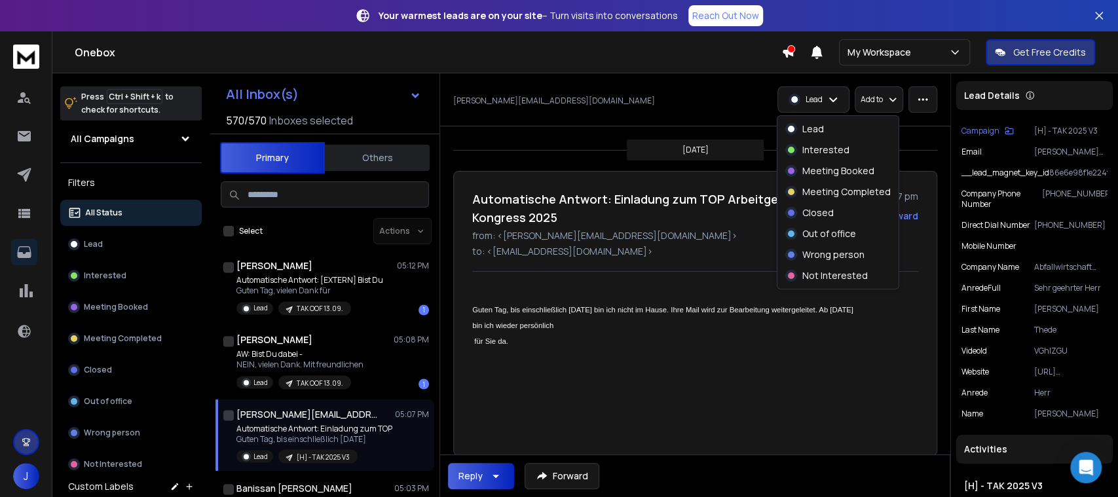
click at [802, 109] on div "Lead" at bounding box center [813, 99] width 71 height 25
click at [791, 235] on span at bounding box center [791, 234] width 12 height 12
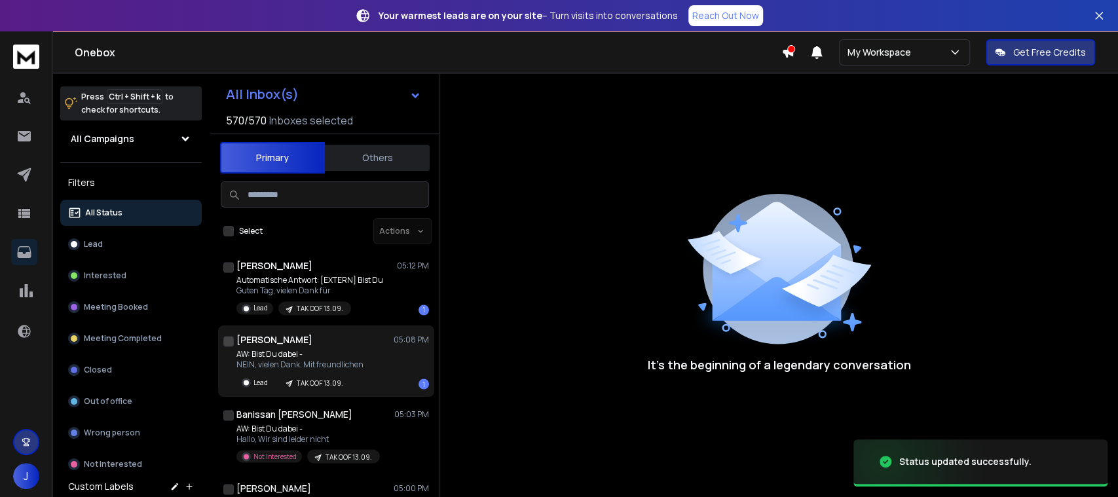
click at [332, 367] on p "NEIN, vielen Dank. Mit freundlichen" at bounding box center [299, 364] width 127 height 10
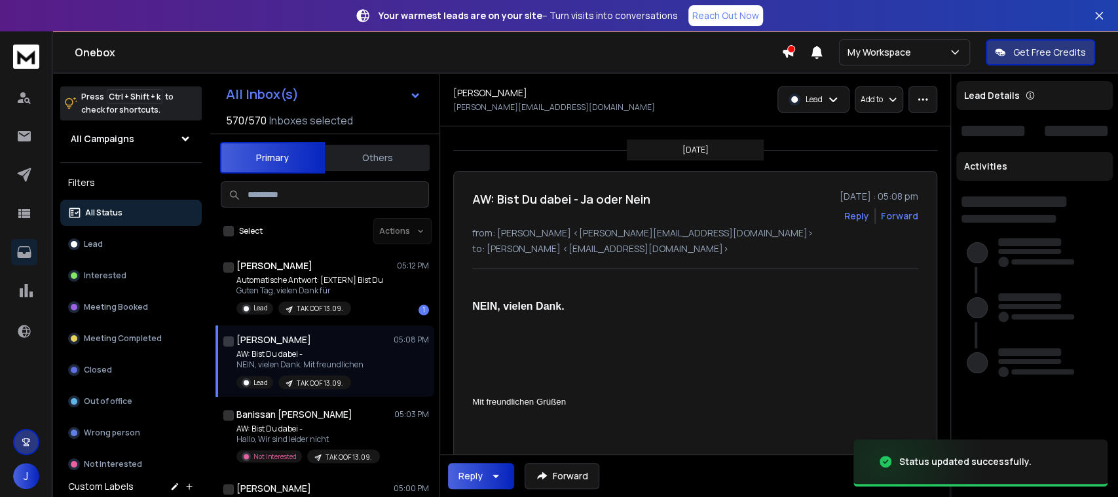
scroll to position [1475, 0]
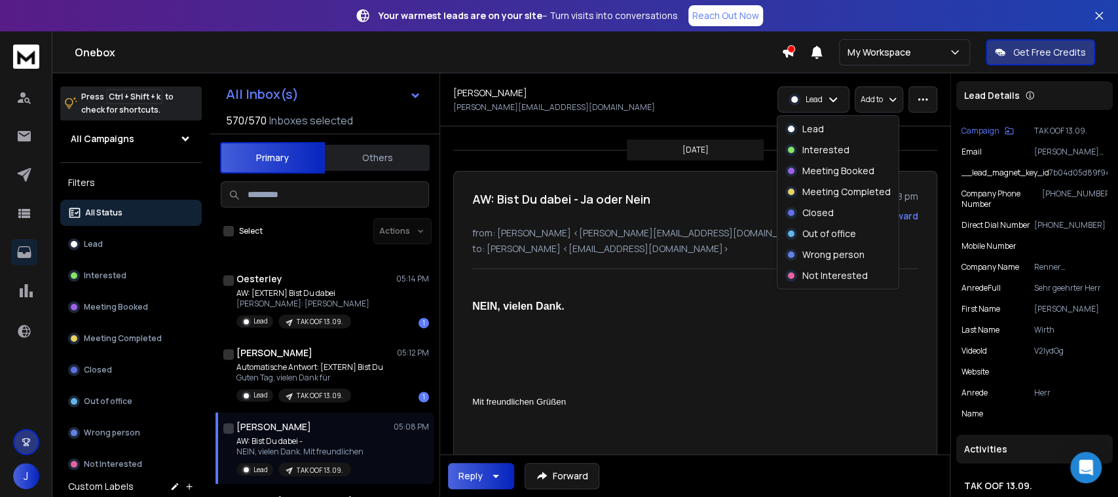
click at [801, 105] on div "Lead" at bounding box center [813, 99] width 71 height 25
click at [808, 275] on p "Not Interested" at bounding box center [834, 275] width 65 height 13
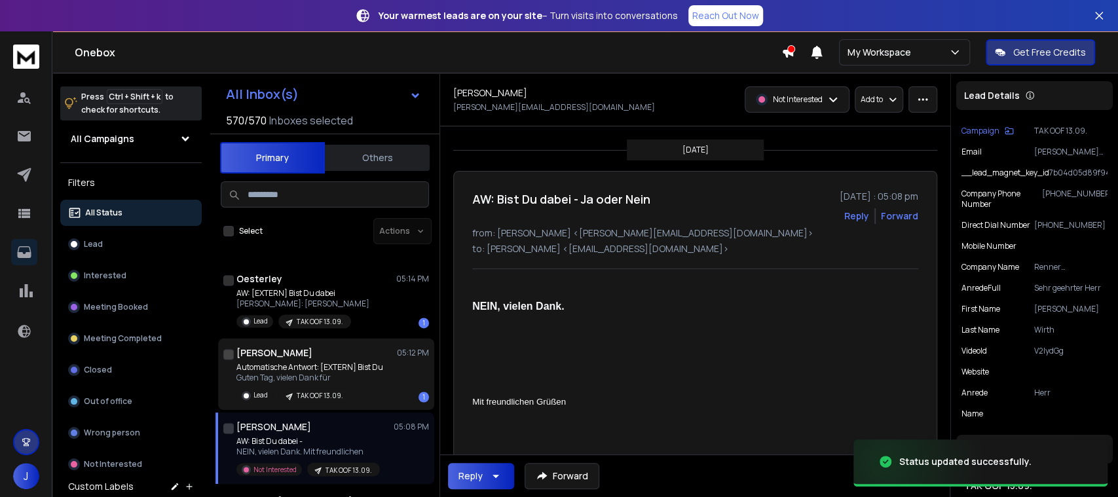
click at [351, 376] on p "Guten Tag, vielen Dank für" at bounding box center [309, 378] width 147 height 10
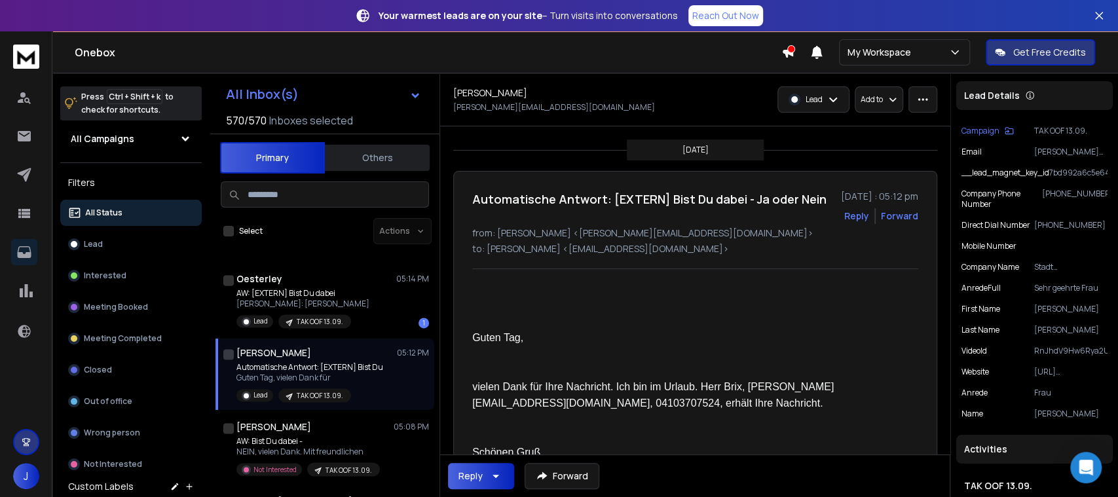
click at [811, 101] on p "Lead" at bounding box center [813, 99] width 17 height 10
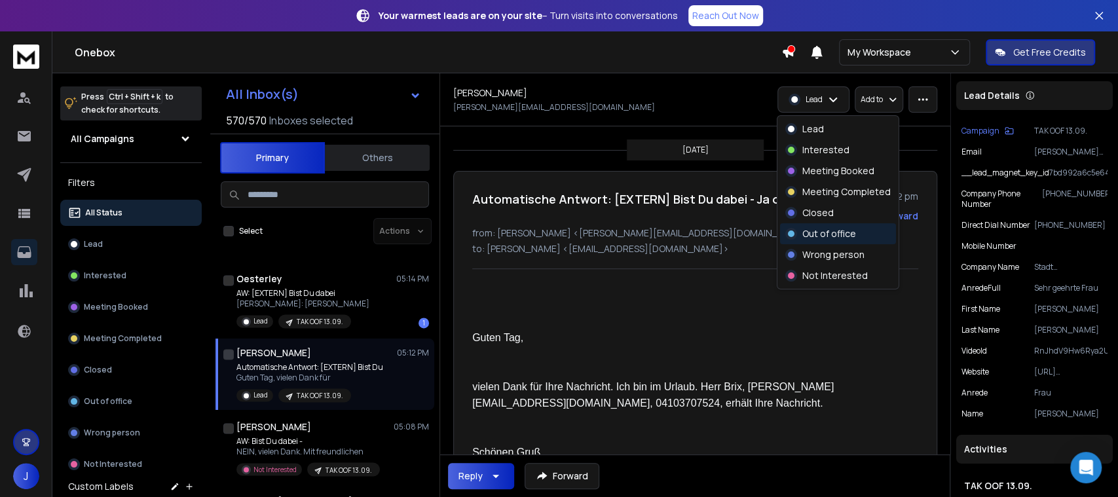
click at [816, 230] on p "Out of office" at bounding box center [829, 233] width 54 height 13
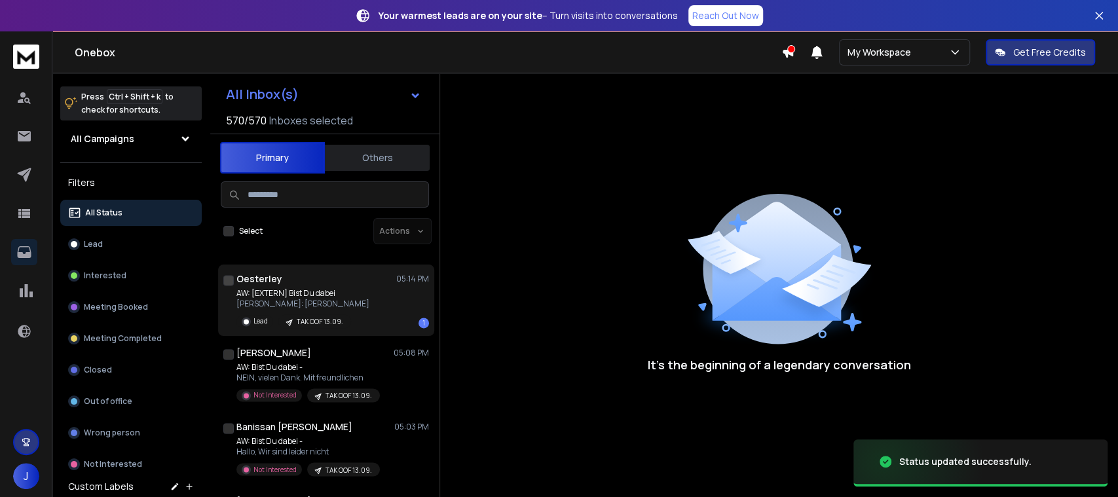
click at [331, 323] on p "TAK OOF 13.09." at bounding box center [320, 322] width 46 height 10
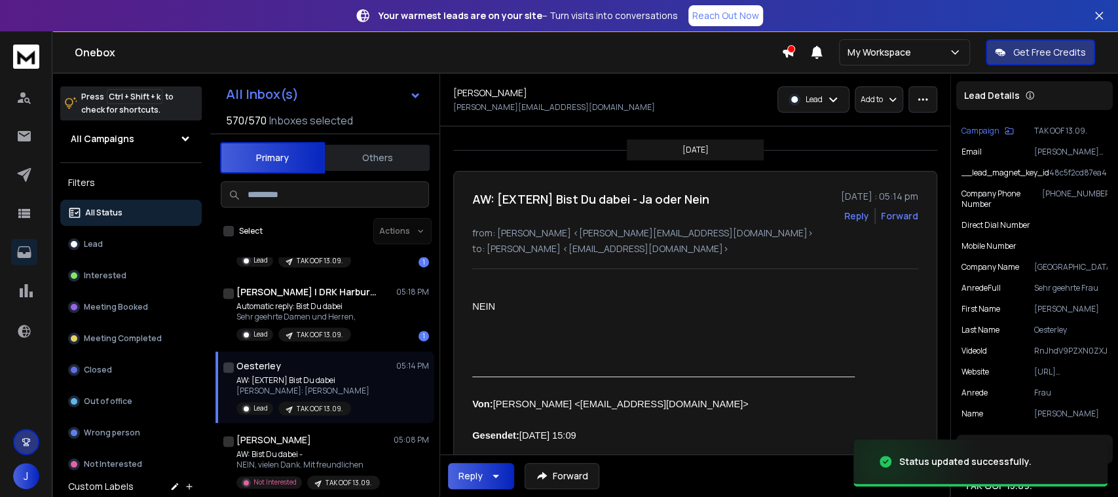
scroll to position [1300, 0]
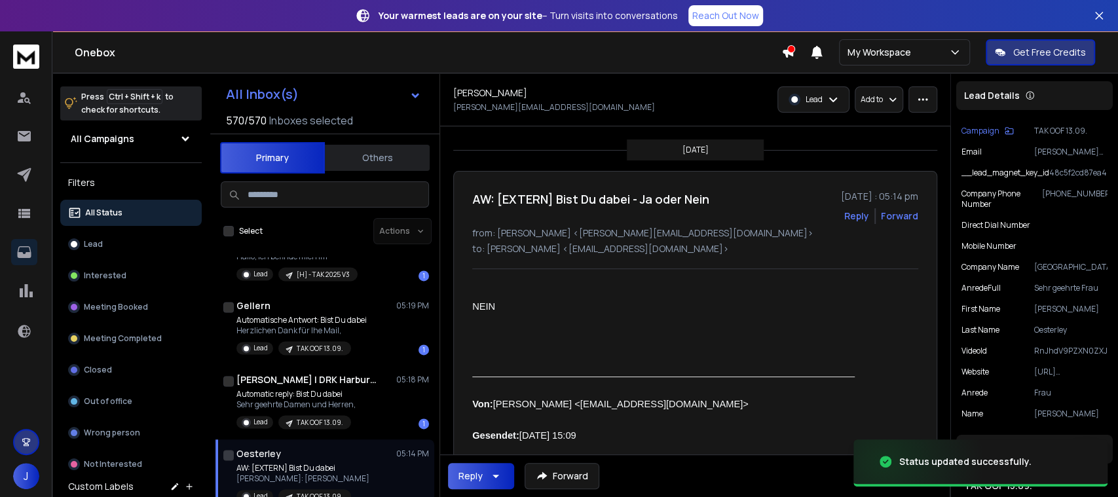
click at [805, 95] on p "Lead" at bounding box center [813, 99] width 17 height 10
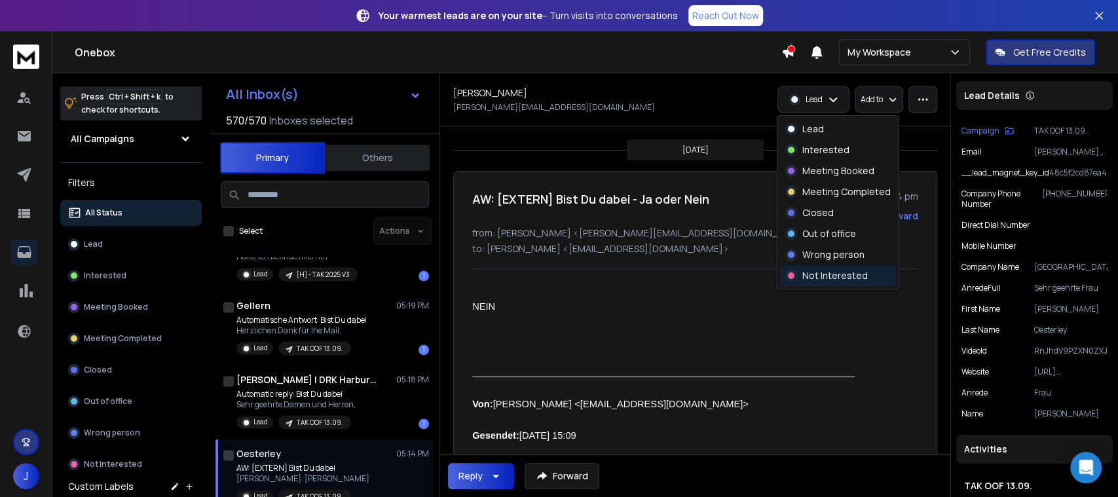
click at [806, 275] on p "Not Interested" at bounding box center [834, 275] width 65 height 13
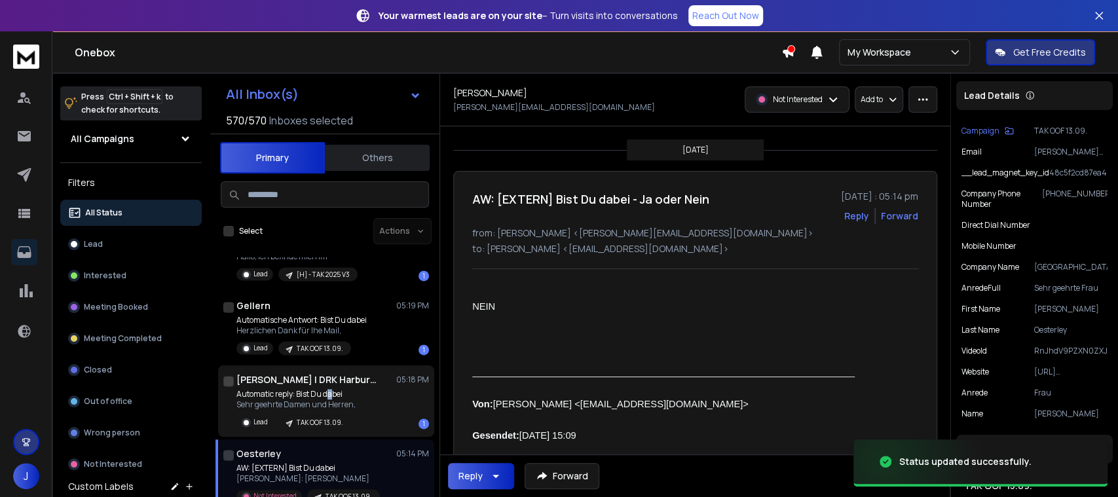
click at [331, 390] on p "Automatic reply: Bist Du dabei" at bounding box center [295, 394] width 119 height 10
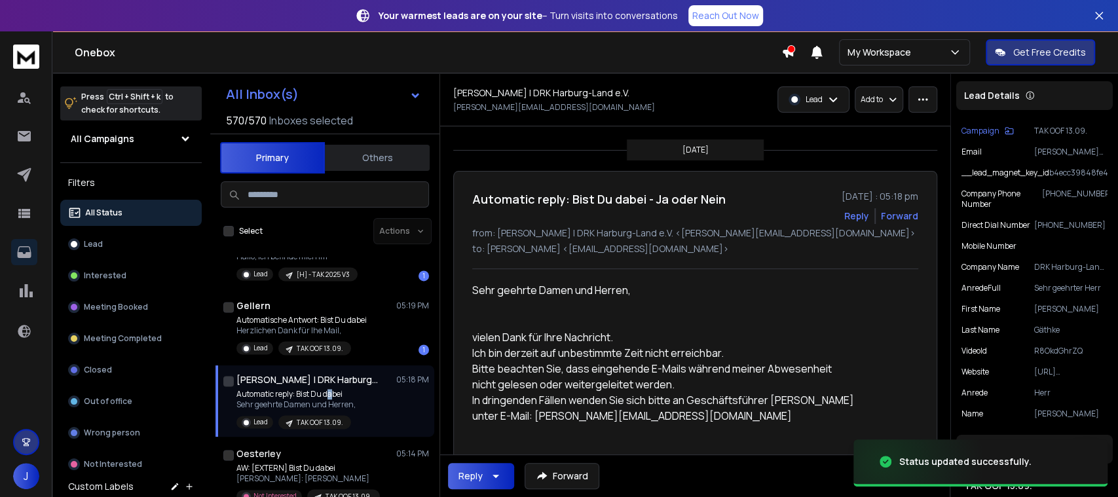
scroll to position [87, 0]
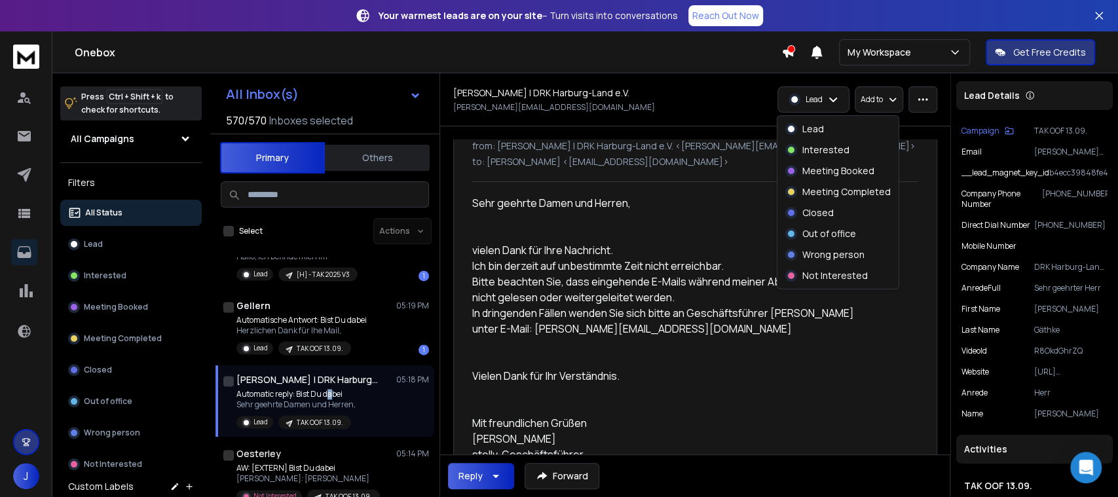
click at [793, 107] on div "Lead" at bounding box center [813, 99] width 71 height 25
click at [833, 243] on div "Out of office" at bounding box center [838, 233] width 116 height 21
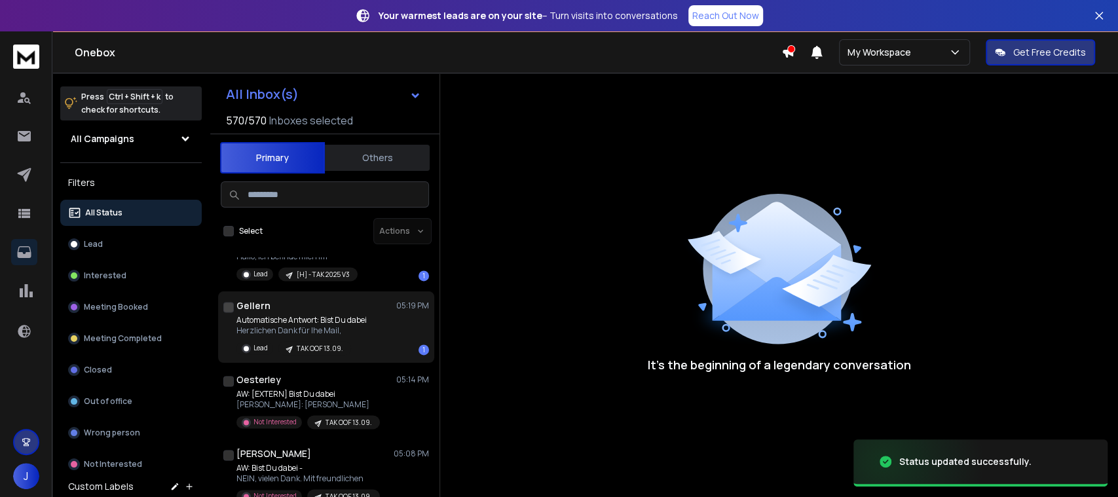
scroll to position [0, 0]
click at [324, 317] on p "Automatische Antwort: Bist Du dabei" at bounding box center [301, 320] width 130 height 10
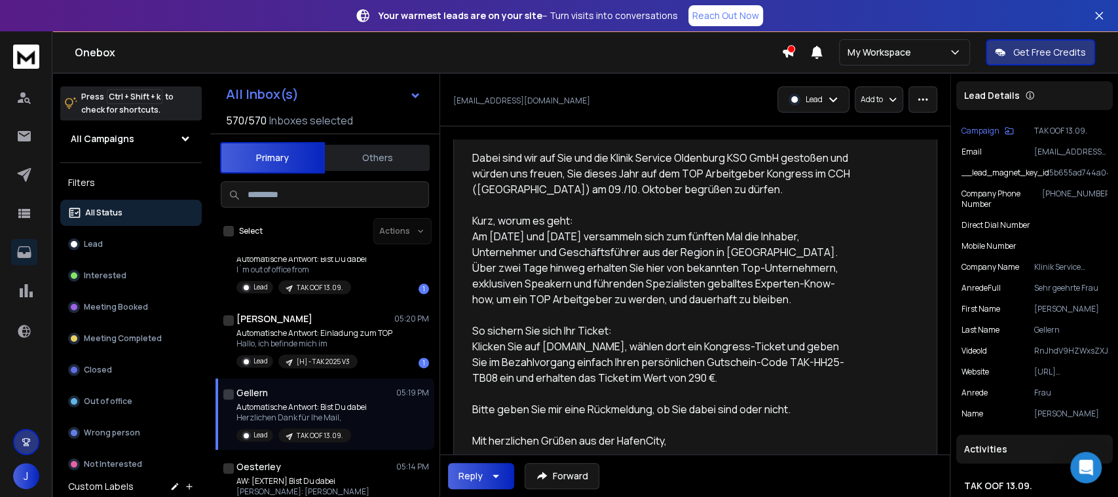
scroll to position [846, 0]
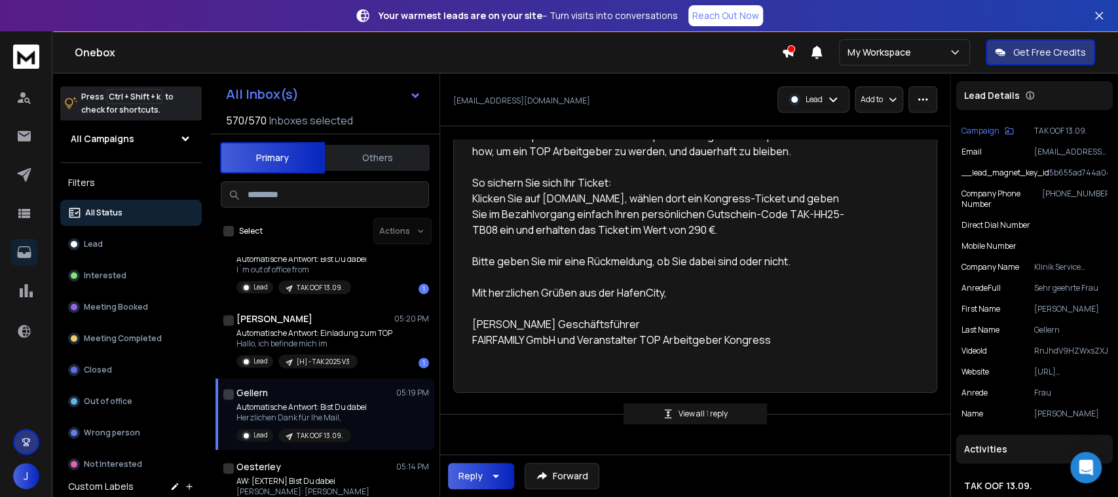
click at [686, 422] on div "View all 1 reply" at bounding box center [695, 413] width 144 height 21
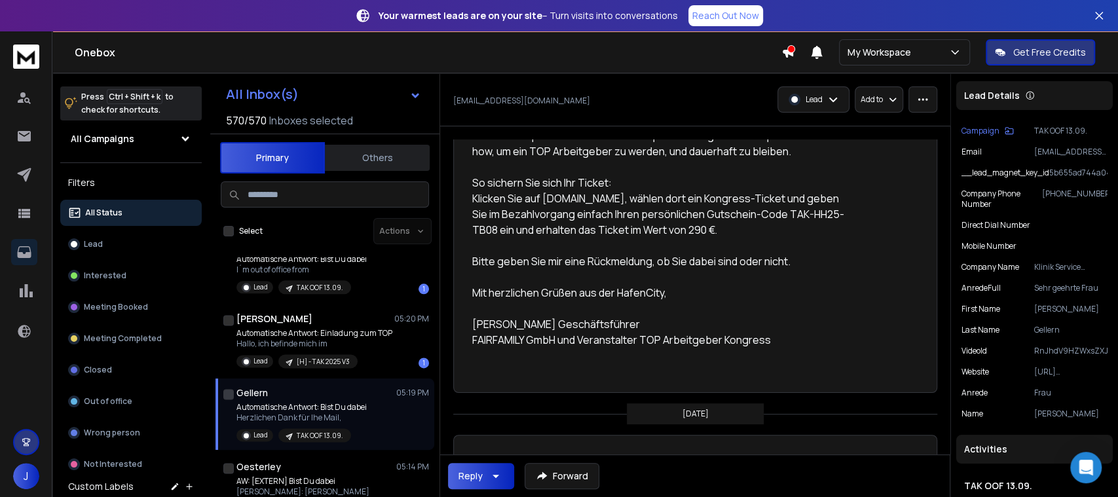
scroll to position [1108, 0]
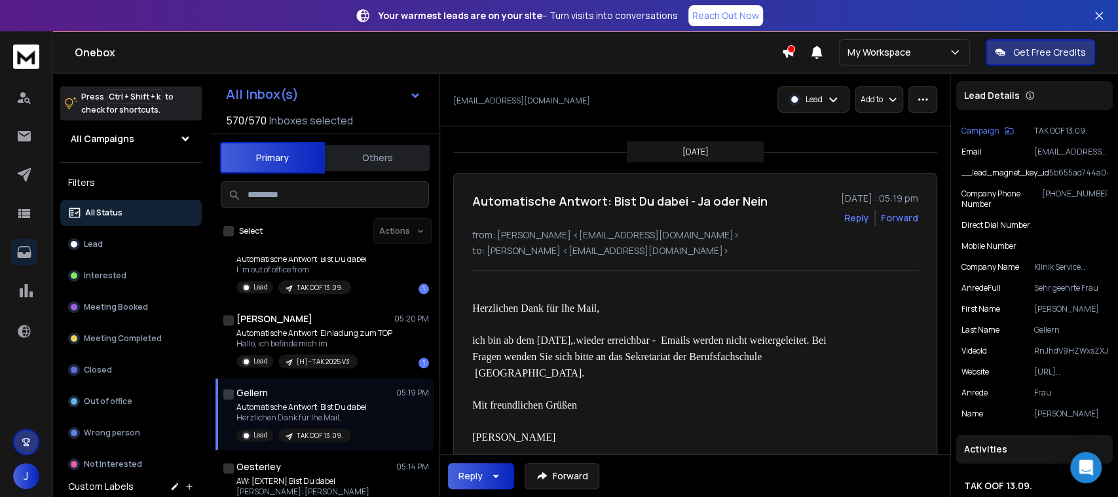
click at [795, 107] on div "Lead" at bounding box center [813, 99] width 71 height 25
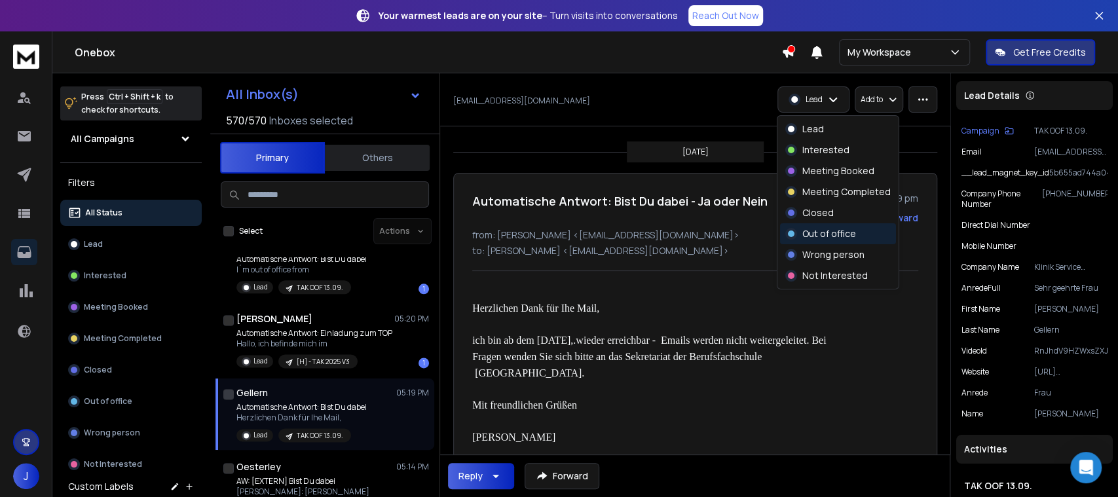
click at [797, 236] on div "Out of office" at bounding box center [820, 233] width 71 height 13
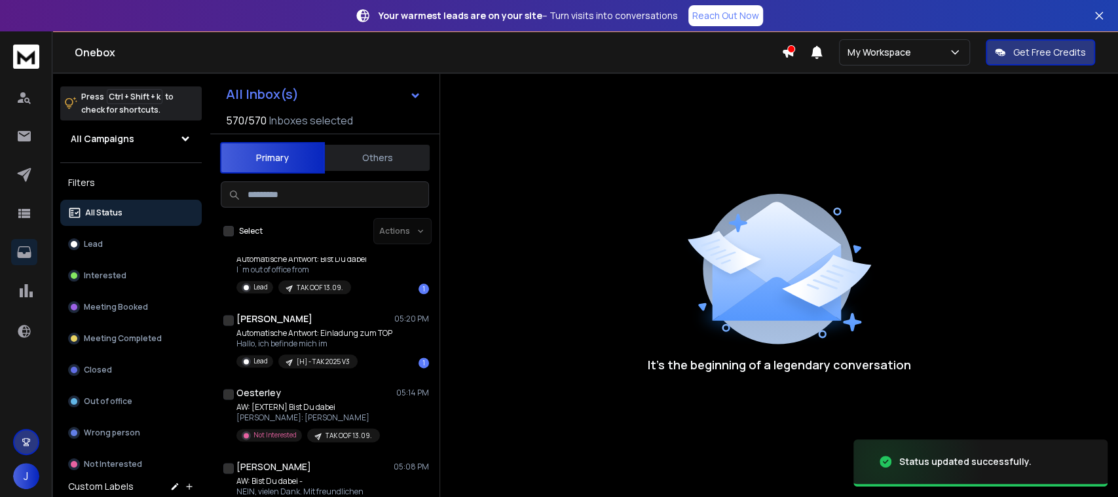
scroll to position [0, 0]
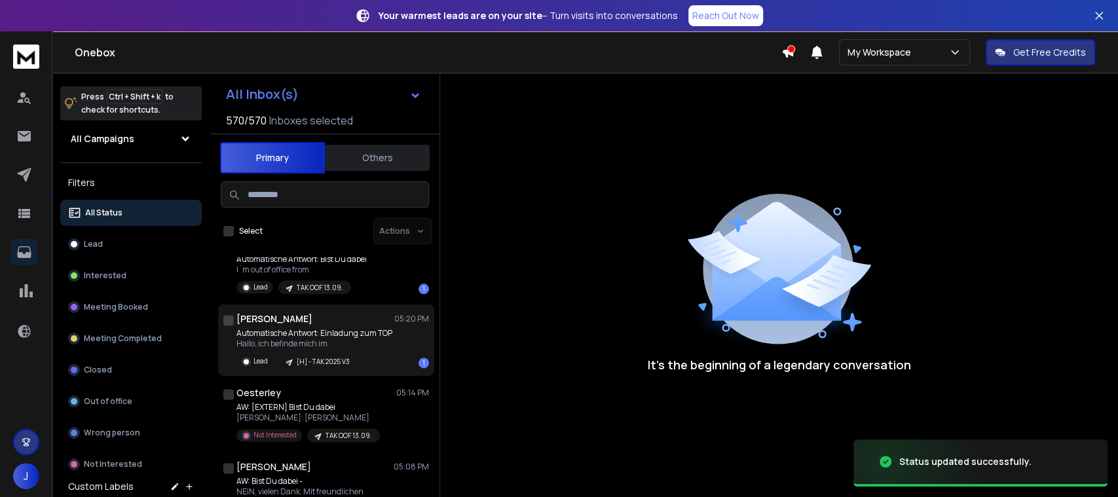
click at [390, 346] on p "Hallo, ich befinde mich im" at bounding box center [314, 344] width 156 height 10
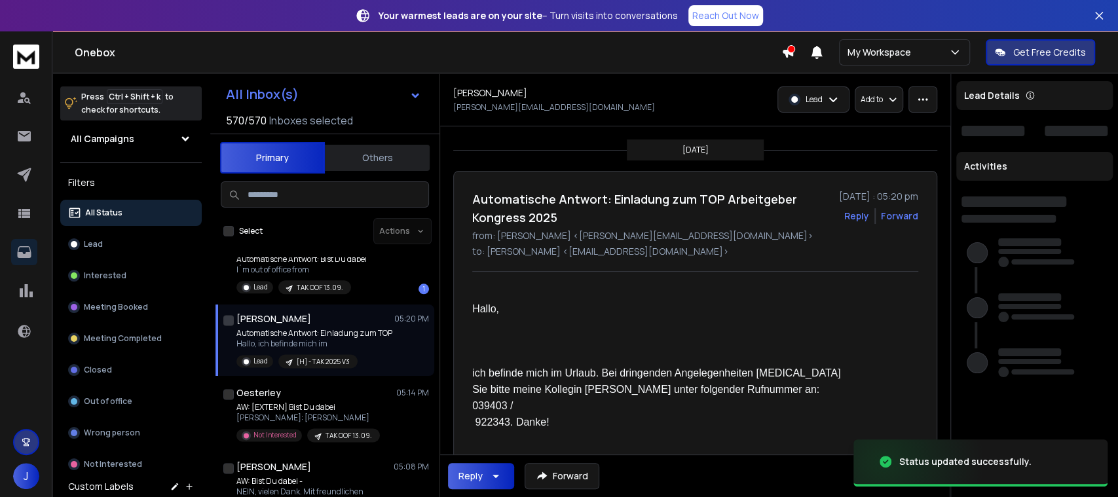
scroll to position [1126, 0]
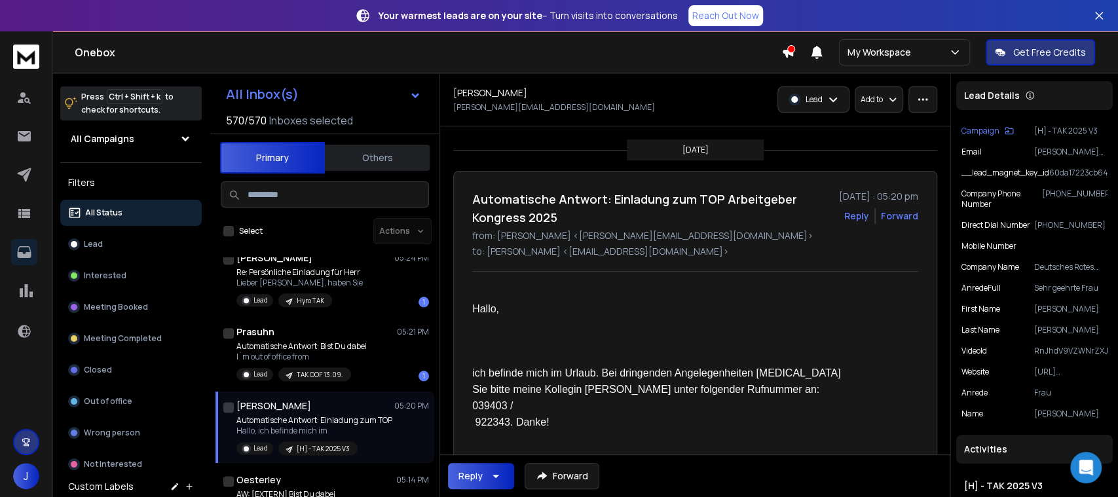
click at [790, 96] on div at bounding box center [794, 100] width 12 height 12
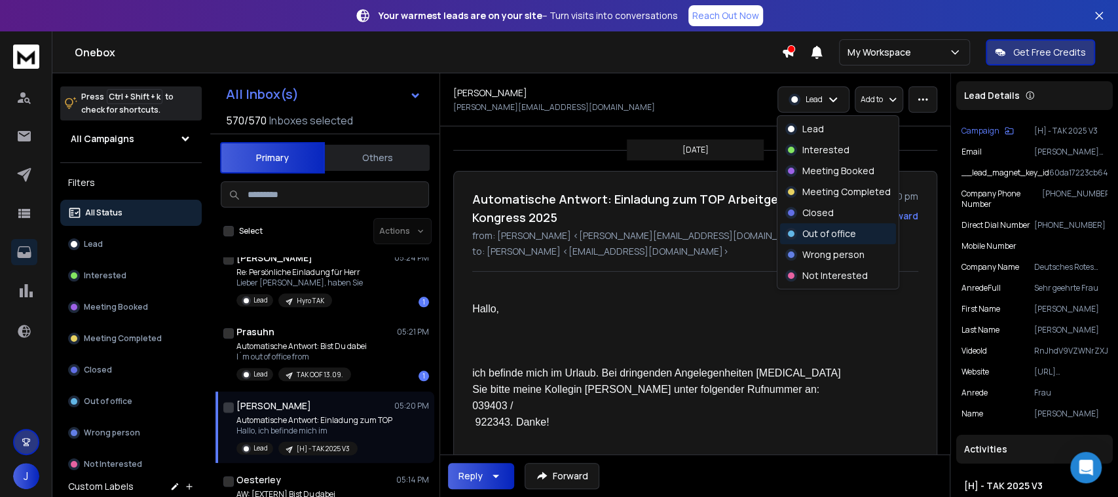
click at [804, 238] on p "Out of office" at bounding box center [829, 233] width 54 height 13
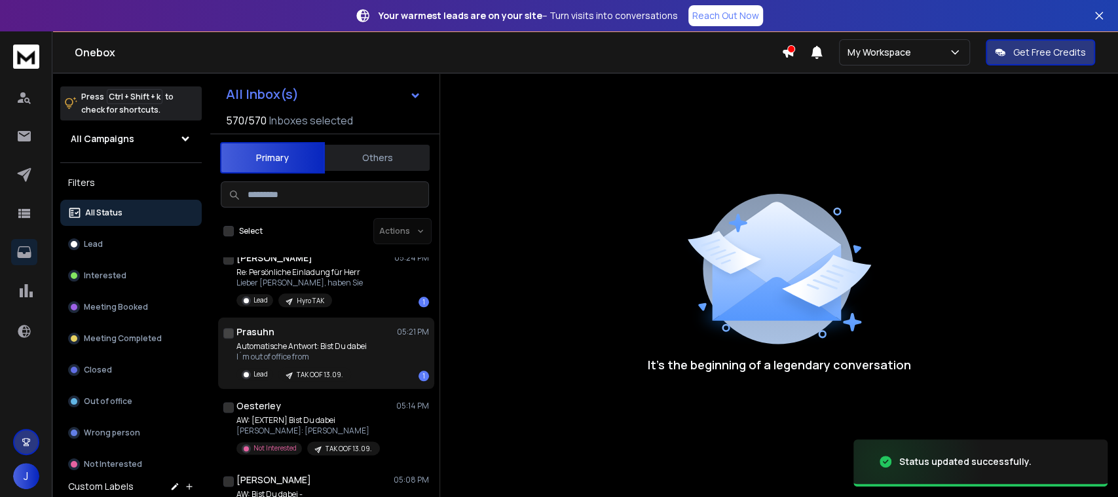
click at [405, 346] on div "Automatische Antwort: Bist Du dabei I´m out of office from Lead TAK OOF 13.09. 1" at bounding box center [332, 361] width 192 height 40
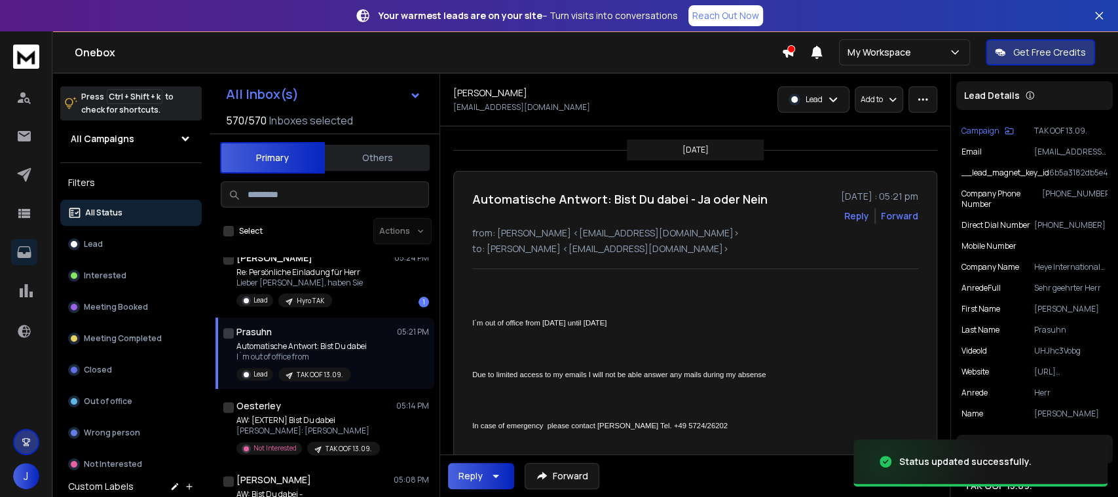
scroll to position [1038, 0]
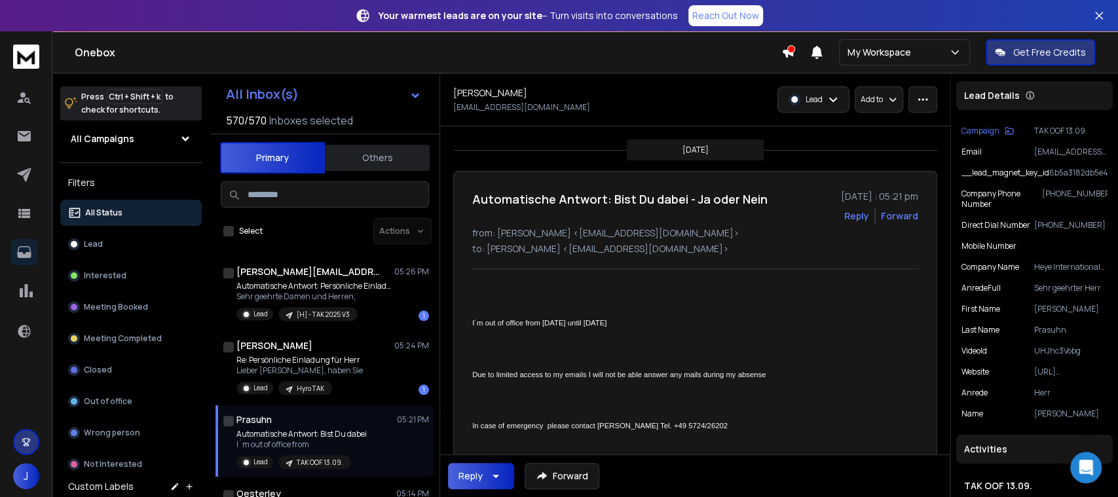
click at [782, 107] on div "Lead" at bounding box center [813, 99] width 71 height 25
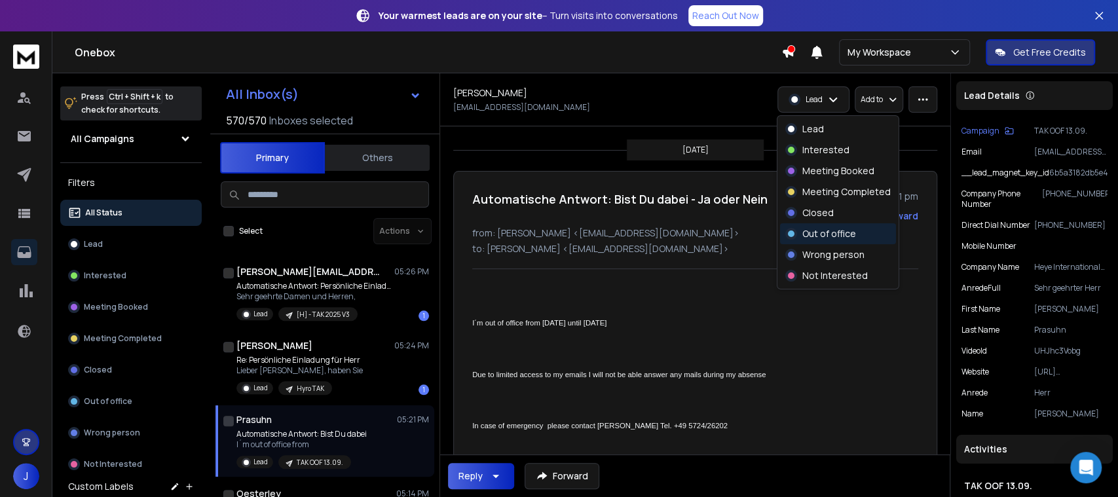
click at [797, 237] on div "Out of office" at bounding box center [820, 233] width 71 height 13
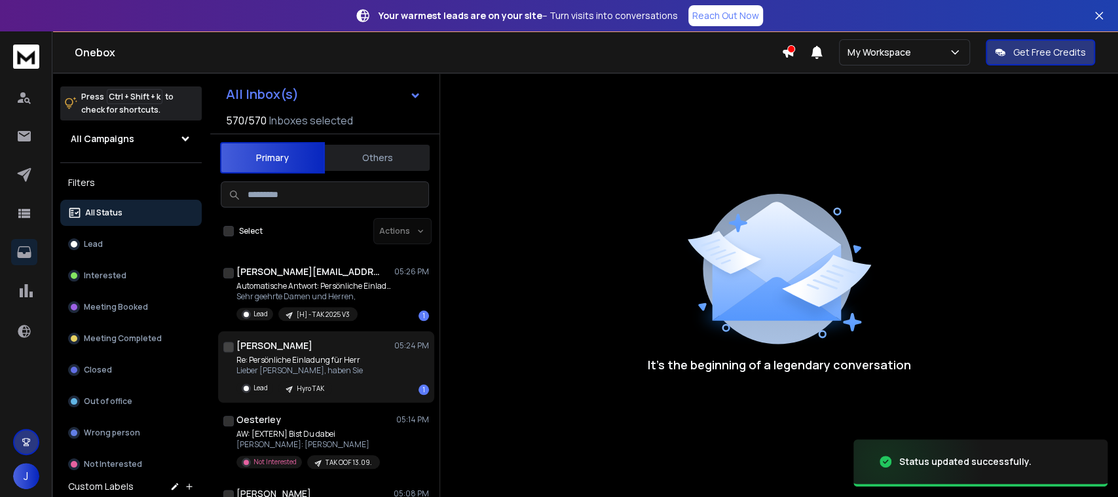
click at [402, 375] on div "Re: Persönliche Einladung für Herr [PERSON_NAME] [PERSON_NAME], haben Sie Lead …" at bounding box center [332, 375] width 192 height 40
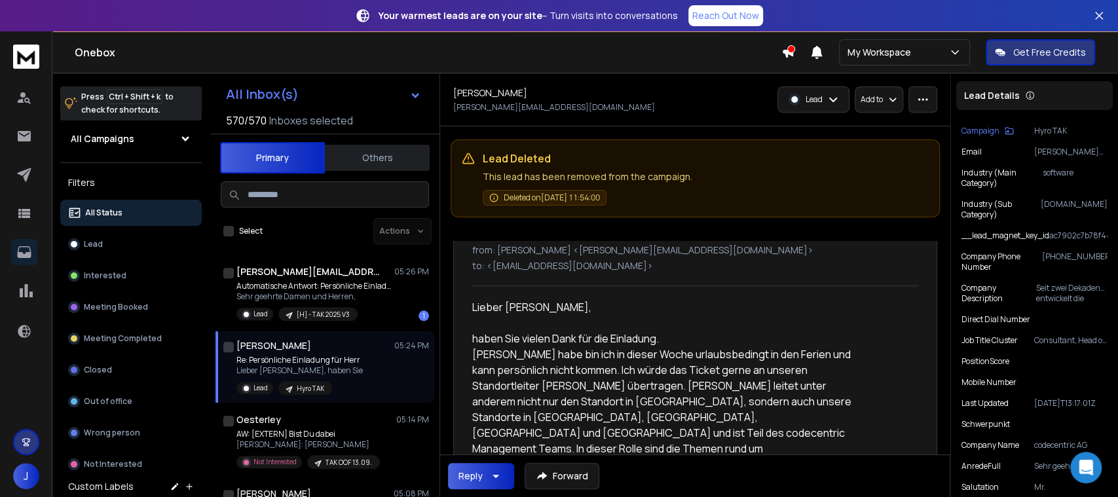
scroll to position [174, 0]
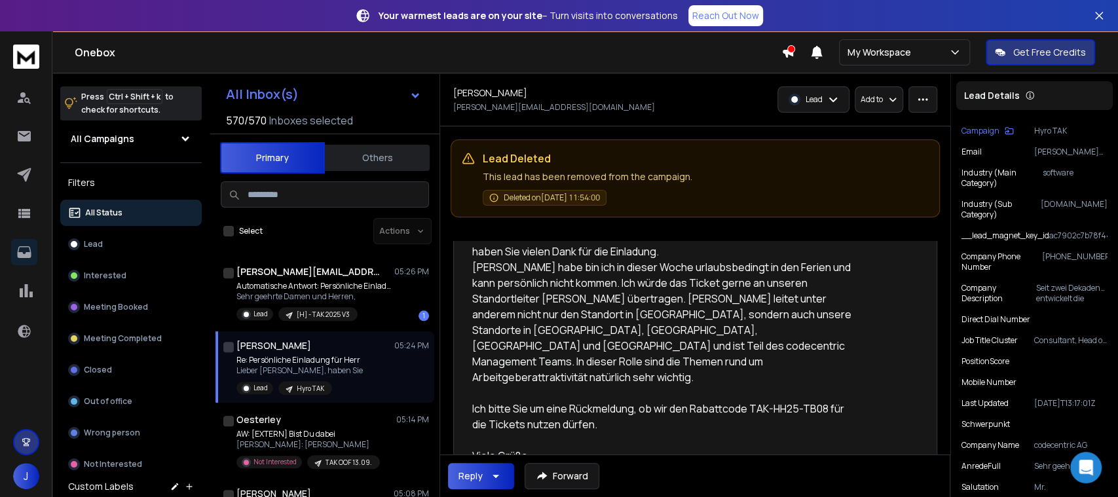
click at [642, 339] on div "haben Sie vielen Dank für die Einladung. [PERSON_NAME] habe bin ich in dieser W…" at bounding box center [663, 377] width 382 height 267
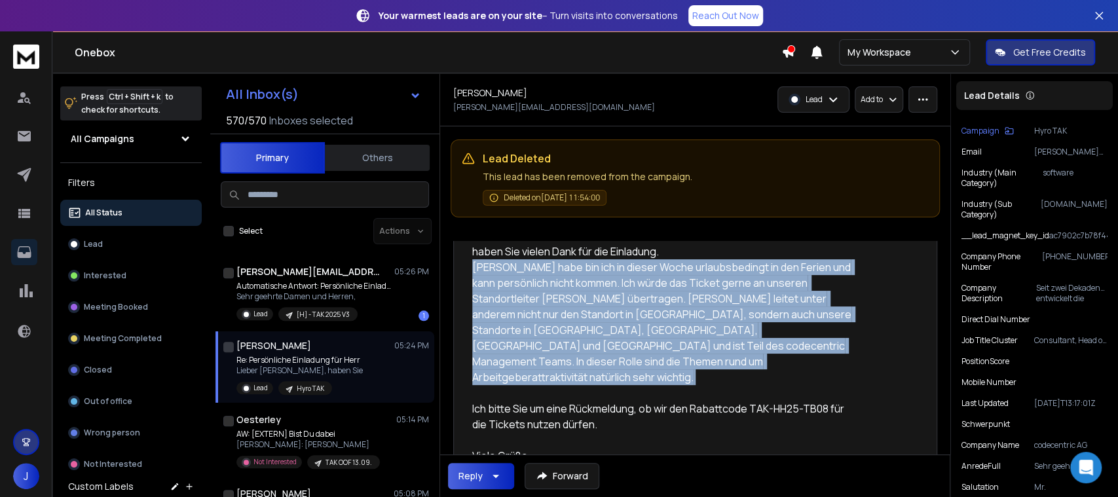
click at [642, 339] on div "haben Sie vielen Dank für die Einladung. [PERSON_NAME] habe bin ich in dieser W…" at bounding box center [663, 377] width 382 height 267
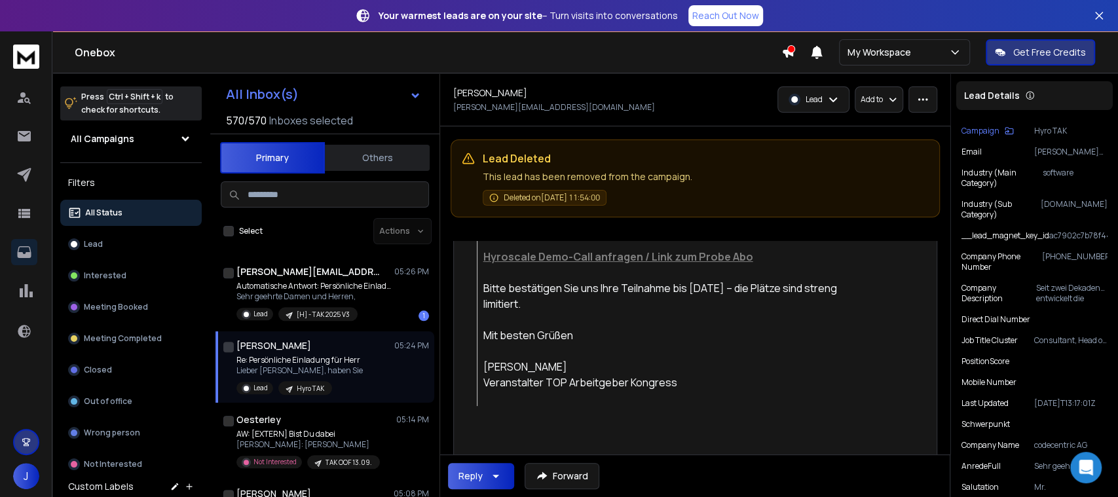
scroll to position [1280, 0]
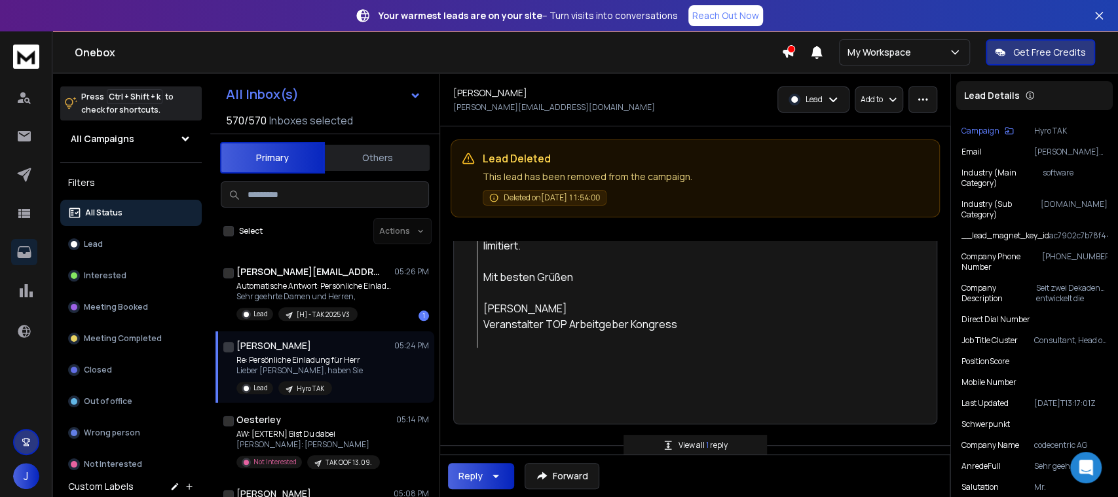
click at [671, 435] on div "View all 1 reply" at bounding box center [695, 445] width 144 height 21
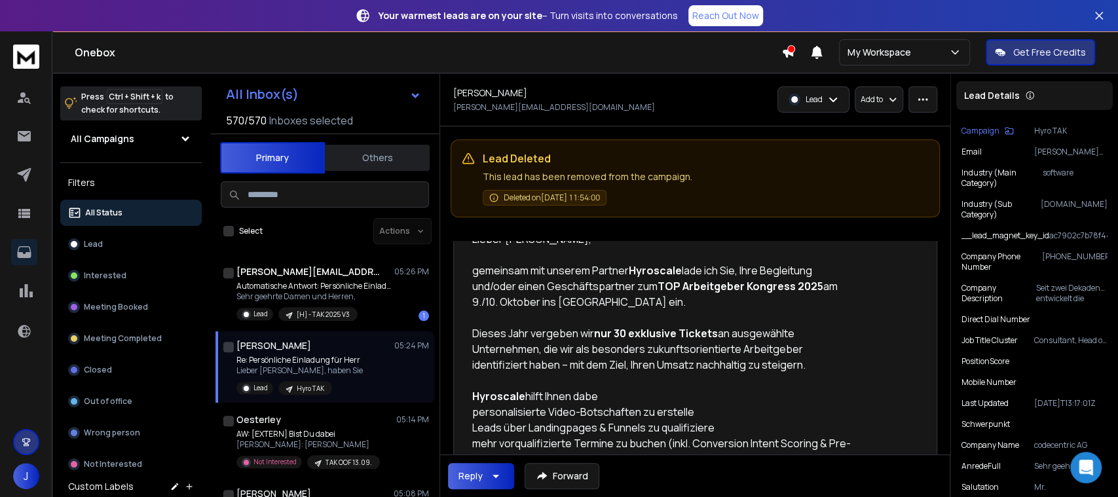
scroll to position [1542, 0]
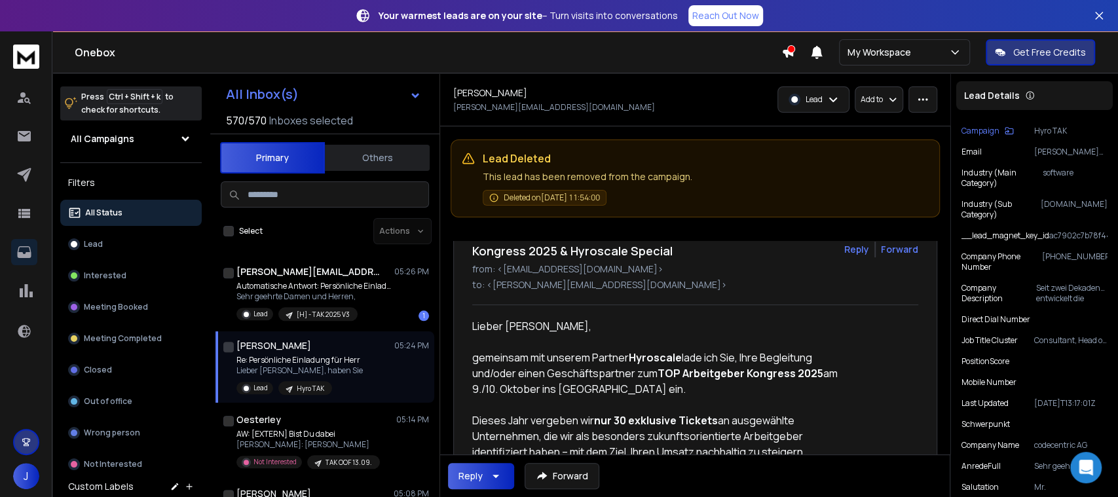
click at [813, 98] on p "Lead" at bounding box center [813, 99] width 17 height 10
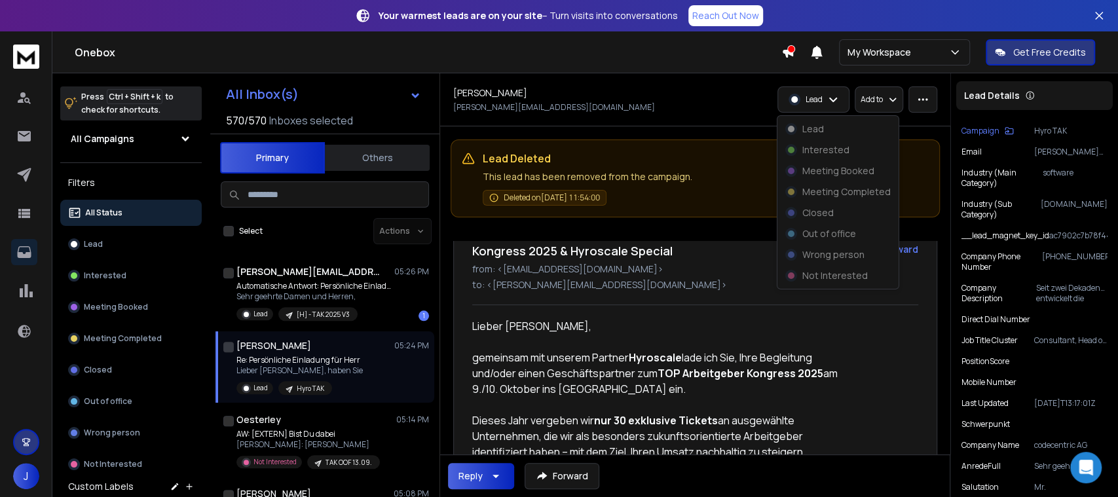
click at [696, 366] on strong "TOP Arbeitgeber Kongress" at bounding box center [726, 373] width 138 height 14
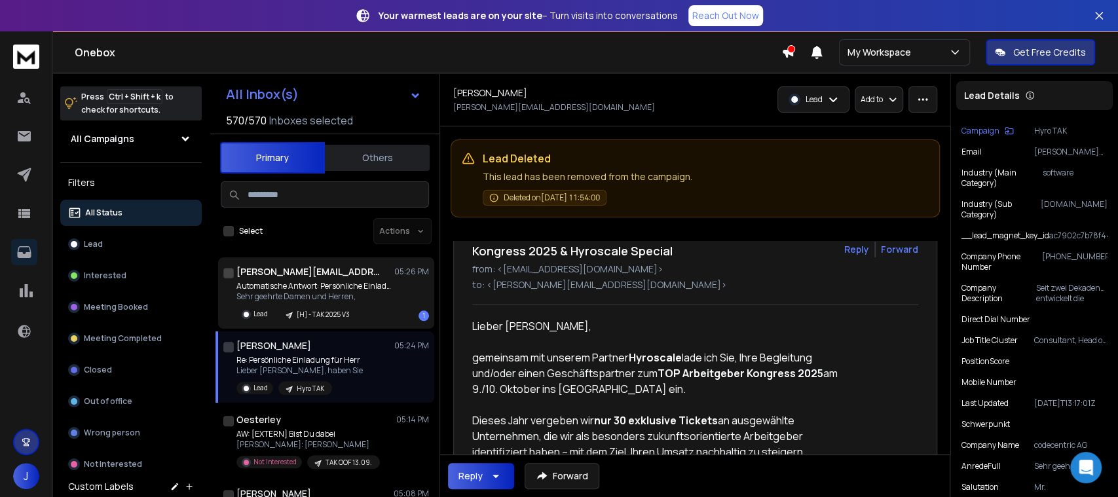
click at [385, 319] on div "Lead [H] - TAK 2025 V3" at bounding box center [314, 314] width 157 height 14
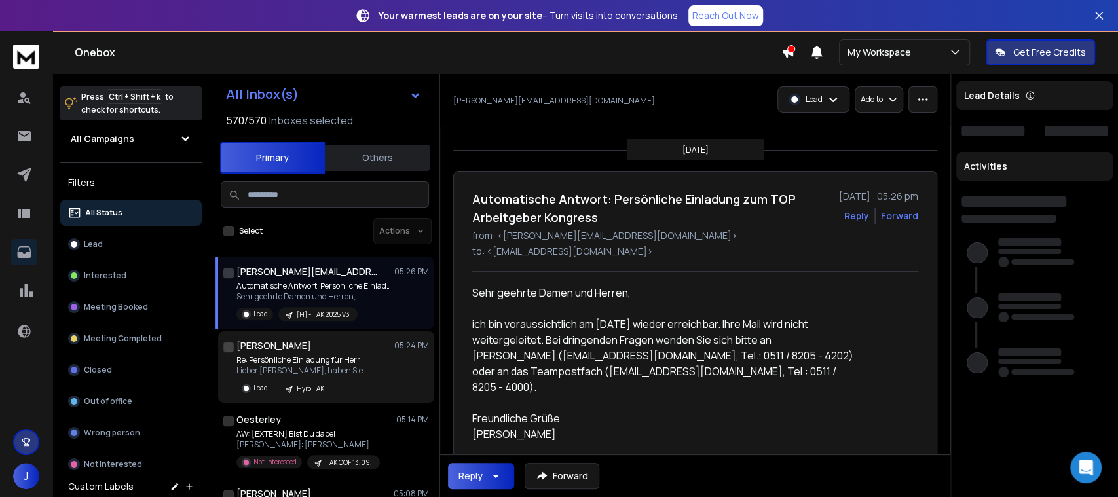
scroll to position [864, 0]
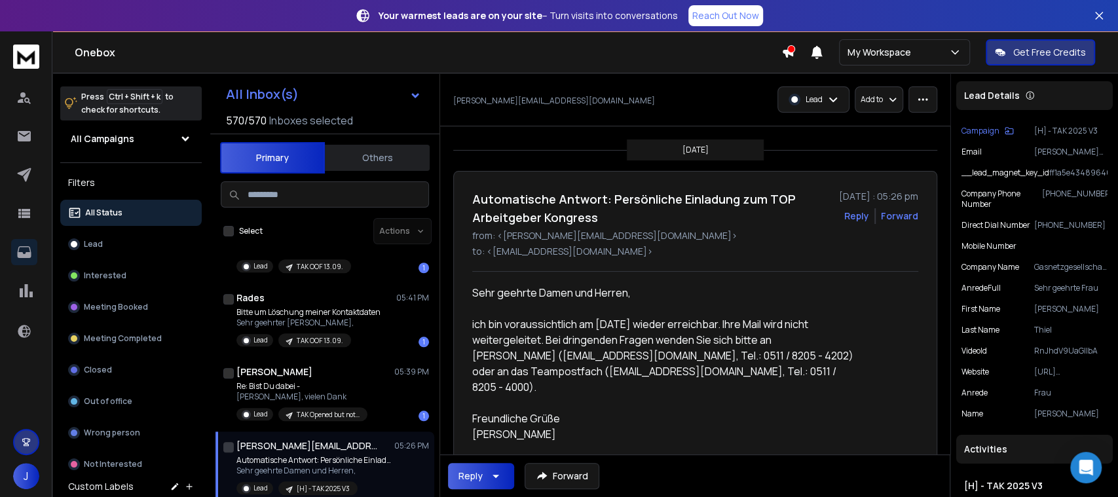
click at [518, 331] on div "Sehr geehrte Damen und Herren, ich bin voraussichtlich am [DATE] wieder erreich…" at bounding box center [668, 384] width 393 height 199
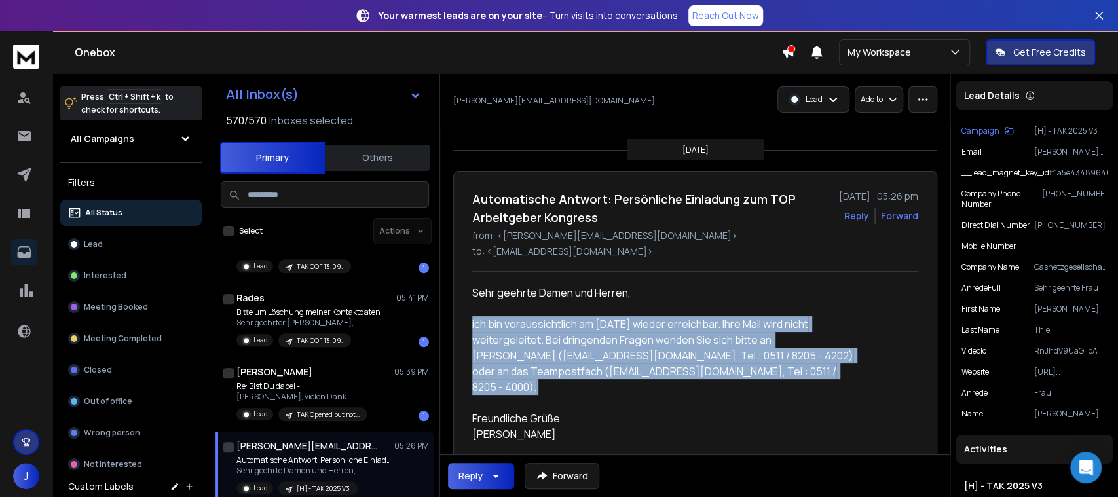
click at [518, 331] on div "Sehr geehrte Damen und Herren, ich bin voraussichtlich am [DATE] wieder erreich…" at bounding box center [668, 384] width 393 height 199
click at [812, 102] on p "Lead" at bounding box center [813, 99] width 17 height 10
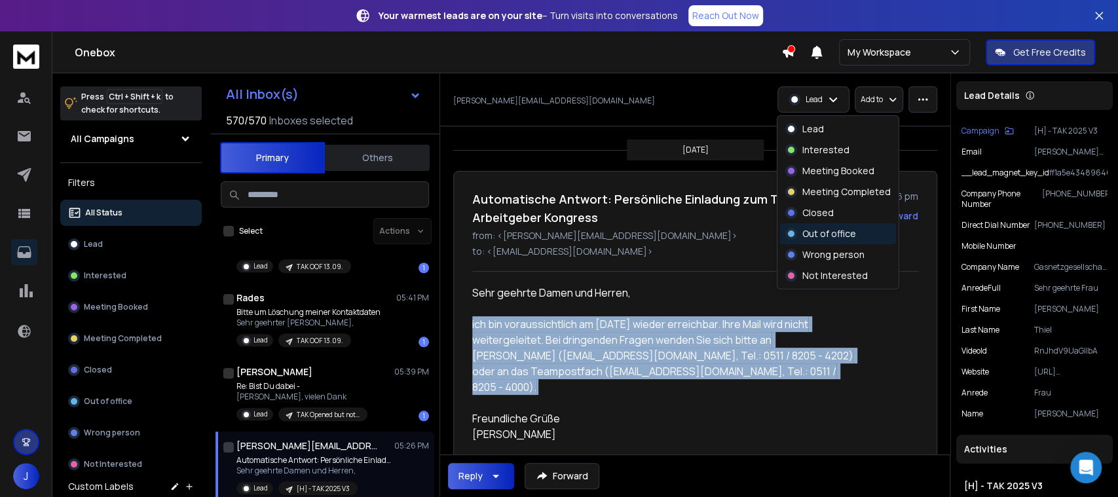
click at [820, 240] on div "Out of office" at bounding box center [838, 233] width 116 height 21
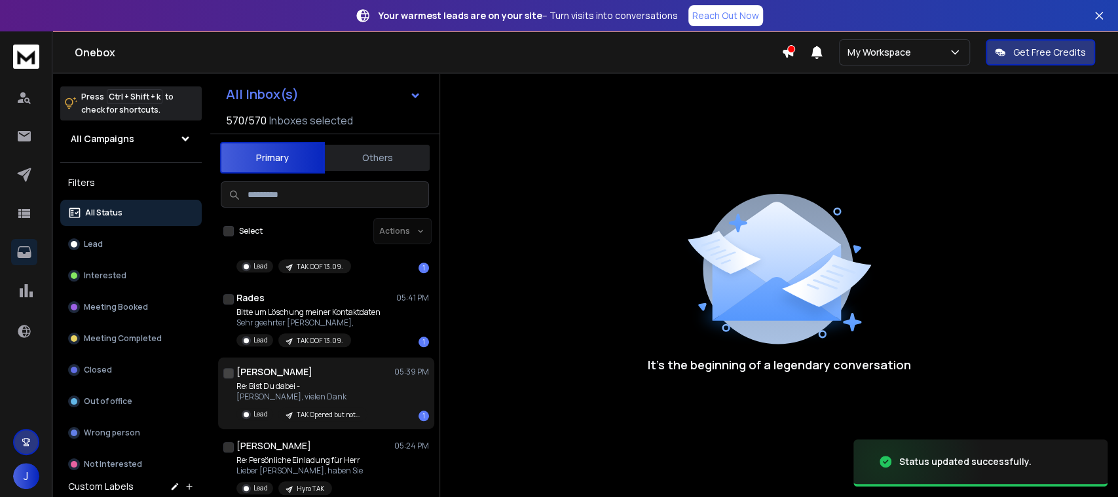
click at [427, 384] on div "[PERSON_NAME] 05:39 PM Re: Bist Du dabei - Hallo [PERSON_NAME], vielen Dank Lea…" at bounding box center [326, 392] width 216 height 71
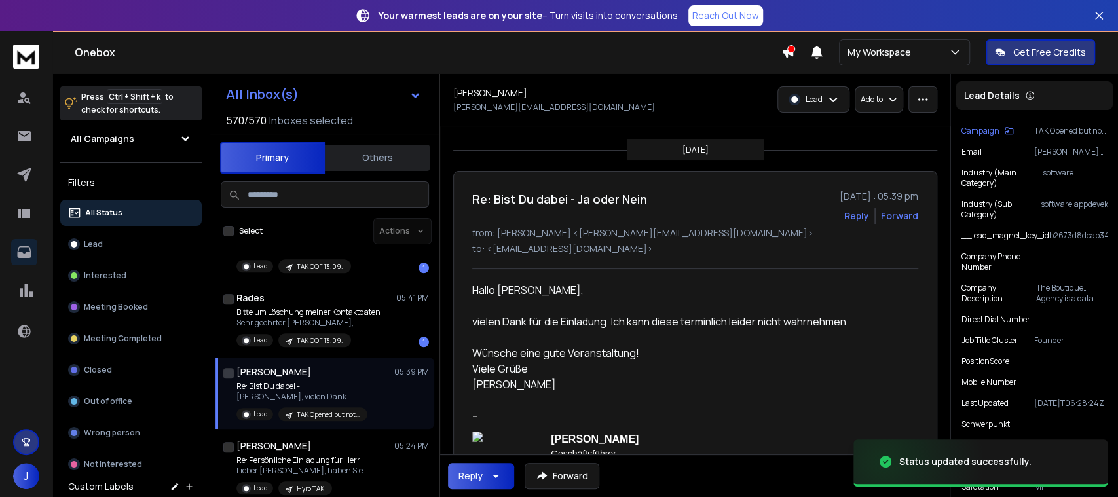
click at [809, 112] on div "Lead" at bounding box center [813, 99] width 72 height 26
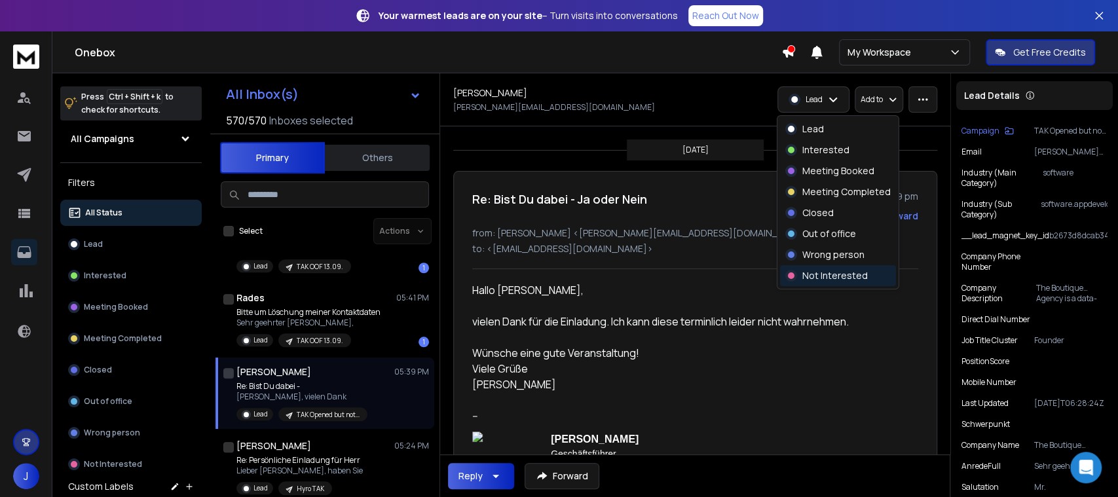
click at [808, 280] on p "Not Interested" at bounding box center [834, 275] width 65 height 13
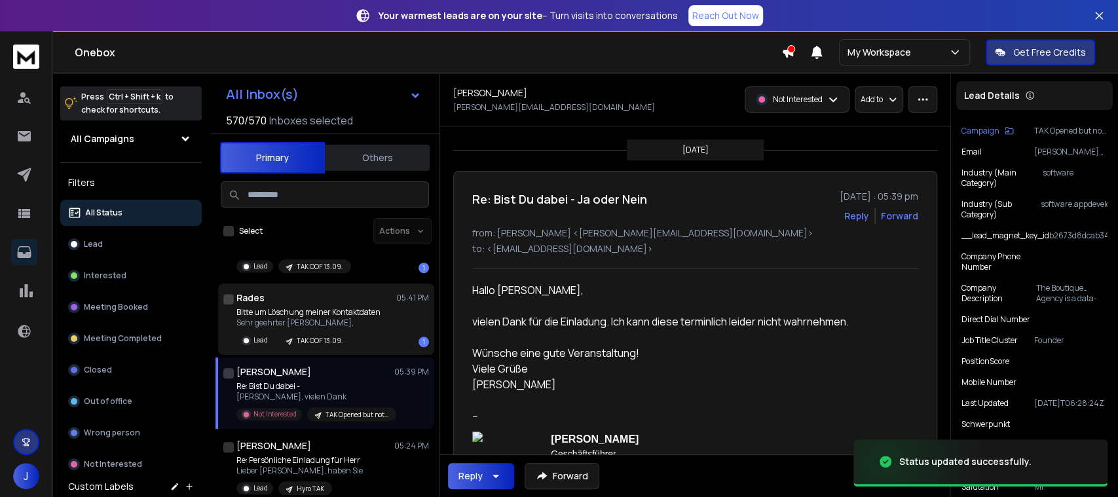
click at [367, 312] on p "Bitte um Löschung meiner Kontaktdaten" at bounding box center [308, 312] width 144 height 10
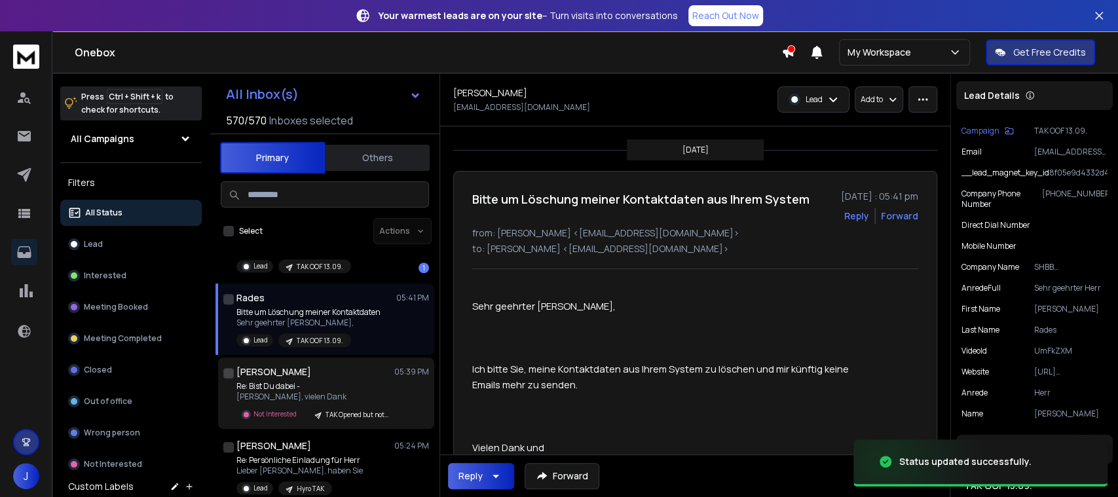
scroll to position [777, 0]
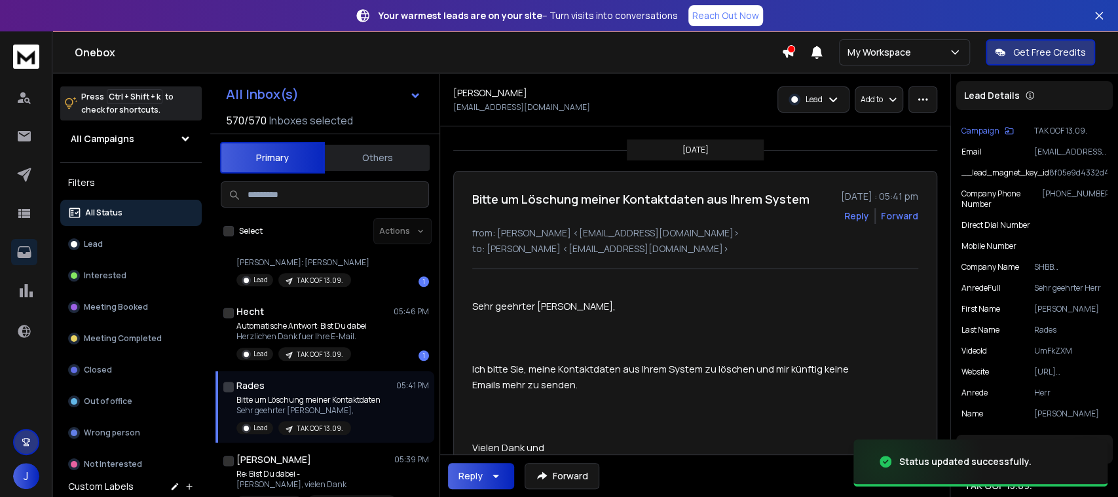
click at [538, 375] on span "Ich bitte Sie, meine Kontaktdaten aus Ihrem System zu löschen und mir künftig k…" at bounding box center [661, 376] width 378 height 29
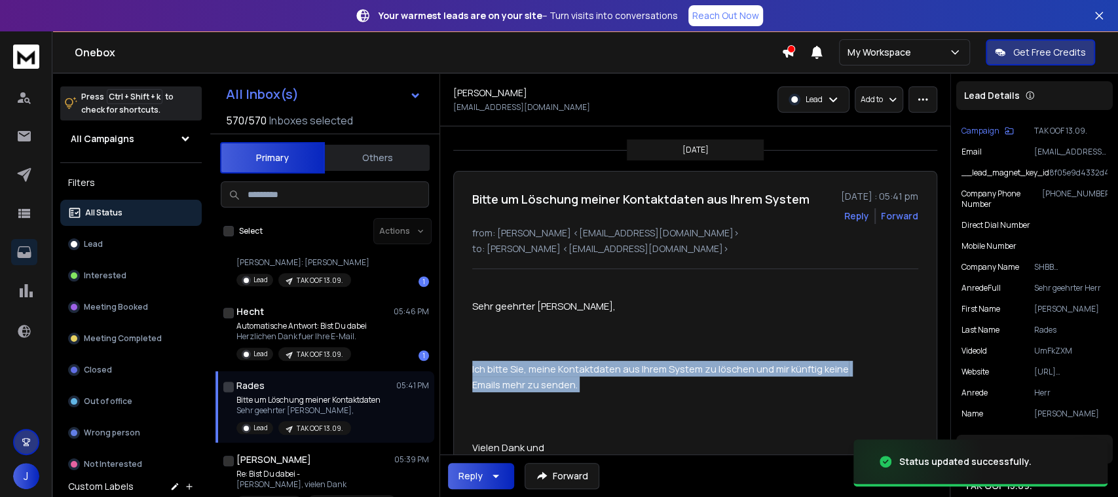
click at [538, 375] on span "Ich bitte Sie, meine Kontaktdaten aus Ihrem System zu löschen und mir künftig k…" at bounding box center [661, 376] width 378 height 29
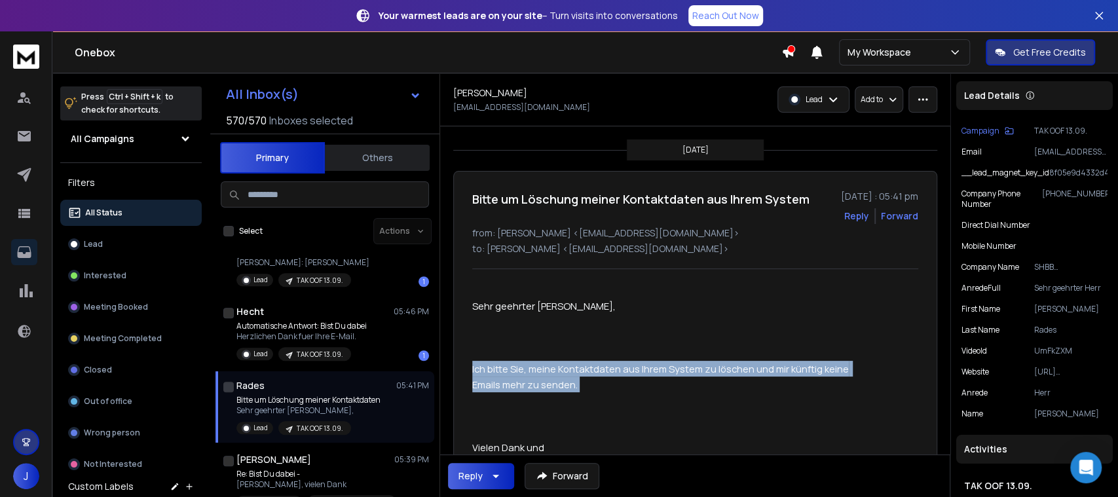
click at [538, 375] on span "Ich bitte Sie, meine Kontaktdaten aus Ihrem System zu löschen und mir künftig k…" at bounding box center [661, 376] width 378 height 29
click at [807, 100] on p "Lead" at bounding box center [813, 99] width 17 height 10
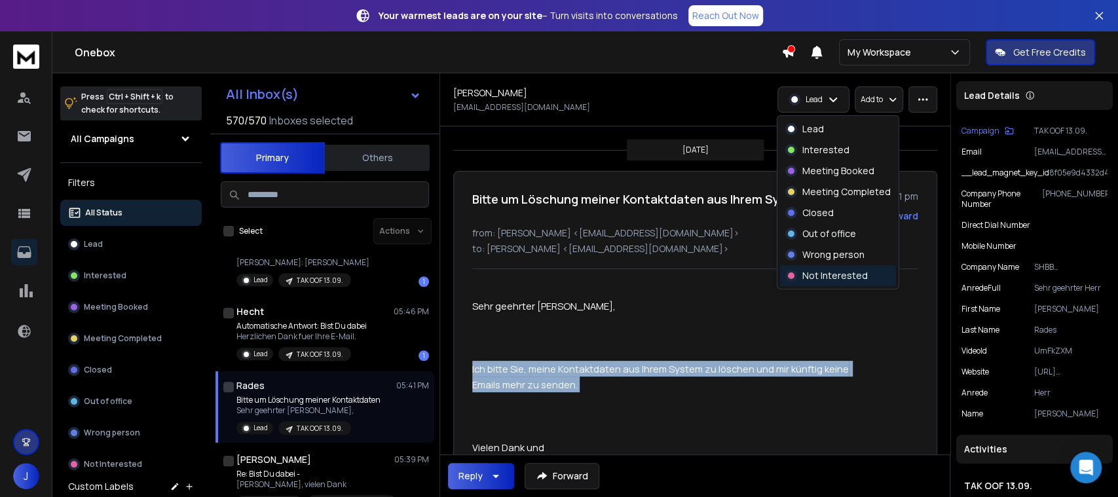
click at [809, 274] on p "Not Interested" at bounding box center [834, 275] width 65 height 13
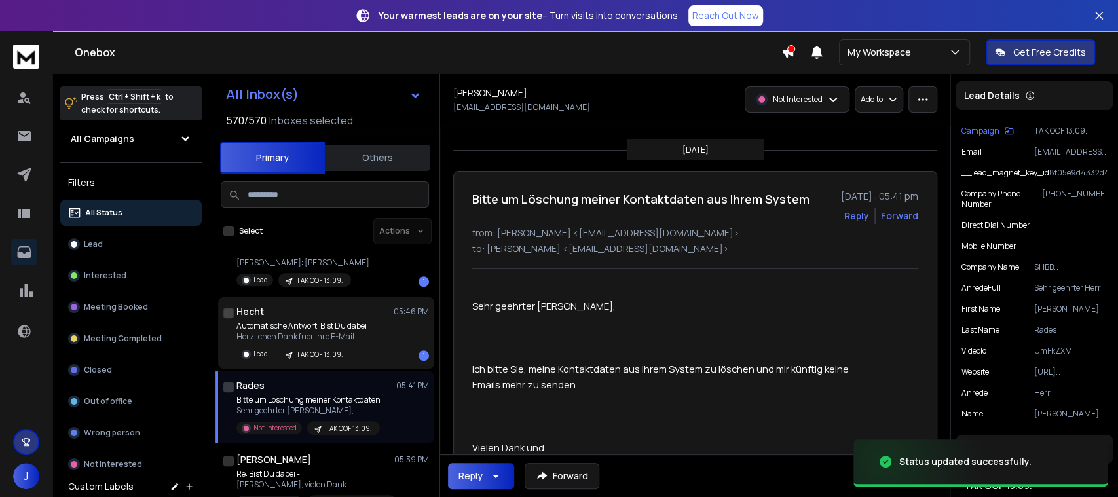
click at [369, 329] on div "Automatische Antwort: Bist Du dabei ﻿﻿Herzlichen Dank fuer Ihre E-Mail. Lead TA…" at bounding box center [332, 341] width 192 height 40
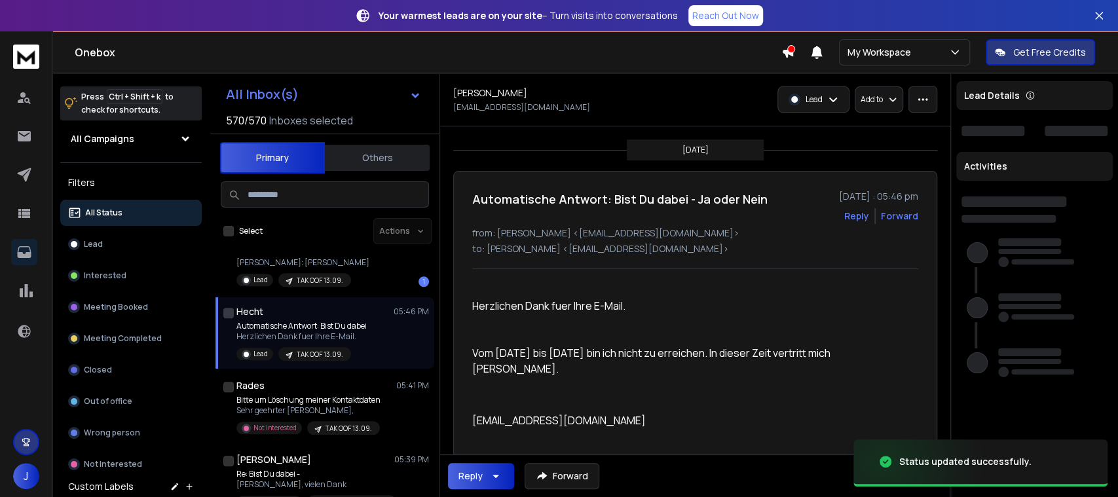
scroll to position [689, 0]
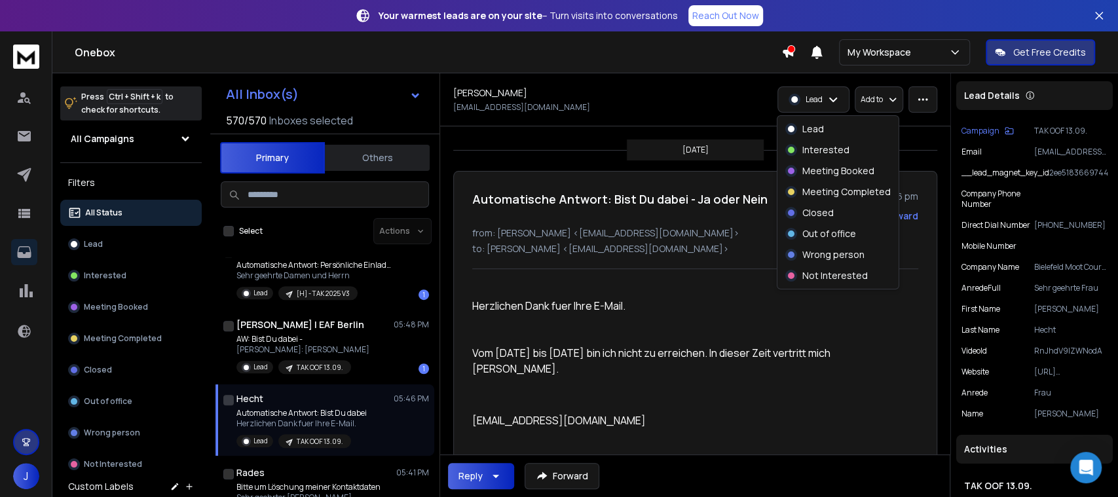
click at [814, 95] on p "Lead" at bounding box center [813, 99] width 17 height 10
click at [793, 238] on span at bounding box center [791, 234] width 12 height 12
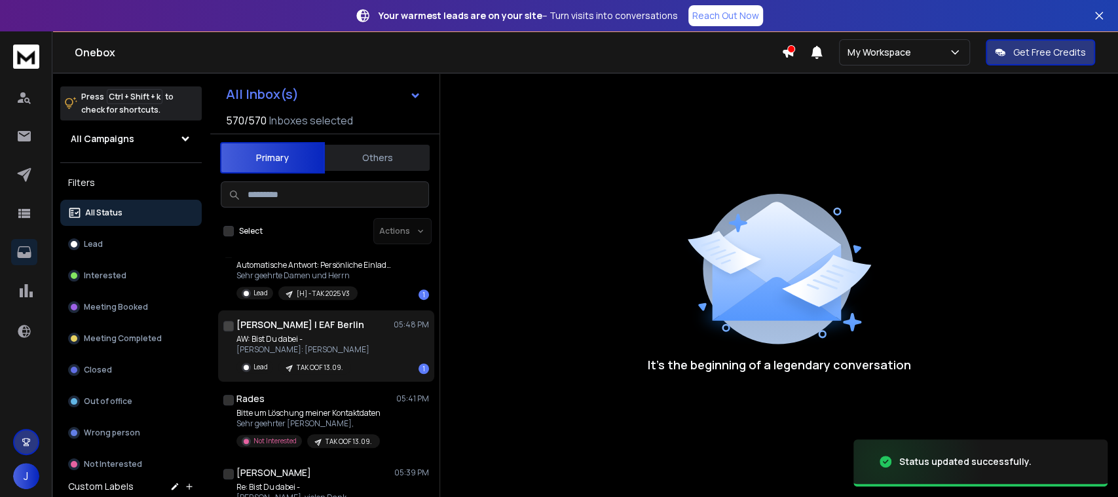
click at [393, 334] on div "AW: Bist Du dabei - Nein Von: [PERSON_NAME] Lead TAK OOF 13.09. 1" at bounding box center [332, 354] width 192 height 40
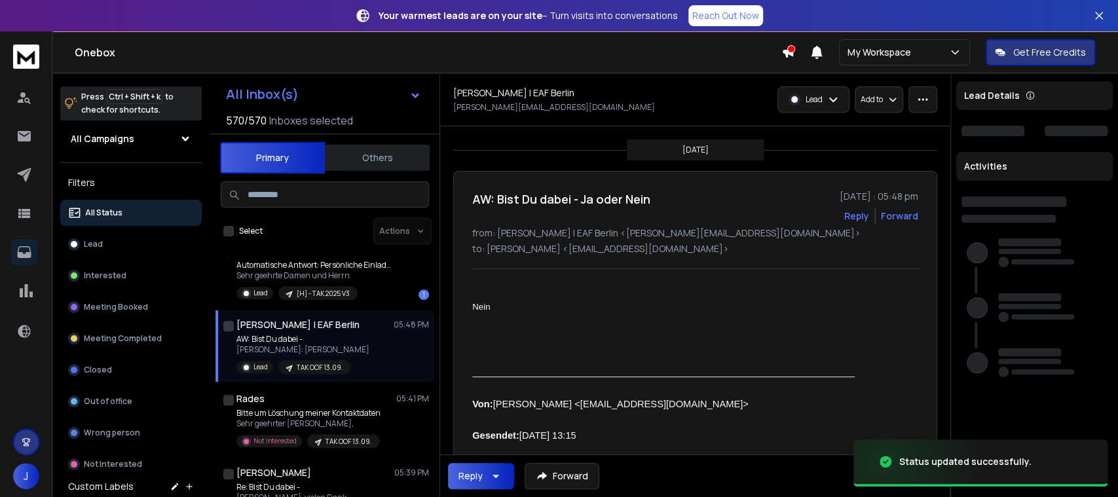
scroll to position [602, 0]
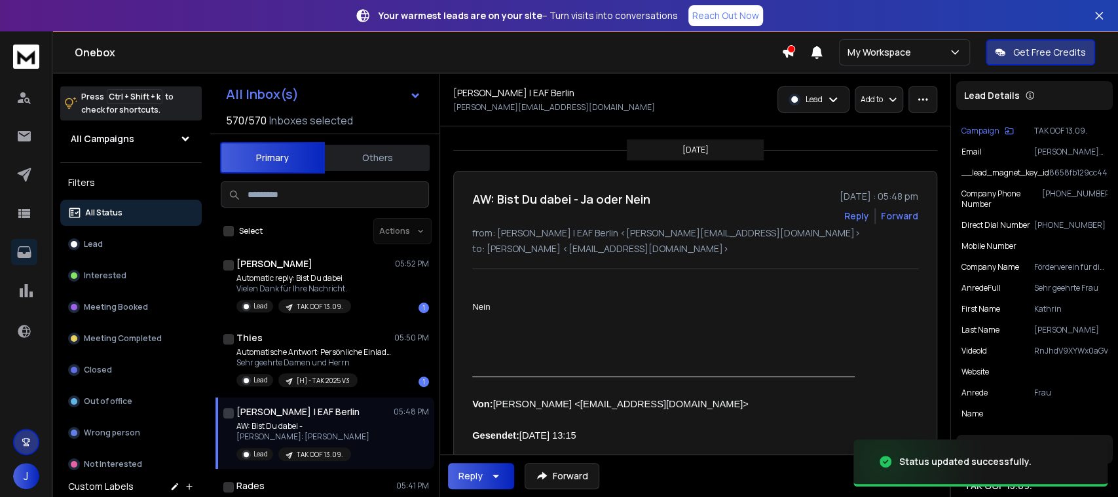
click at [805, 104] on p "Lead" at bounding box center [813, 99] width 17 height 10
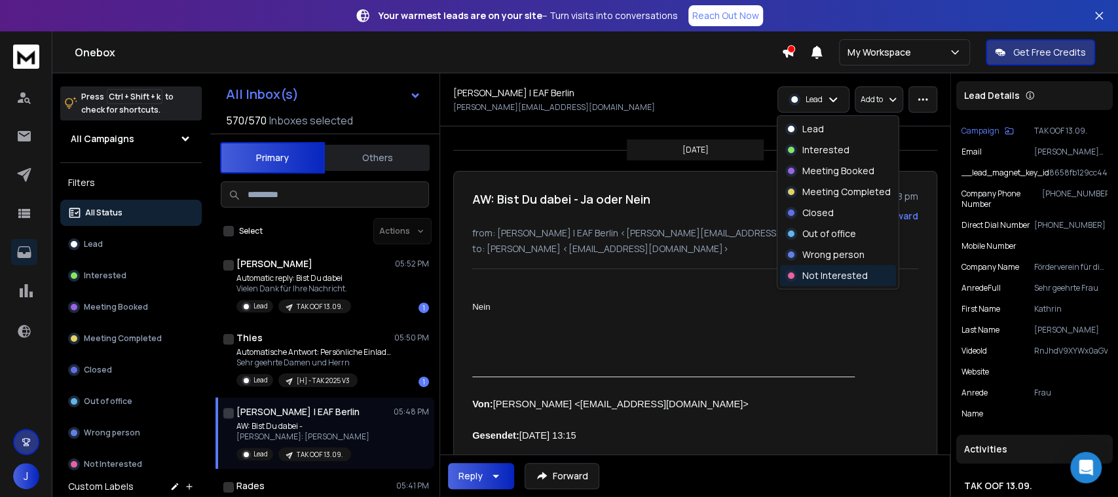
click at [815, 272] on p "Not Interested" at bounding box center [834, 275] width 65 height 13
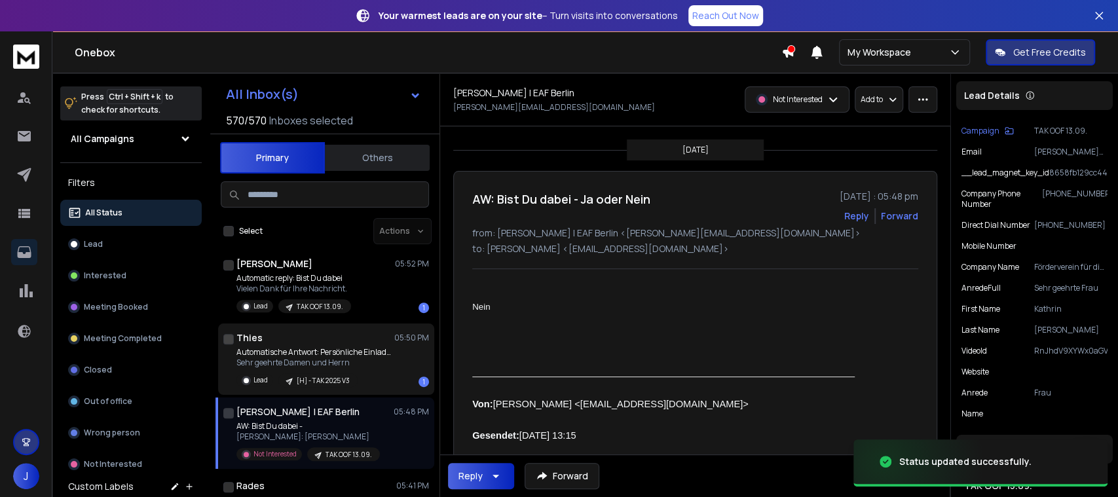
click at [372, 350] on p "Automatische Antwort: Persönliche Einladung zum" at bounding box center [314, 352] width 157 height 10
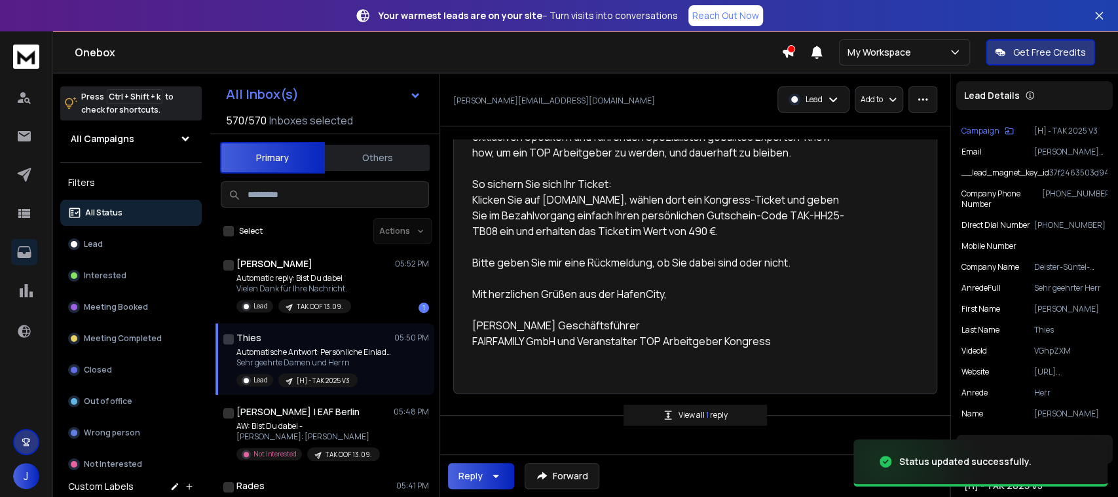
scroll to position [440, 0]
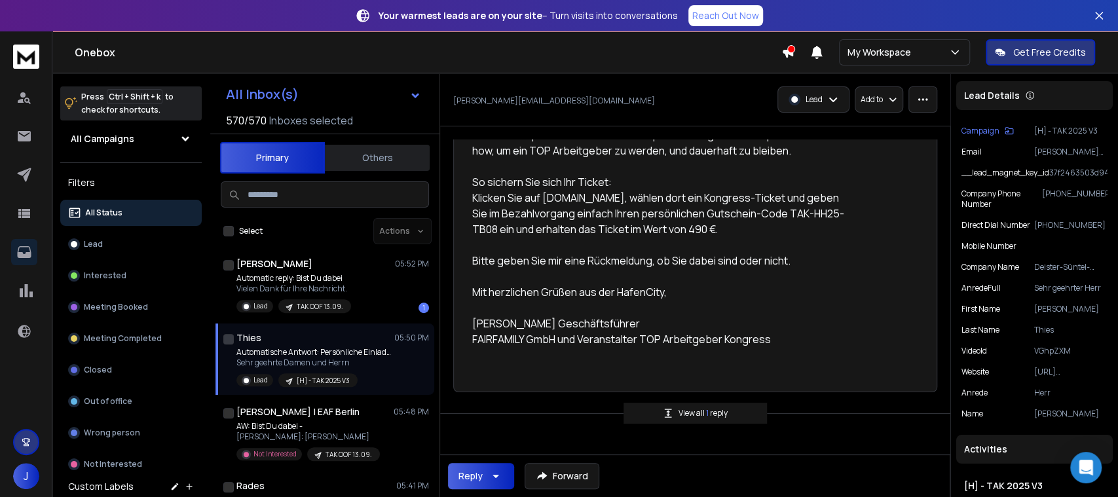
click at [697, 414] on p "View all 1 reply" at bounding box center [702, 413] width 49 height 10
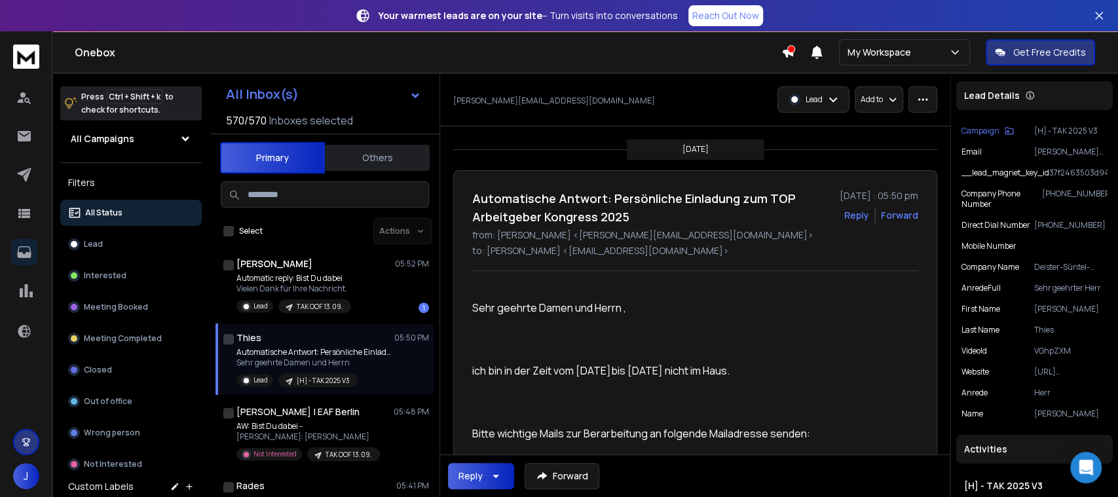
scroll to position [789, 0]
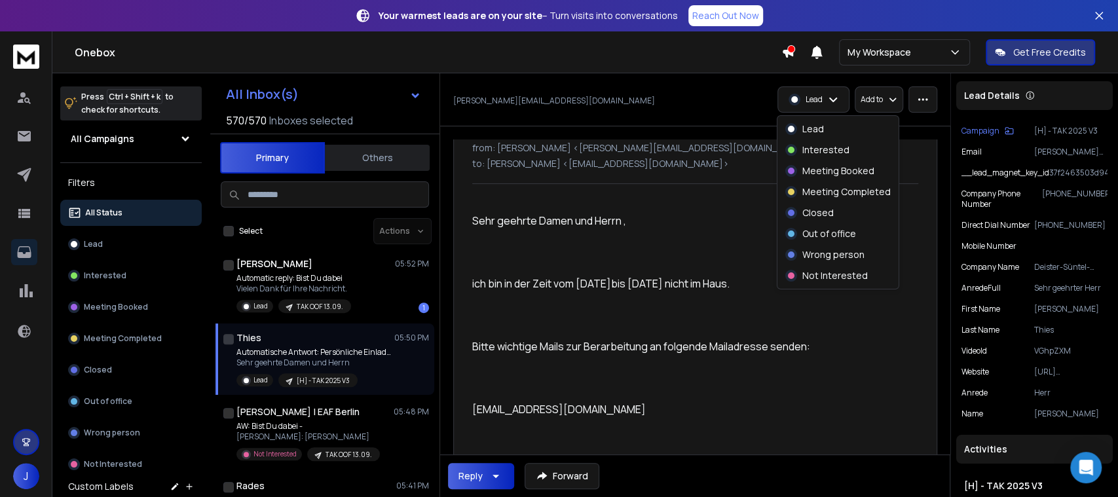
click at [794, 108] on div "Lead" at bounding box center [813, 99] width 71 height 25
click at [813, 236] on p "Out of office" at bounding box center [829, 233] width 54 height 13
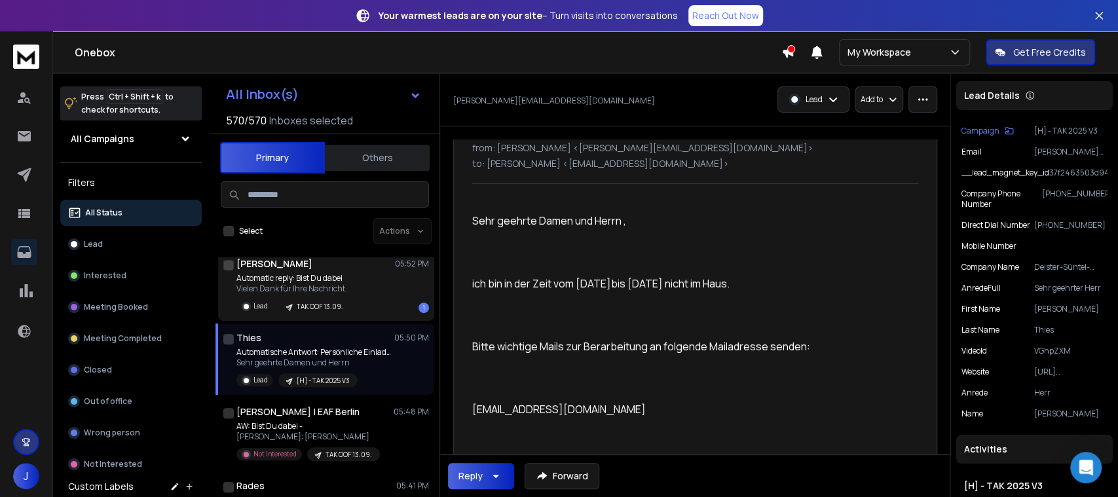
scroll to position [0, 0]
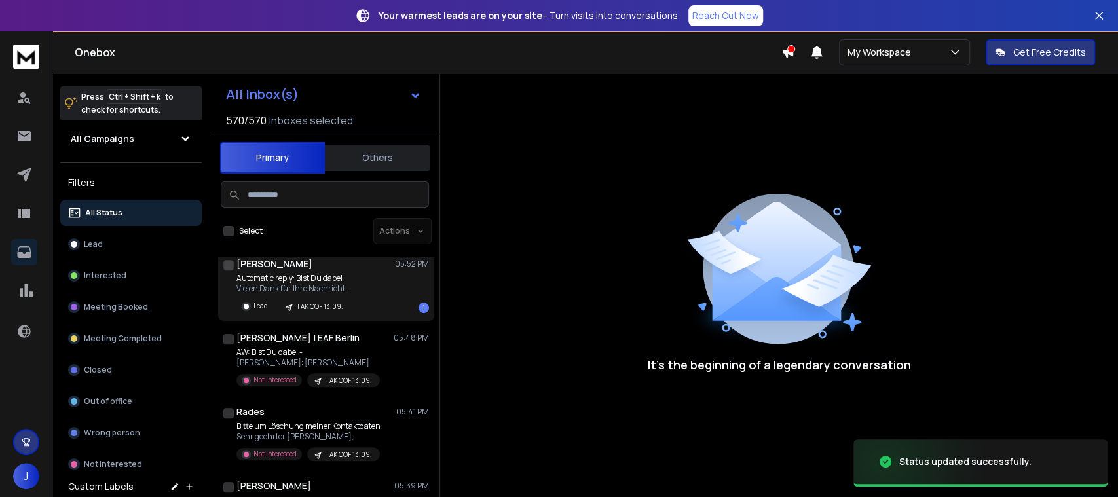
click at [347, 306] on div "TAK OOF 13.09." at bounding box center [314, 306] width 73 height 14
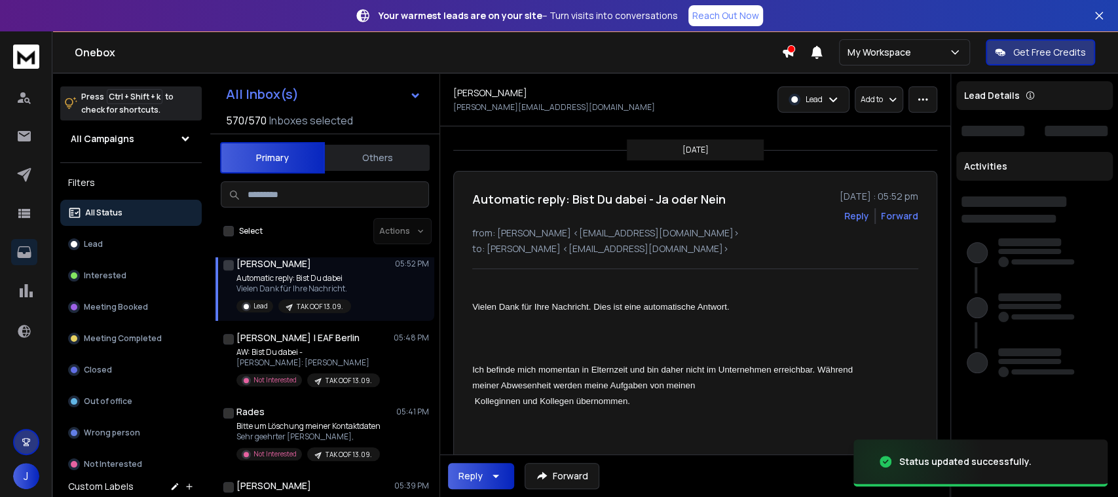
scroll to position [515, 0]
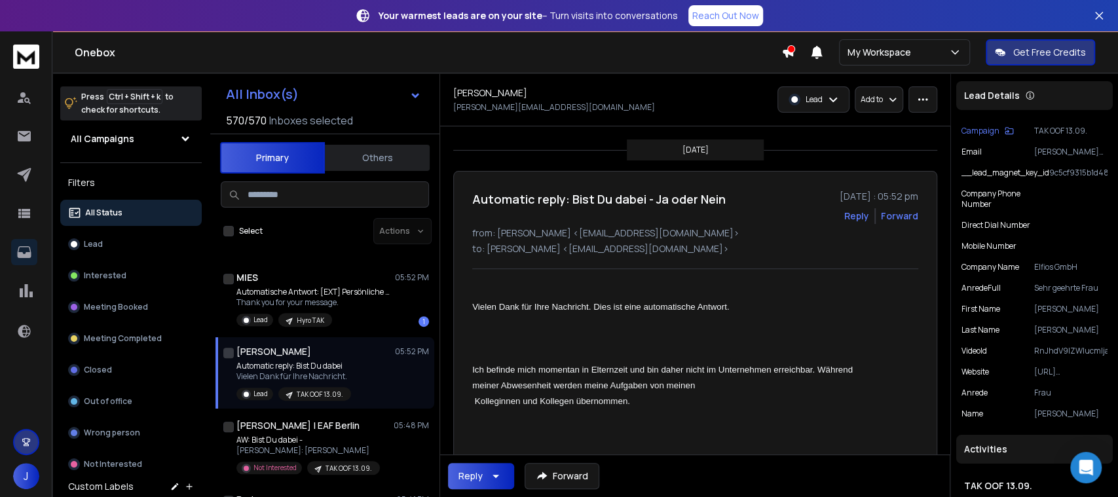
click at [796, 113] on div "[PERSON_NAME] [PERSON_NAME] [EMAIL_ADDRESS][DOMAIN_NAME] Lead Add to Lead Add to" at bounding box center [695, 99] width 510 height 53
click at [807, 107] on div "Lead" at bounding box center [813, 99] width 71 height 25
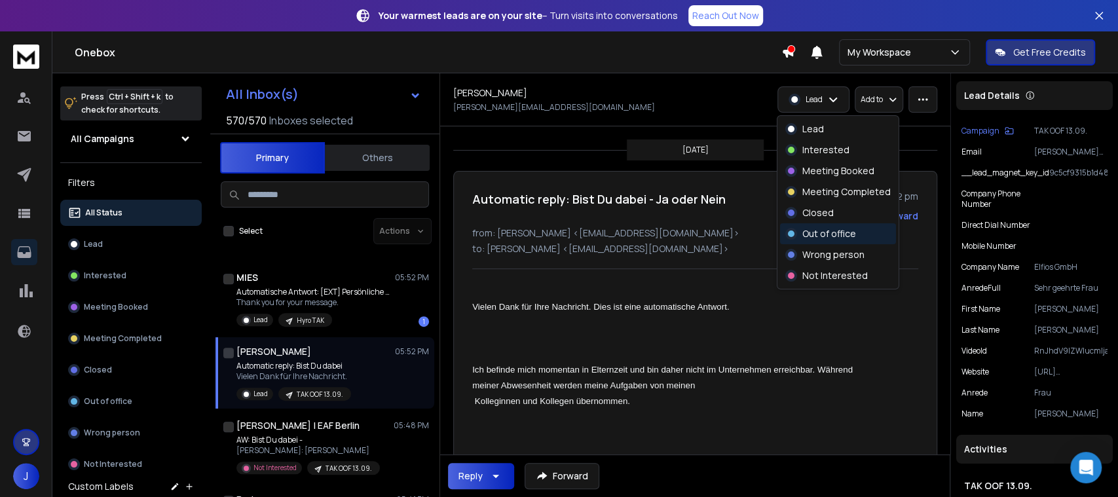
click at [818, 232] on p "Out of office" at bounding box center [829, 233] width 54 height 13
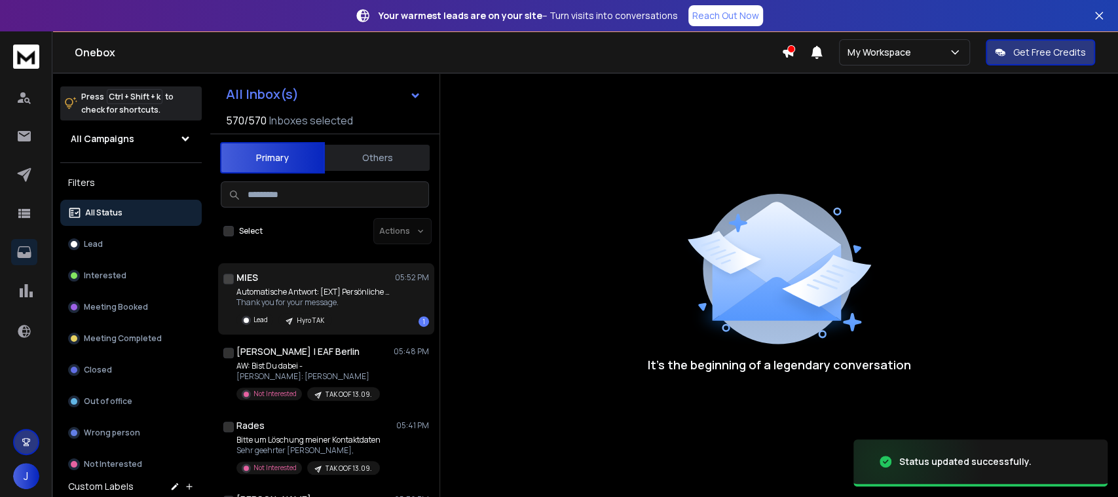
click at [396, 302] on div "Automatische Antwort: [EXT] Persönliche Einladung Thank you for your message. L…" at bounding box center [332, 307] width 192 height 40
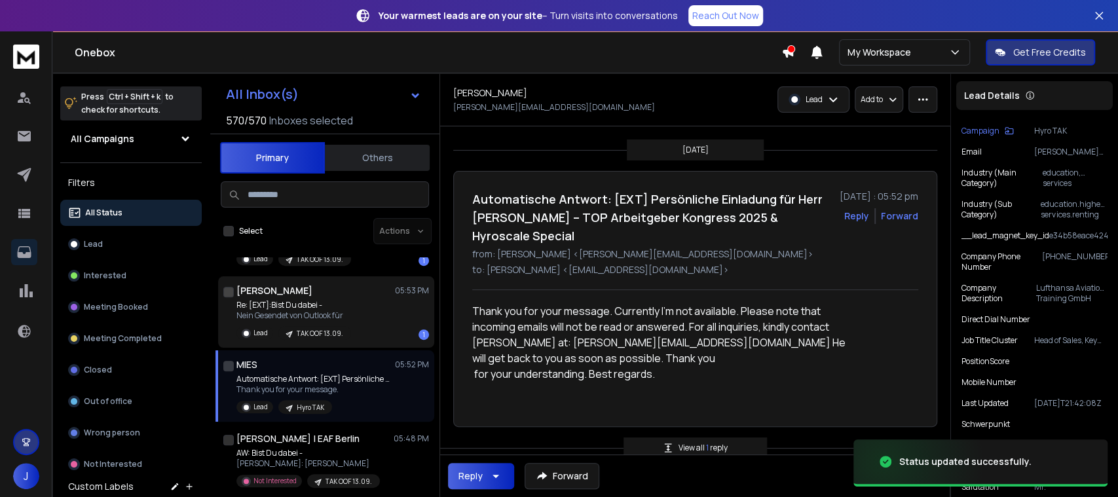
scroll to position [340, 0]
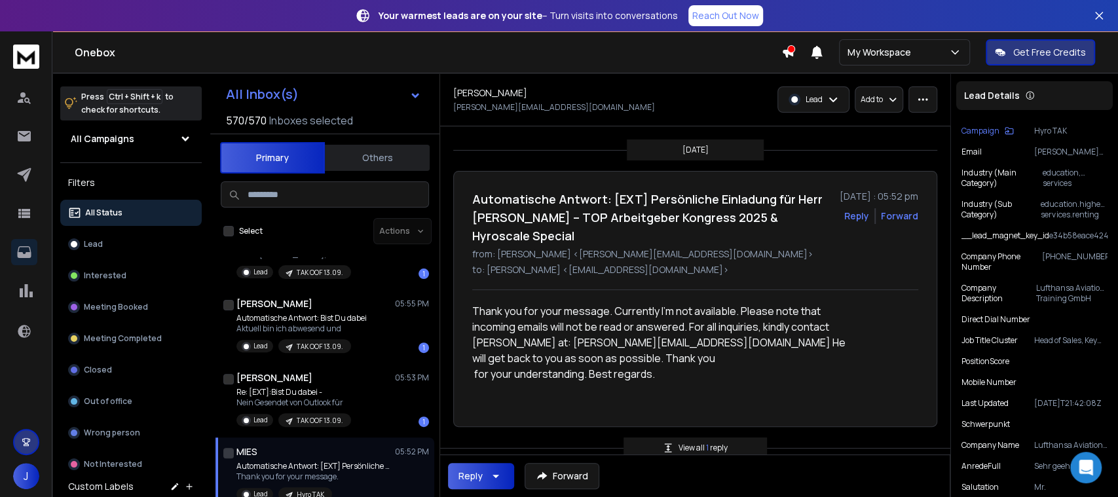
click at [796, 102] on div at bounding box center [794, 100] width 12 height 12
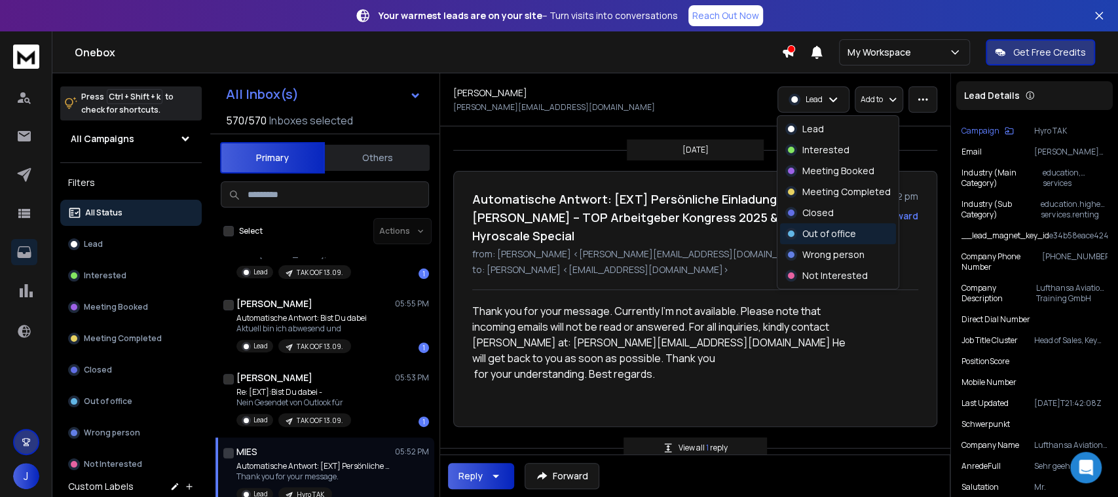
click at [816, 232] on p "Out of office" at bounding box center [829, 233] width 54 height 13
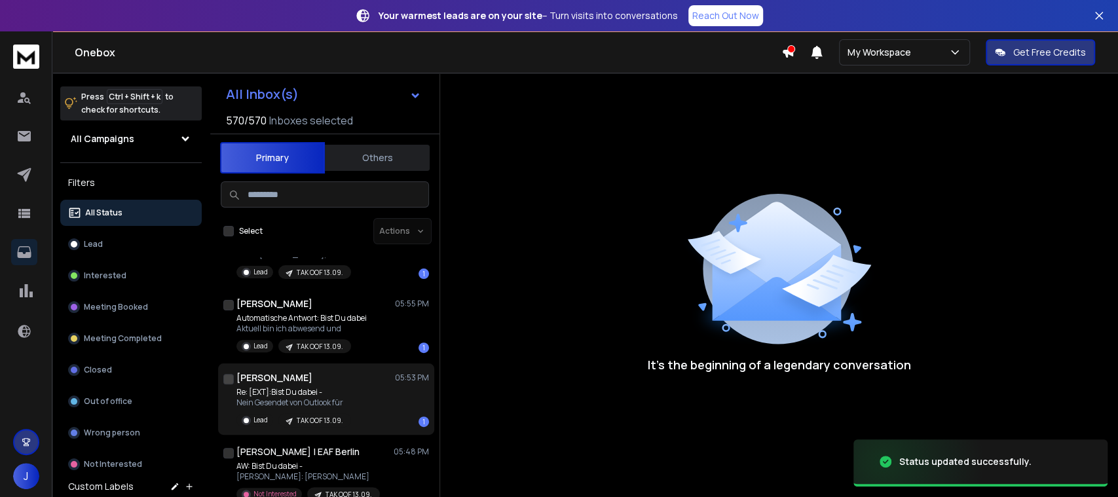
click at [348, 409] on div "Re: [EXT]:Bist Du dabei - Nein Gesendet von Outlook für Lead TAK OOF 13.09. 1" at bounding box center [332, 407] width 192 height 40
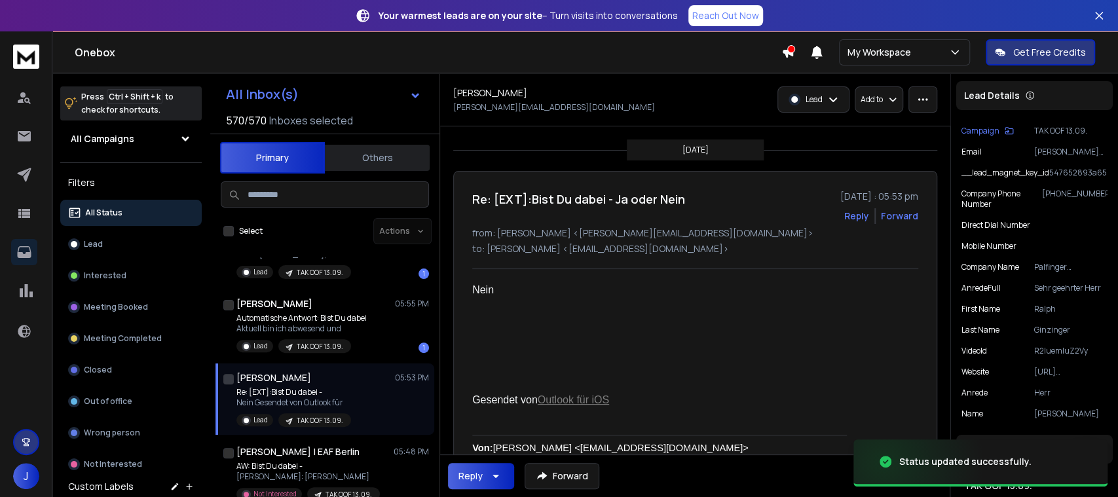
click at [809, 98] on p "Lead" at bounding box center [813, 99] width 17 height 10
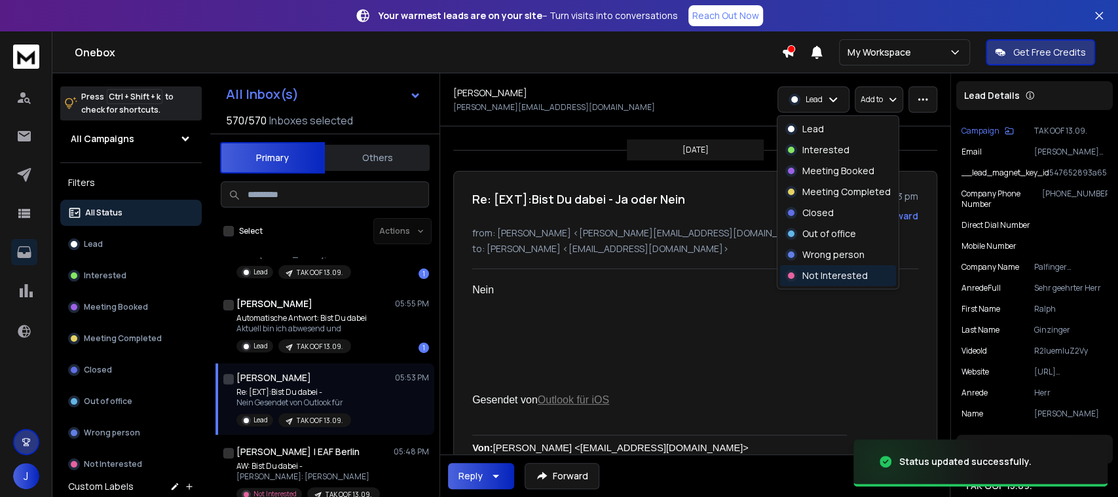
click at [828, 274] on p "Not Interested" at bounding box center [834, 275] width 65 height 13
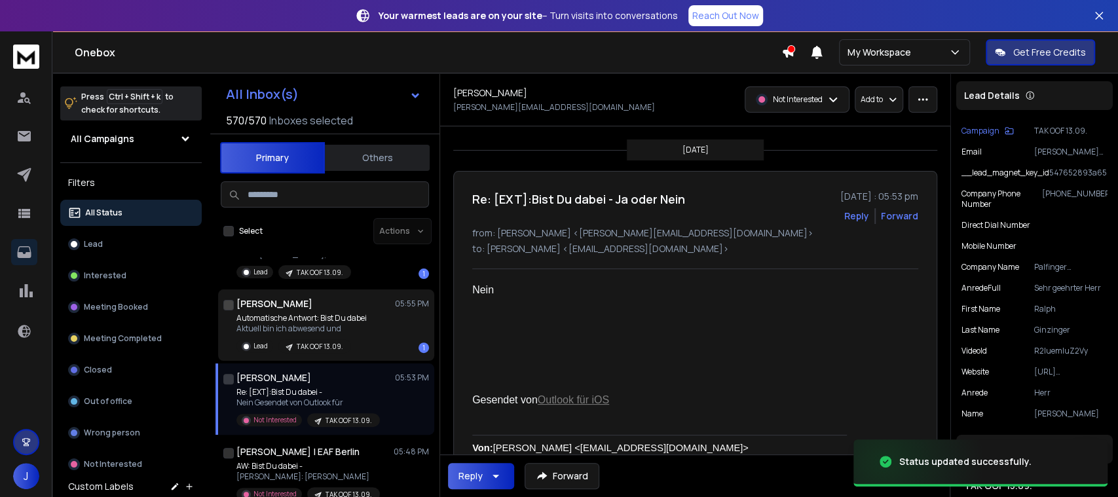
click at [424, 333] on div "Automatische Antwort: Bist Du dabei ﻿Aktuell bin ich abwesend und Lead TAK OOF …" at bounding box center [332, 333] width 192 height 40
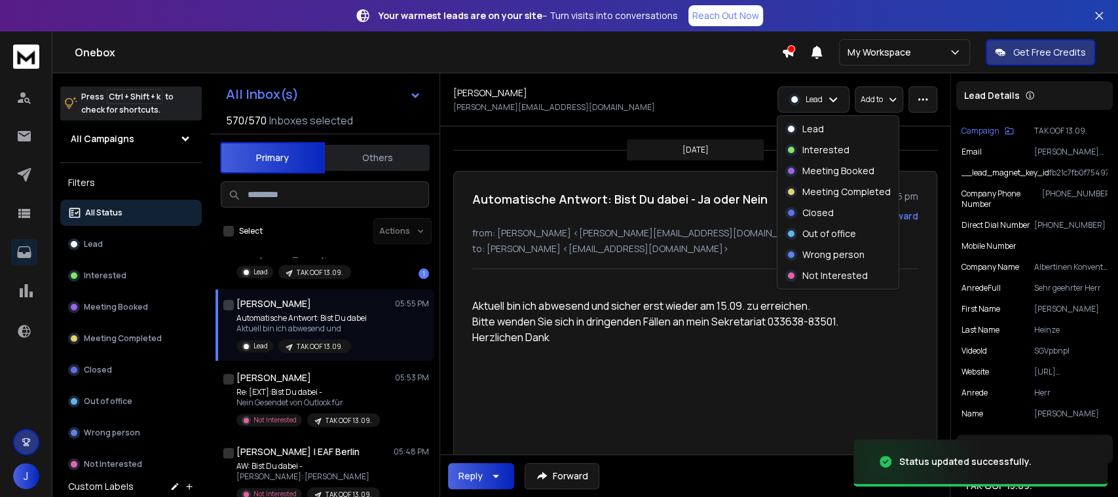
click at [803, 107] on div "Lead" at bounding box center [813, 99] width 71 height 25
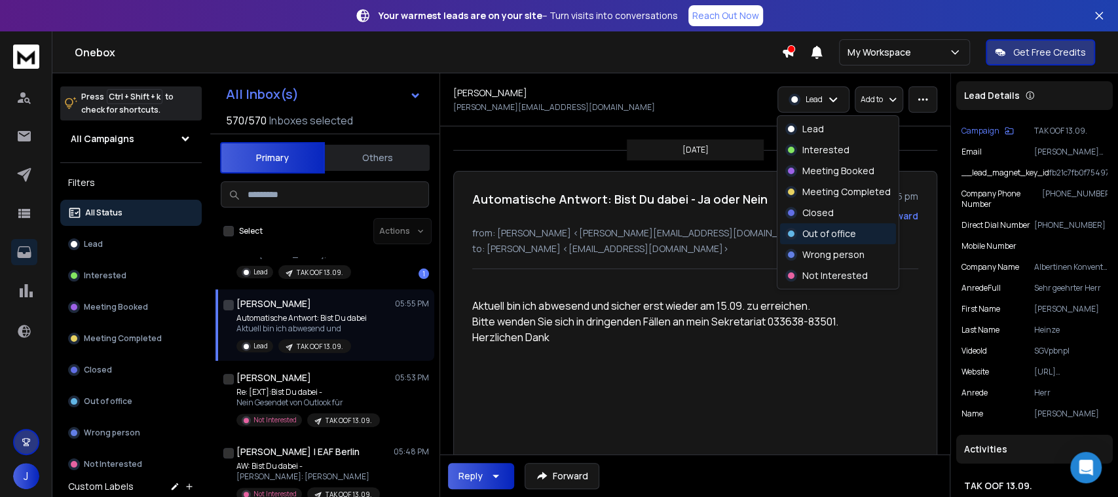
click at [803, 238] on p "Out of office" at bounding box center [829, 233] width 54 height 13
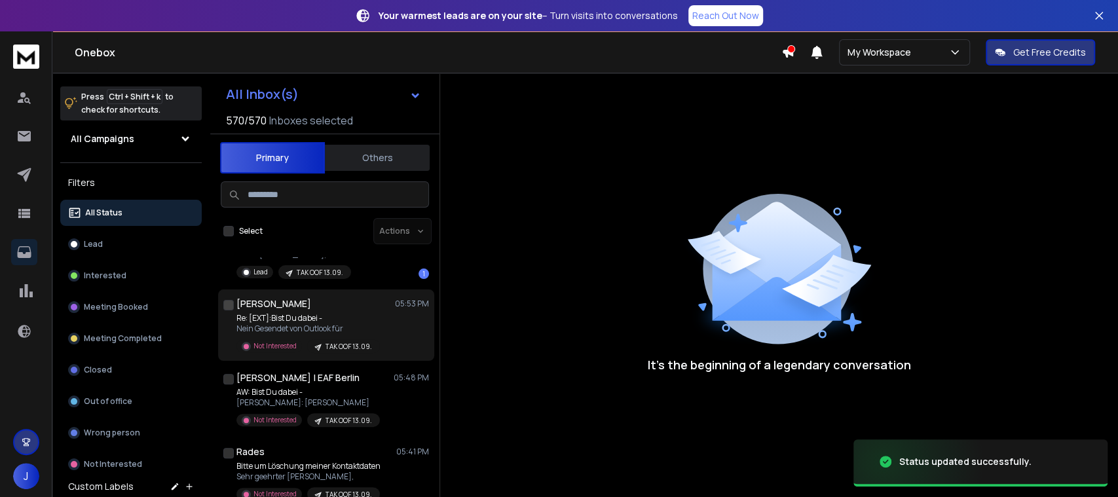
scroll to position [253, 0]
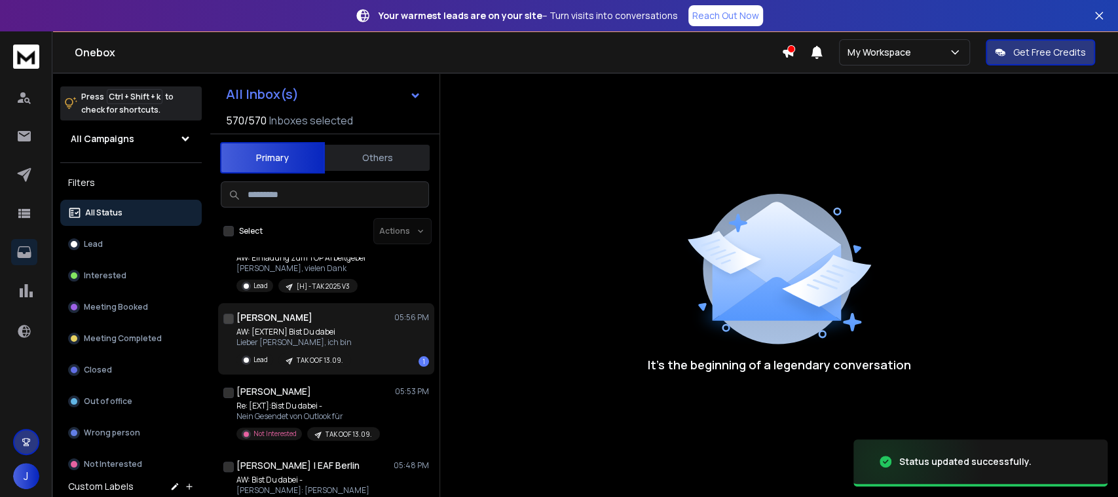
click at [371, 335] on div "AW: [EXTERN] Bist Du dabei Lieber [PERSON_NAME], ich bin Lead TAK OOF 13.09. 1" at bounding box center [332, 347] width 192 height 40
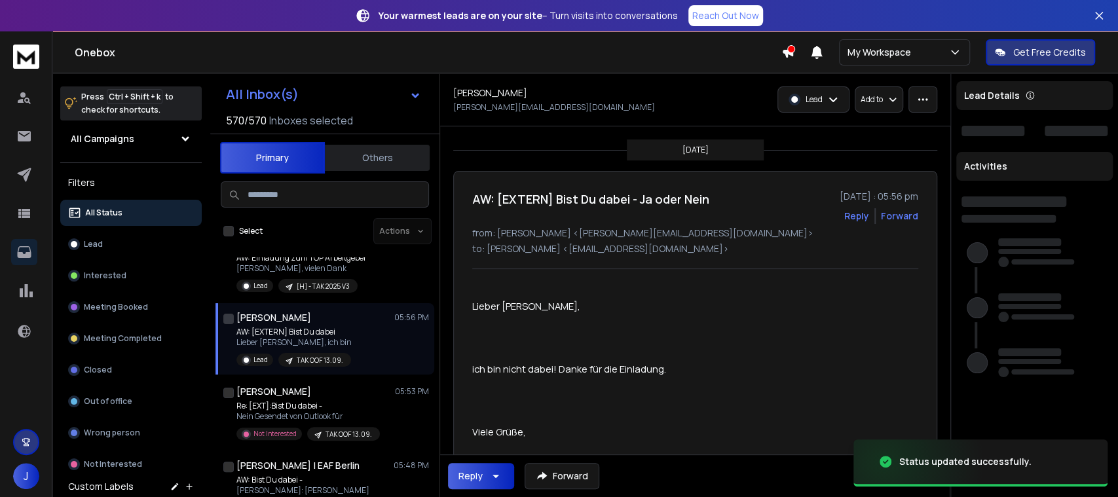
scroll to position [166, 0]
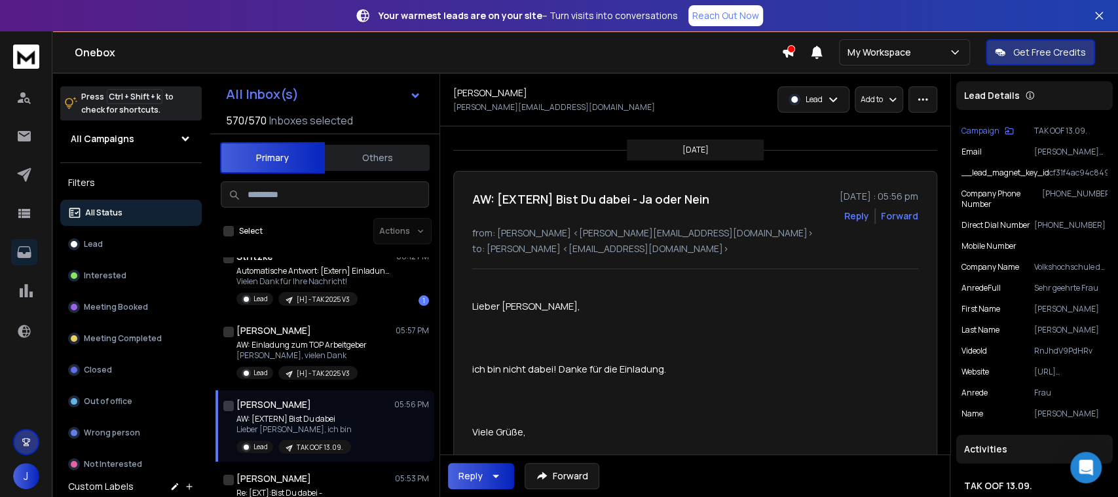
click at [805, 99] on p "Lead" at bounding box center [813, 99] width 17 height 10
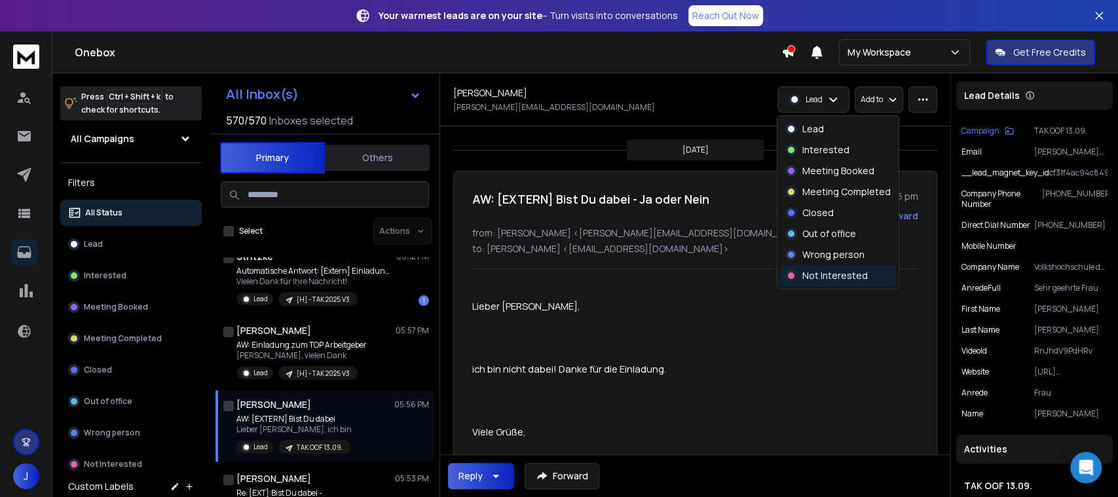
click at [809, 278] on p "Not Interested" at bounding box center [834, 275] width 65 height 13
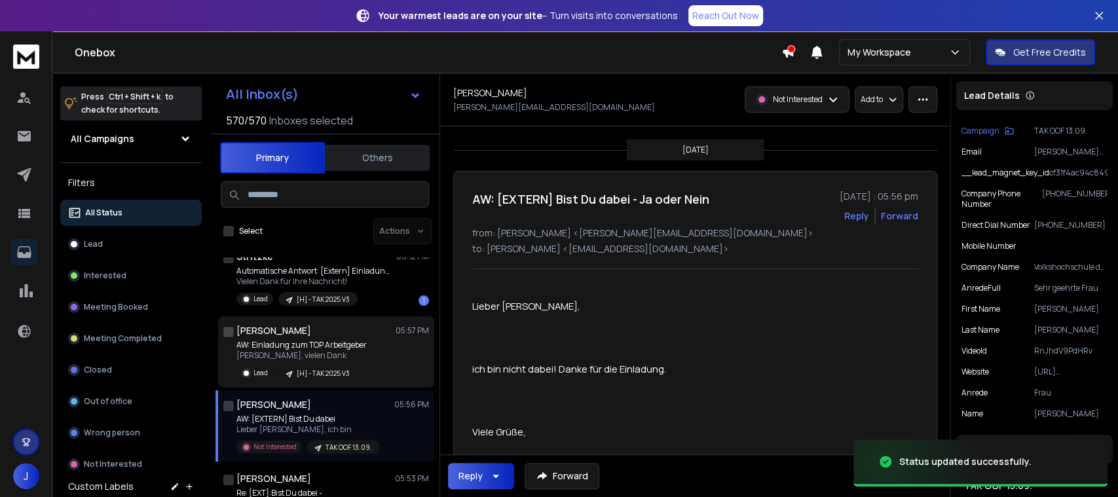
click at [353, 356] on p "[PERSON_NAME], vielen Dank" at bounding box center [301, 355] width 130 height 10
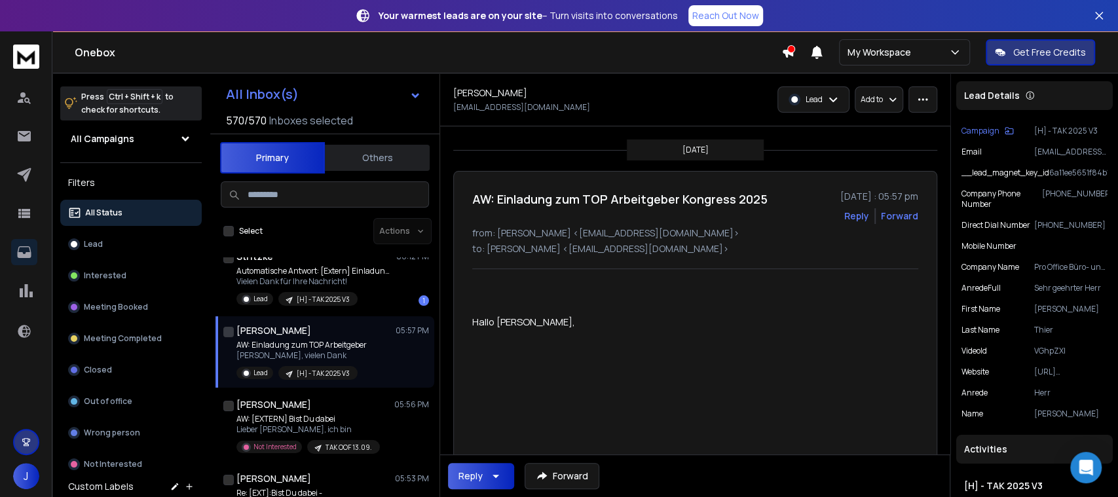
scroll to position [174, 0]
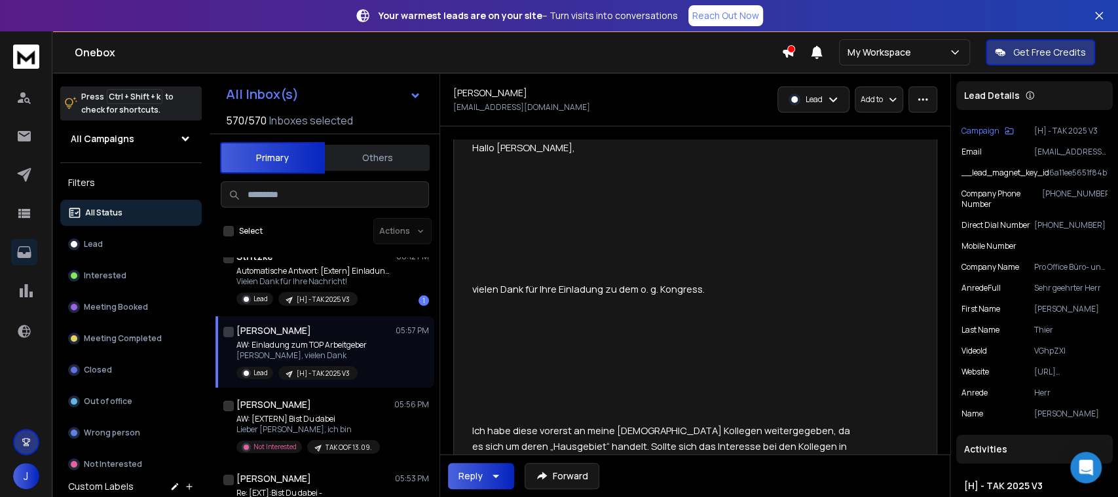
click at [601, 295] on span "vielen Dank für Ihre Einladung zu dem o. g. Kongress." at bounding box center [588, 288] width 232 height 13
click at [602, 295] on span "vielen Dank für Ihre Einladung zu dem o. g. Kongress." at bounding box center [588, 288] width 232 height 13
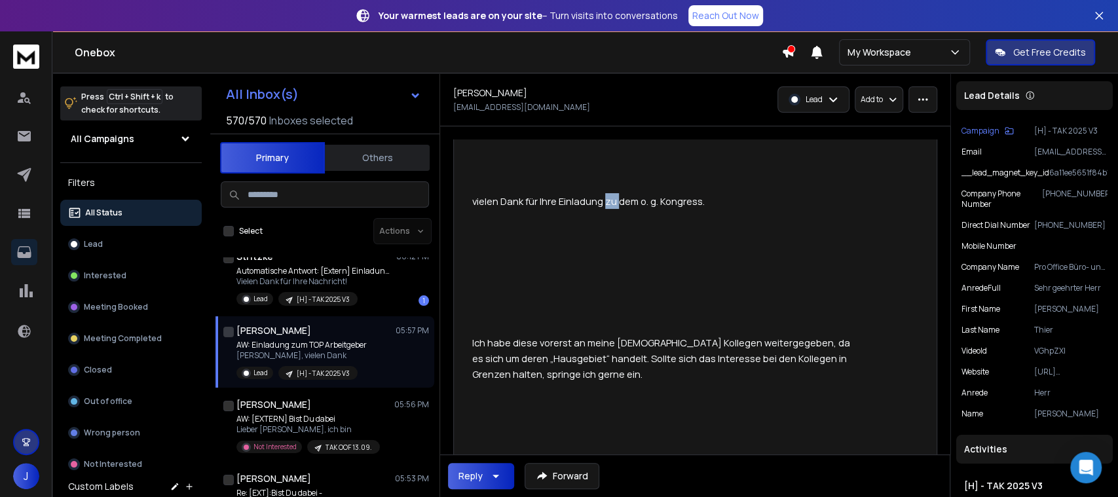
scroll to position [349, 0]
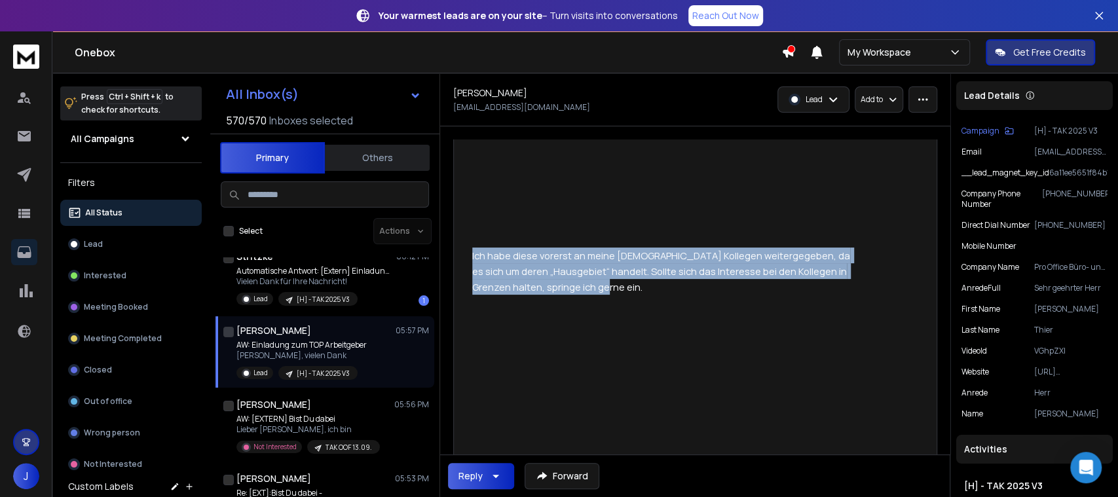
drag, startPoint x: 466, startPoint y: 290, endPoint x: 663, endPoint y: 312, distance: 198.3
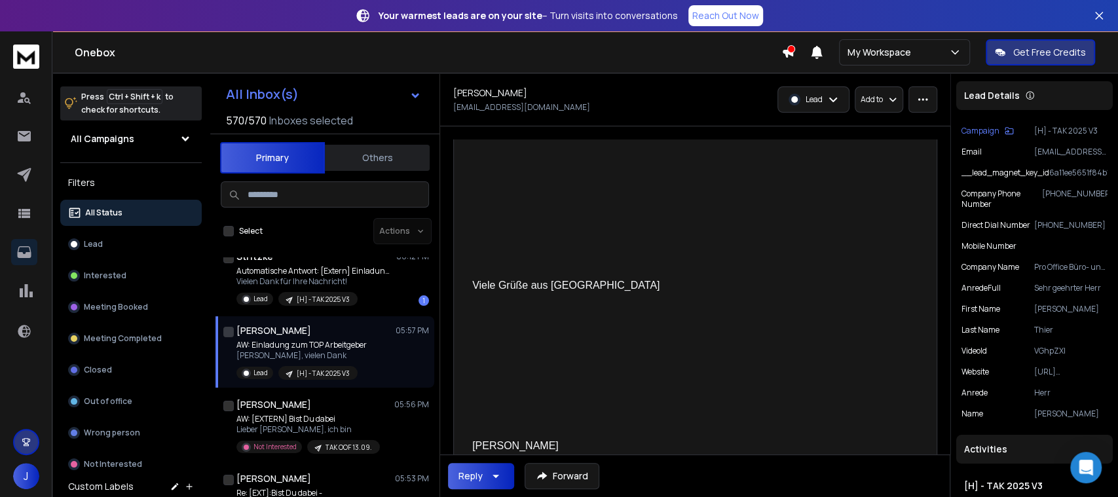
scroll to position [436, 0]
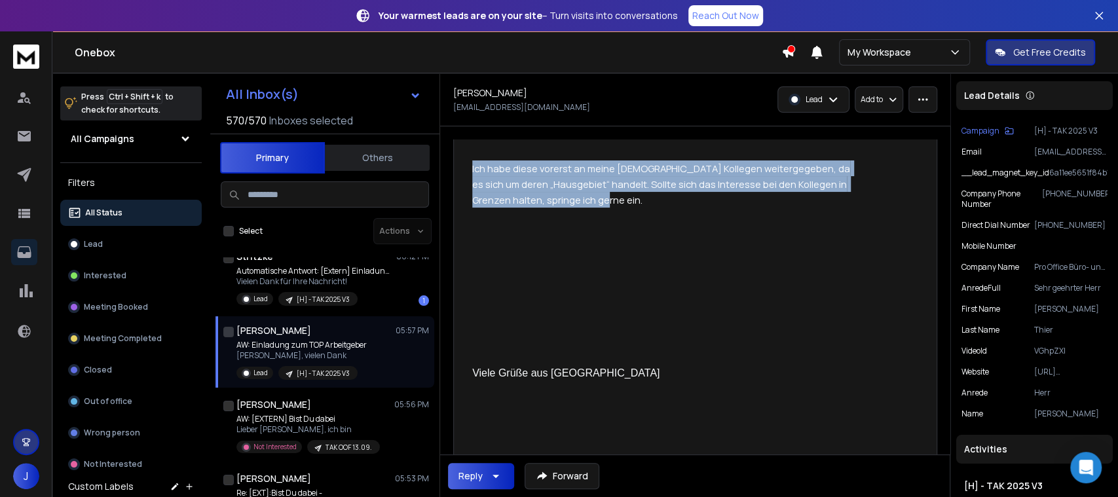
copy span "Ich habe diese vorerst an meine [DEMOGRAPHIC_DATA] Kollegen weitergegeben, da e…"
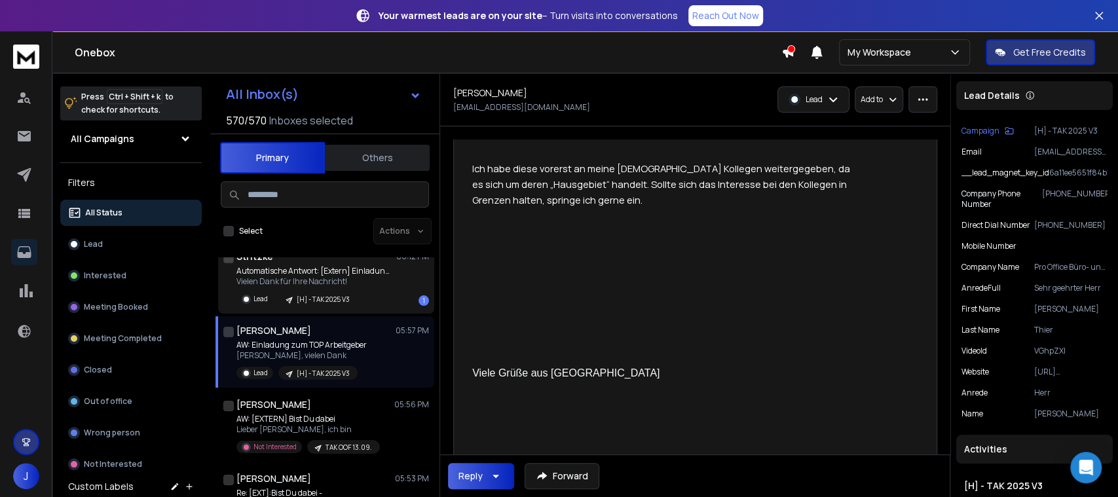
click at [376, 287] on div "Automatische Antwort: [Extern] Einladung zum Vielen Dank für Ihre Nachricht! Le…" at bounding box center [314, 286] width 157 height 40
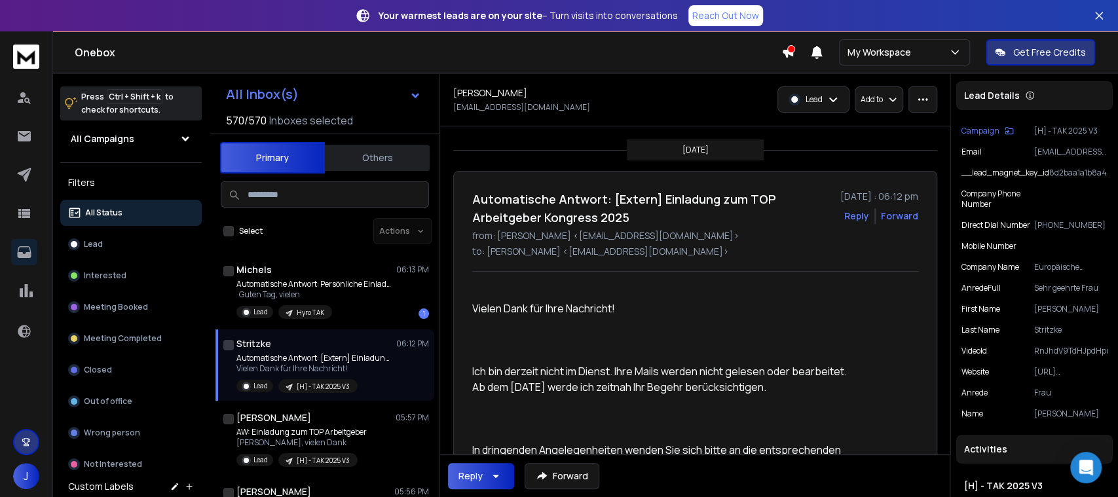
scroll to position [0, 0]
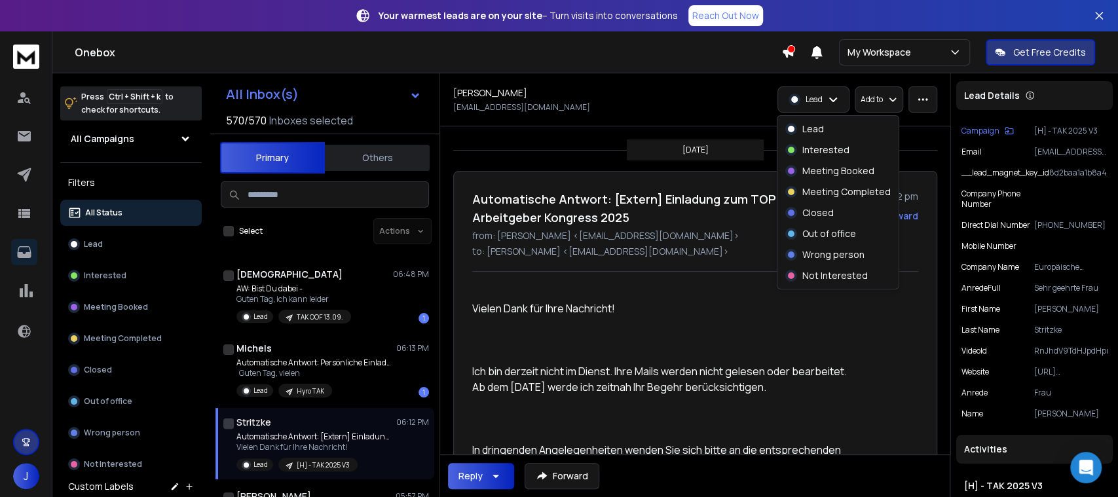
click at [781, 110] on div "Lead" at bounding box center [813, 99] width 71 height 25
click at [808, 238] on p "Out of office" at bounding box center [829, 233] width 54 height 13
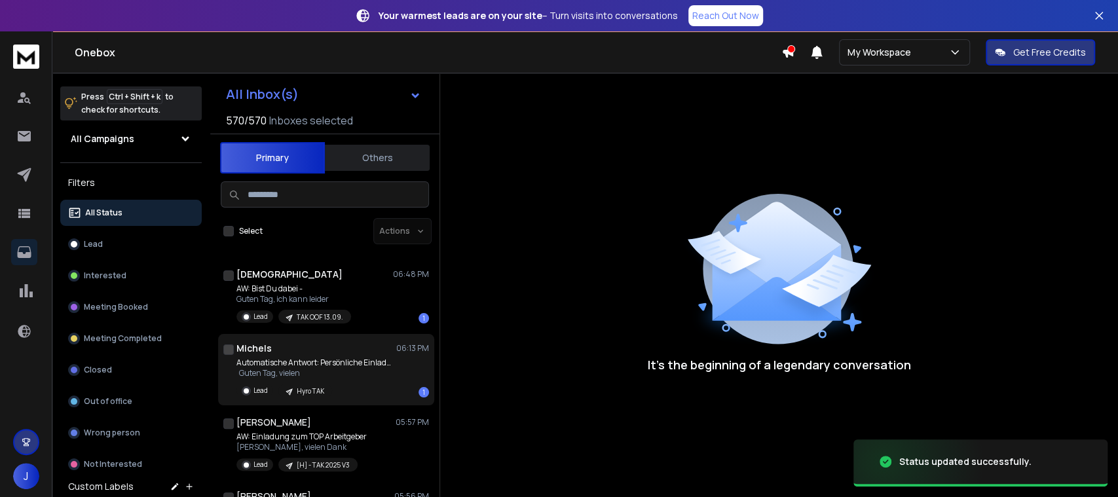
click at [350, 356] on div "Michels 06:13 PM Automatische Antwort: Persönliche Einladung für ﻿ ﻿ Guten Tag,…" at bounding box center [332, 370] width 192 height 56
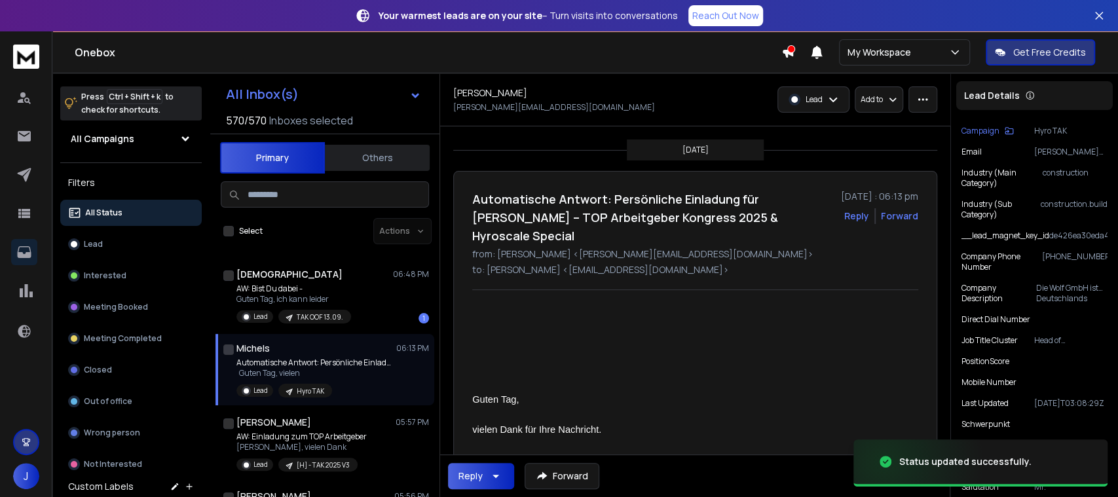
scroll to position [174, 0]
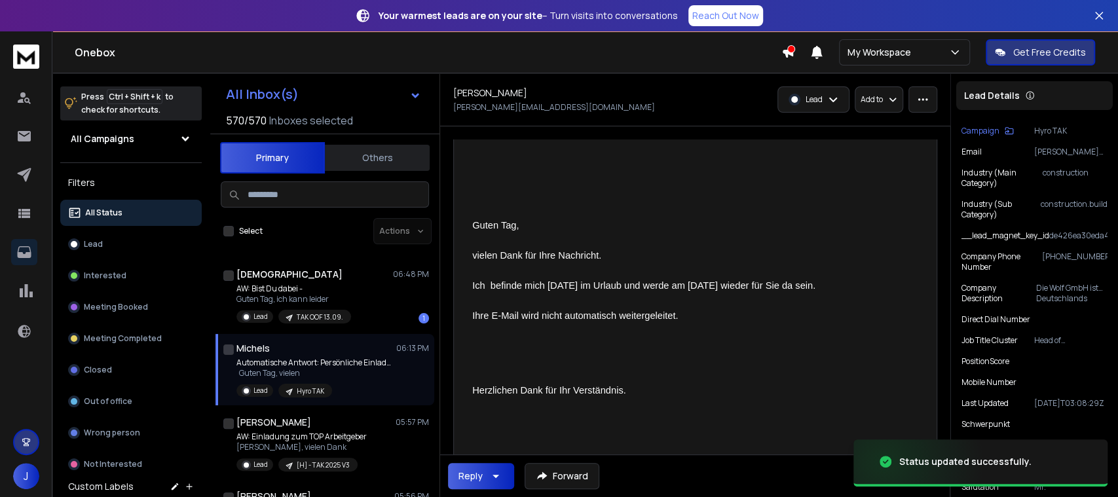
click at [507, 293] on div "Ich befinde mich [DATE] im Urlaub und werde am [DATE] wieder für Sie da sein." at bounding box center [663, 285] width 382 height 14
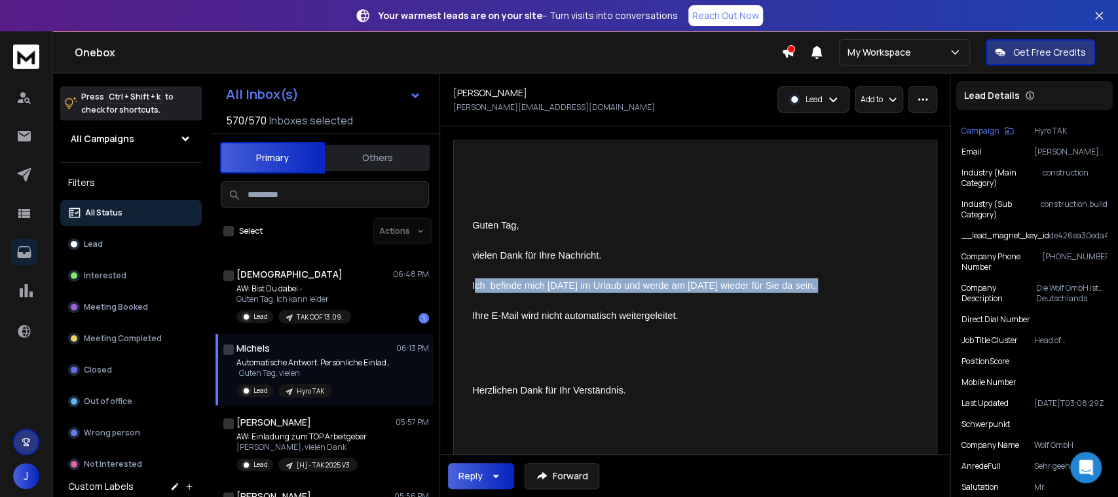
click at [799, 111] on div "Lead" at bounding box center [813, 99] width 71 height 25
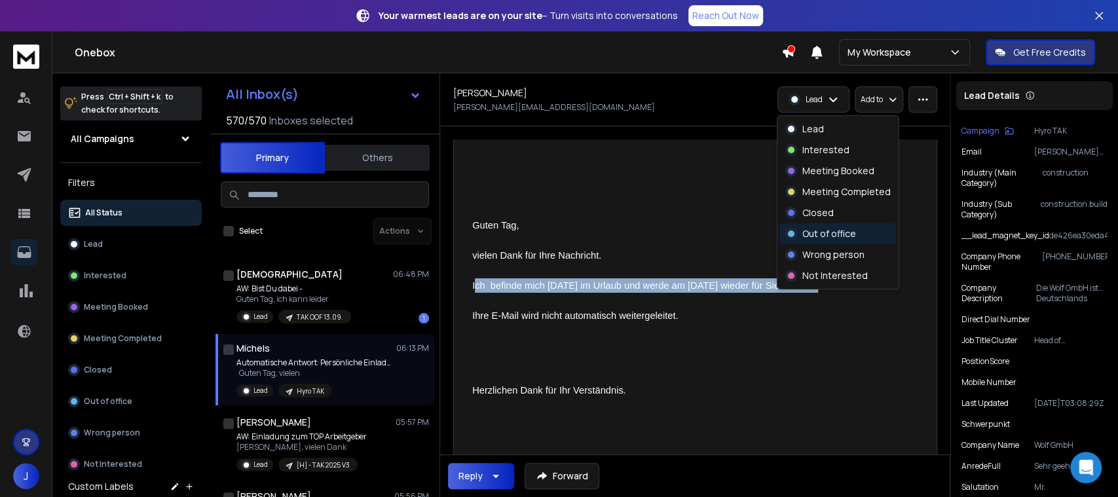
click at [824, 233] on p "Out of office" at bounding box center [829, 233] width 54 height 13
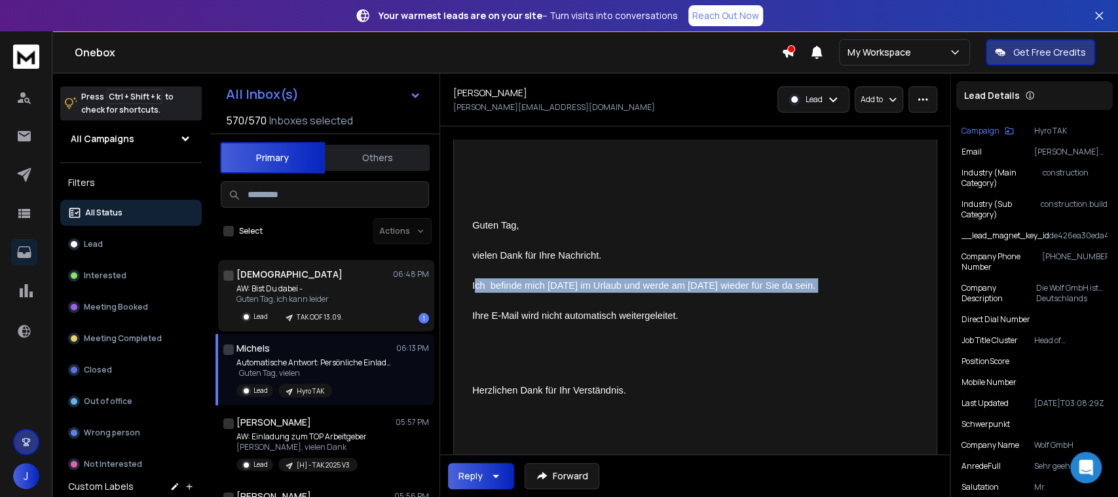
scroll to position [0, 0]
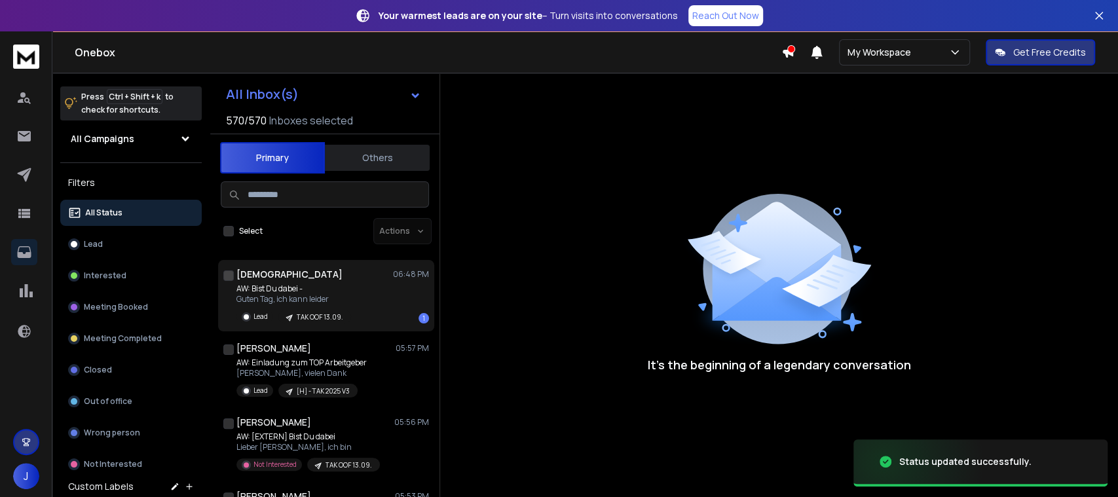
click at [372, 301] on div "AW: Bist Du dabei - Guten Tag, ich kann leider Lead TAK OOF 13.09. 1" at bounding box center [332, 304] width 192 height 40
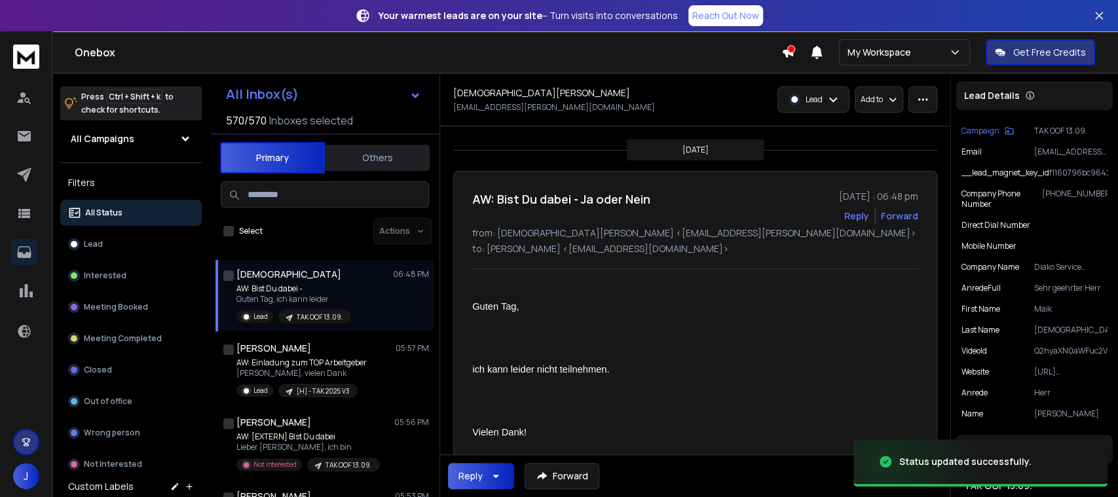
click at [808, 89] on div "Lead" at bounding box center [813, 99] width 71 height 25
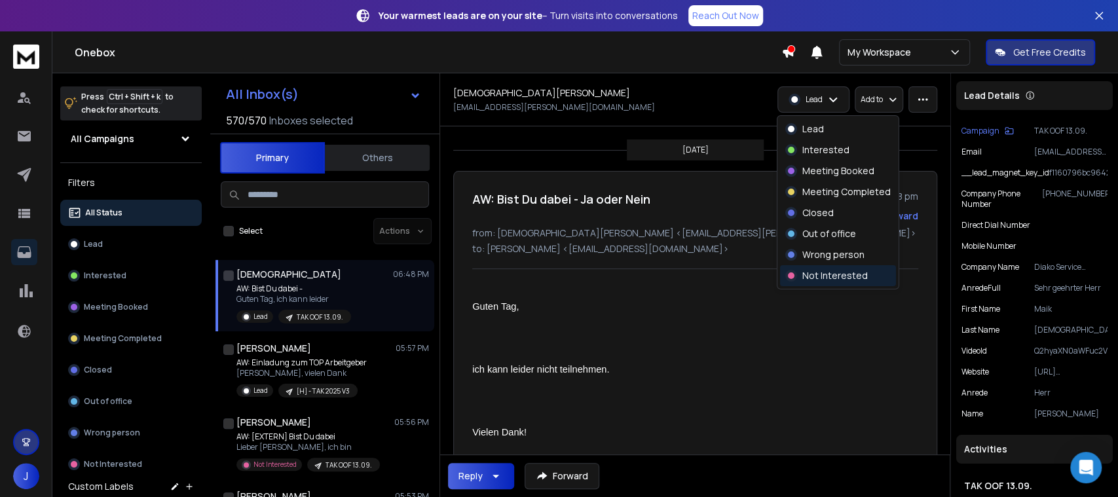
click at [822, 272] on p "Not Interested" at bounding box center [834, 275] width 65 height 13
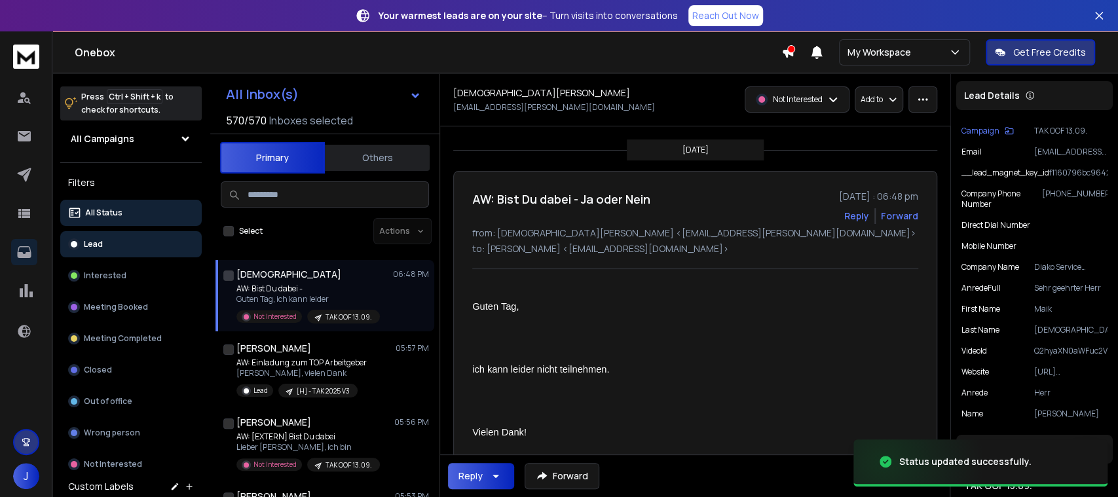
click at [143, 231] on button "Lead" at bounding box center [130, 244] width 141 height 26
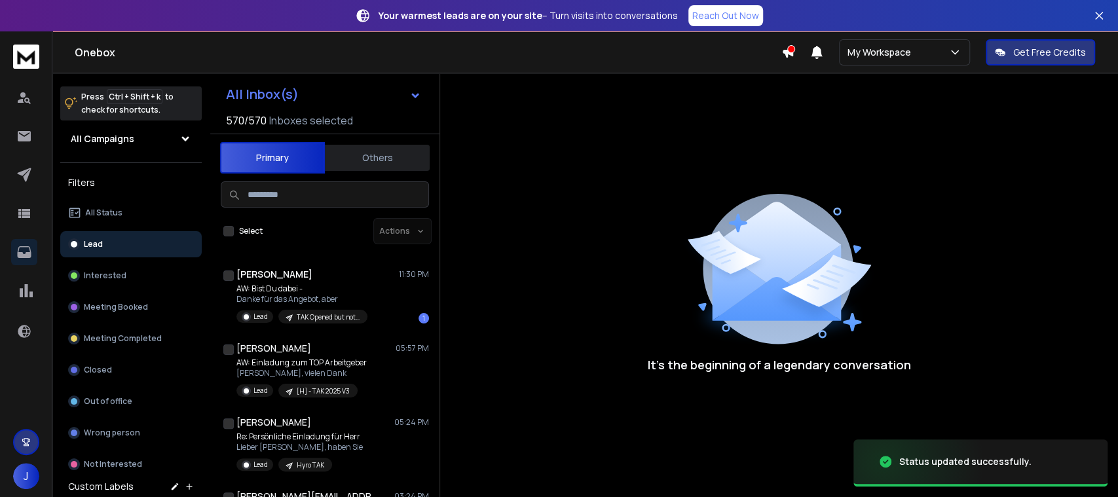
click at [141, 215] on button "All Status" at bounding box center [130, 213] width 141 height 26
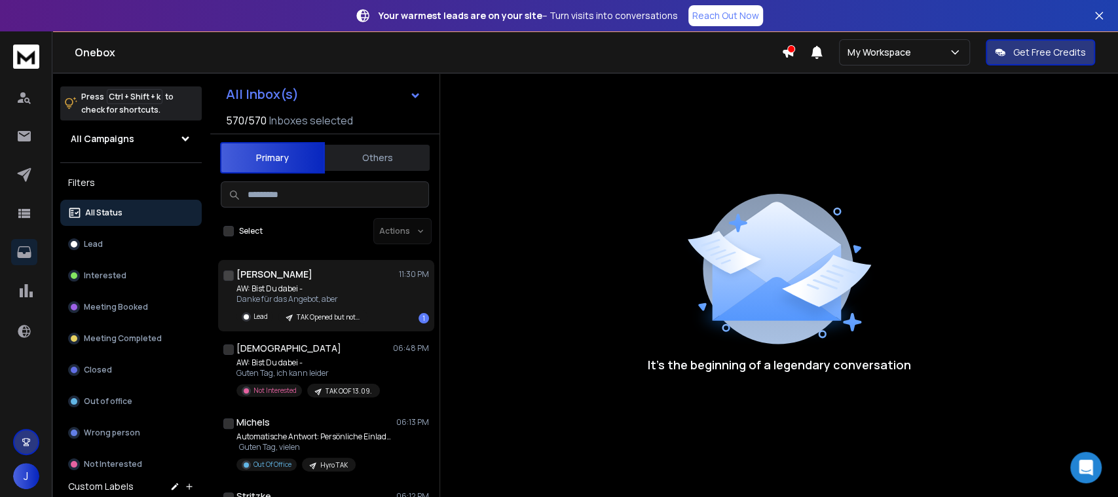
click at [388, 303] on div "AW: Bist Du dabei - Danke für das Angebot, aber Lead TAK Opened but not replied…" at bounding box center [332, 304] width 192 height 40
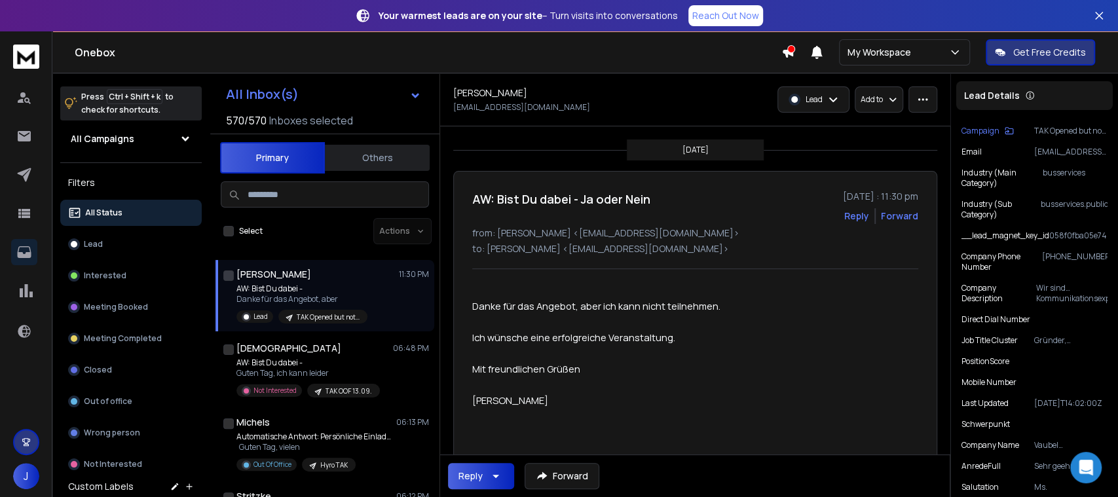
click at [797, 113] on div "[PERSON_NAME] [PERSON_NAME] [EMAIL_ADDRESS][DOMAIN_NAME] Lead Add to Lead Add to" at bounding box center [695, 99] width 510 height 53
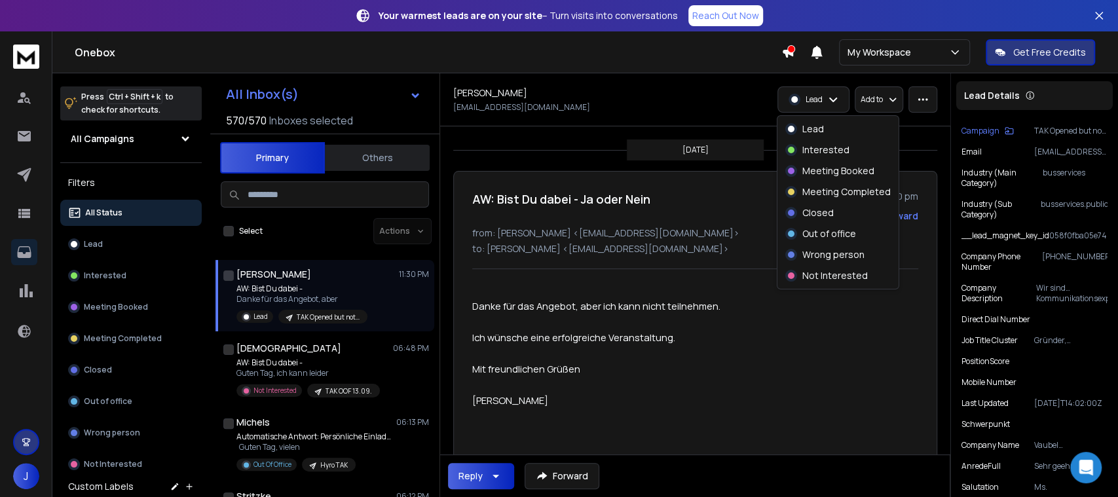
click at [802, 96] on div "Lead" at bounding box center [813, 99] width 71 height 25
click at [819, 273] on p "Not Interested" at bounding box center [834, 275] width 65 height 13
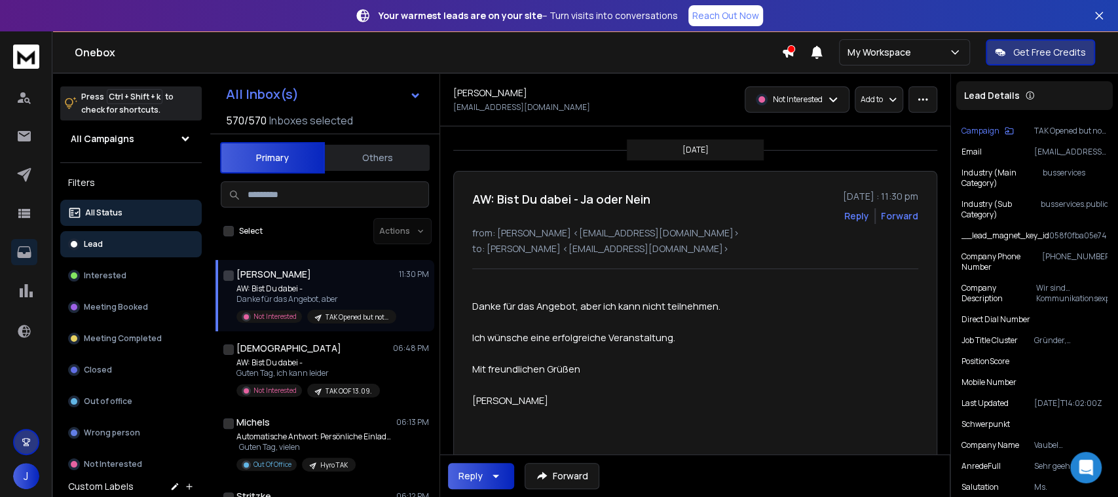
click at [132, 246] on button "Lead" at bounding box center [130, 244] width 141 height 26
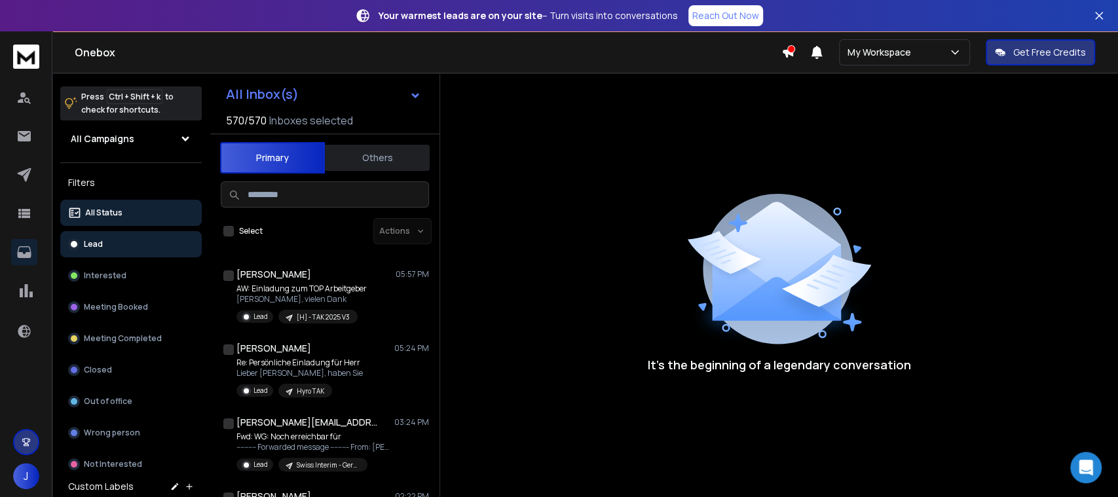
click at [137, 225] on button "All Status" at bounding box center [130, 213] width 141 height 26
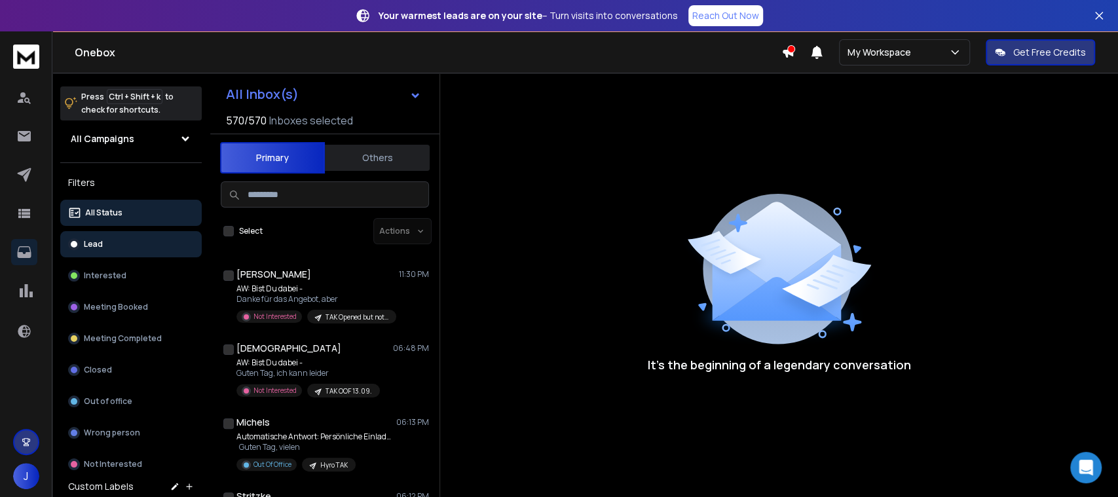
click at [151, 236] on button "Lead" at bounding box center [130, 244] width 141 height 26
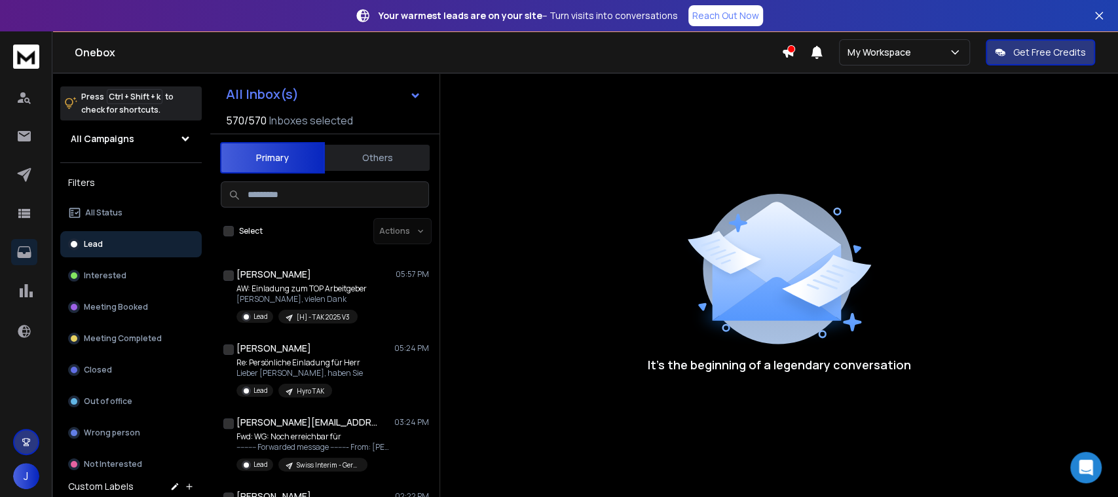
click at [143, 207] on button "All Status" at bounding box center [130, 213] width 141 height 26
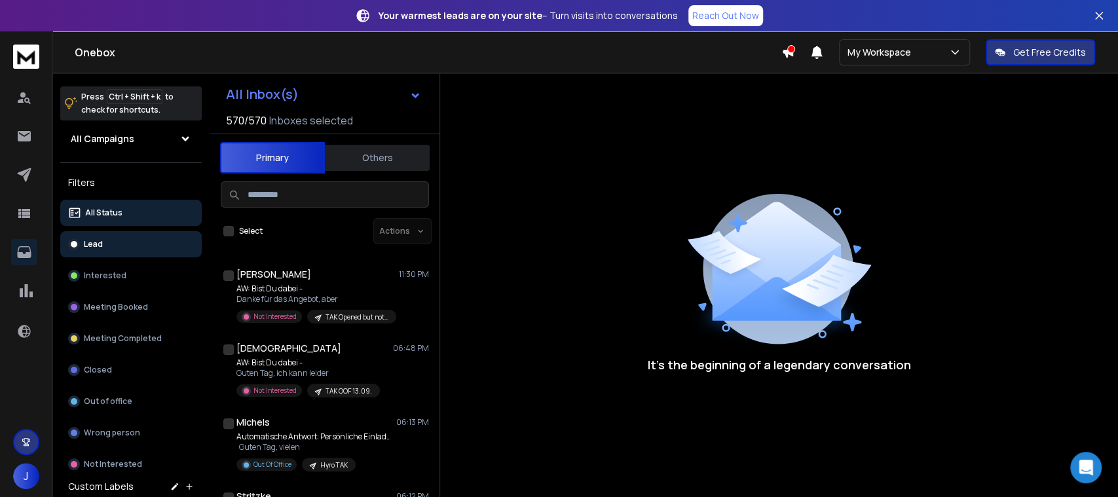
click at [127, 238] on button "Lead" at bounding box center [130, 244] width 141 height 26
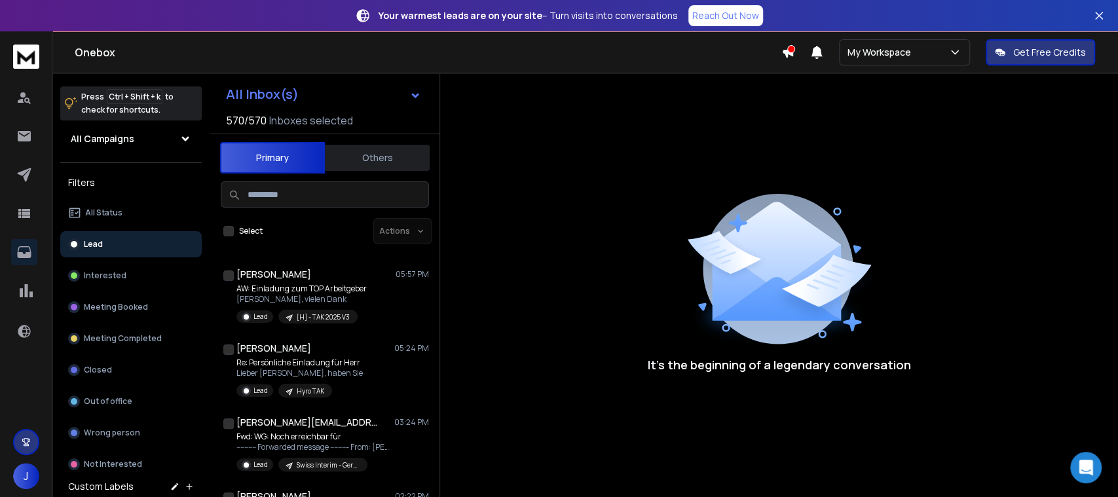
click at [134, 212] on button "All Status" at bounding box center [130, 213] width 141 height 26
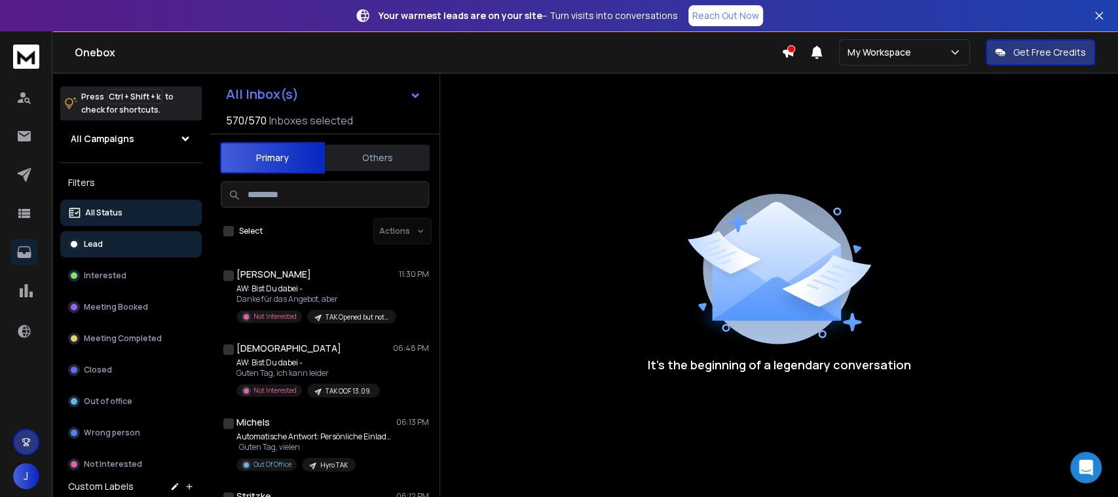
click at [80, 251] on button "Lead" at bounding box center [130, 244] width 141 height 26
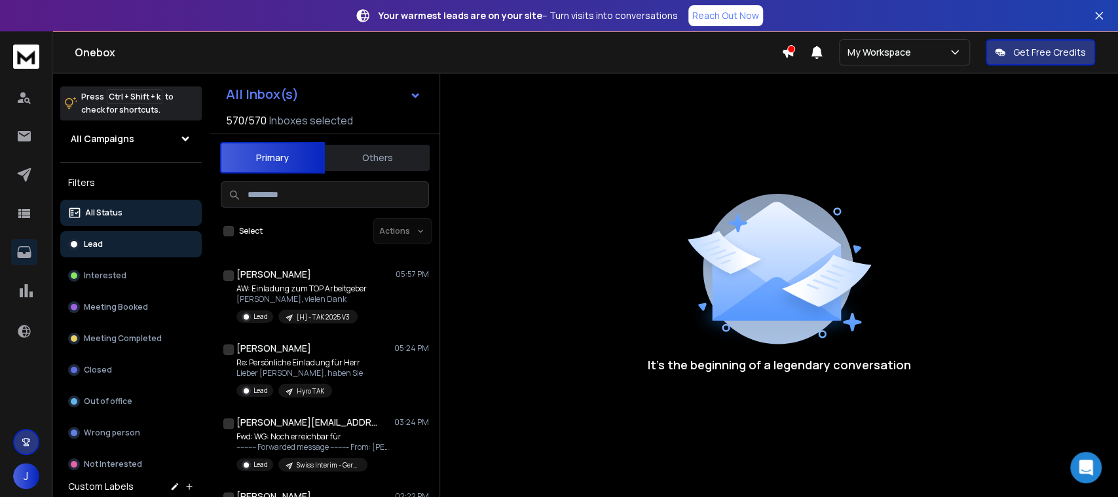
click at [135, 211] on button "All Status" at bounding box center [130, 213] width 141 height 26
